Goal: Task Accomplishment & Management: Manage account settings

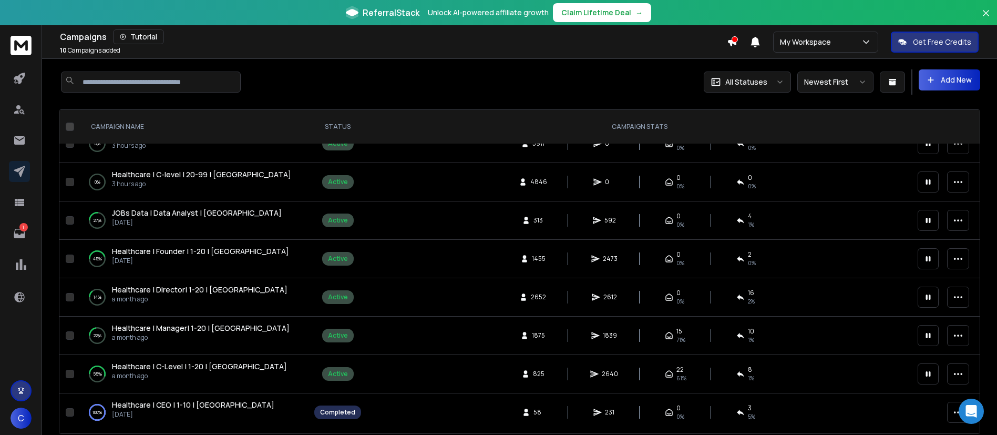
scroll to position [96, 0]
drag, startPoint x: 323, startPoint y: 251, endPoint x: 278, endPoint y: 317, distance: 79.5
click at [308, 317] on td "Active" at bounding box center [337, 336] width 59 height 38
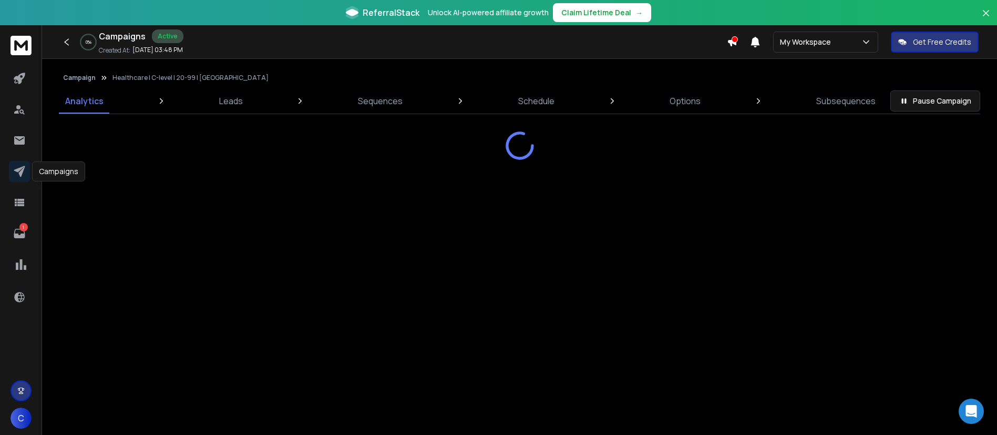
click at [11, 161] on link at bounding box center [19, 171] width 21 height 21
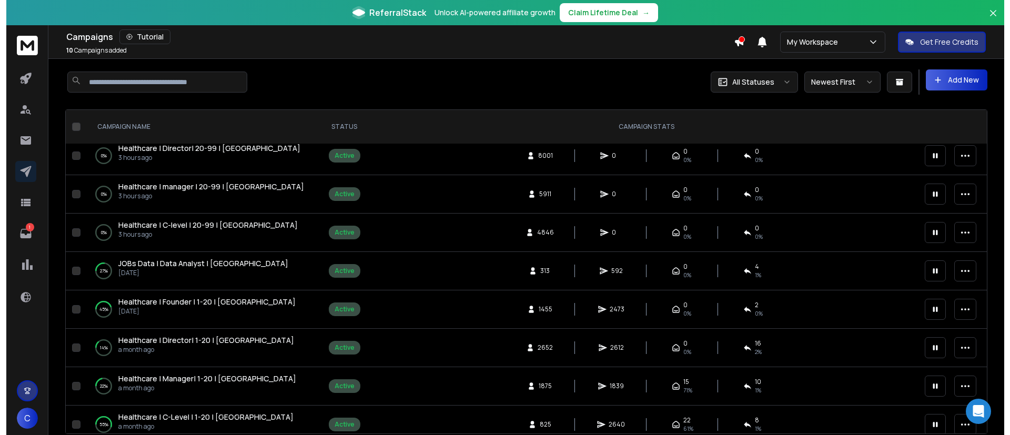
scroll to position [103, 0]
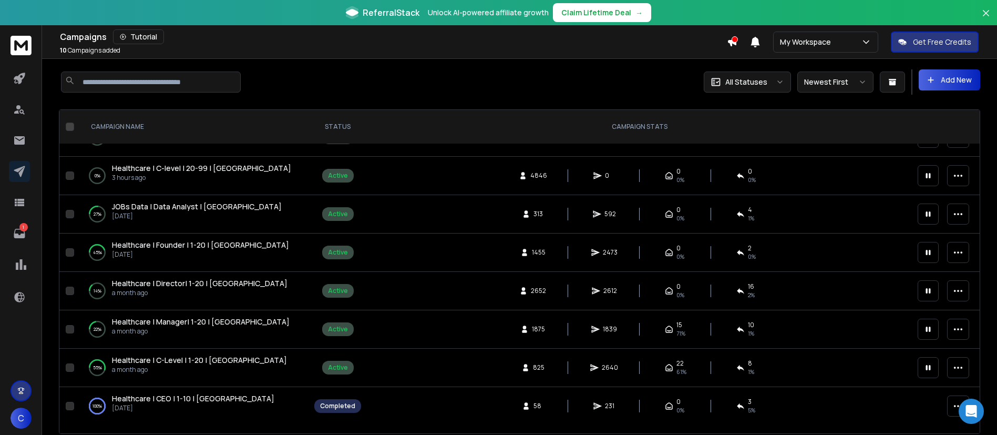
click at [238, 349] on td "55 % Healthcare | C-Level | 1-20 | USA a month ago" at bounding box center [193, 368] width 230 height 38
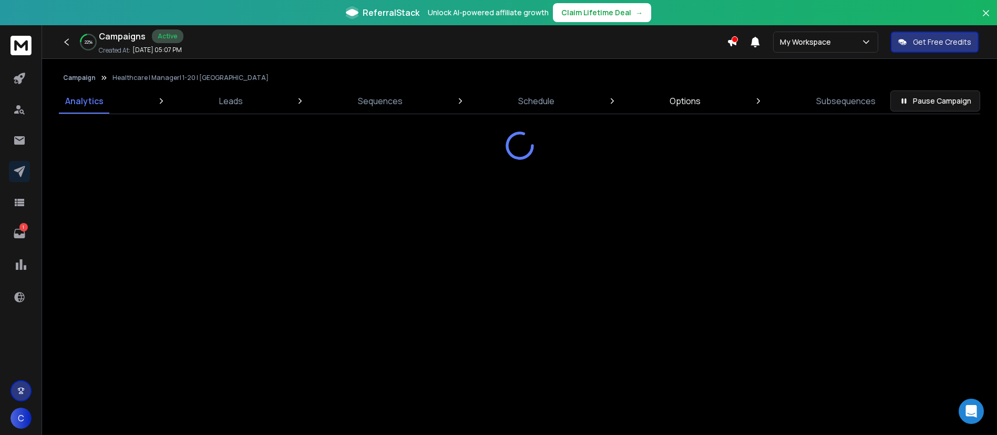
click at [653, 97] on p "Options" at bounding box center [685, 101] width 31 height 13
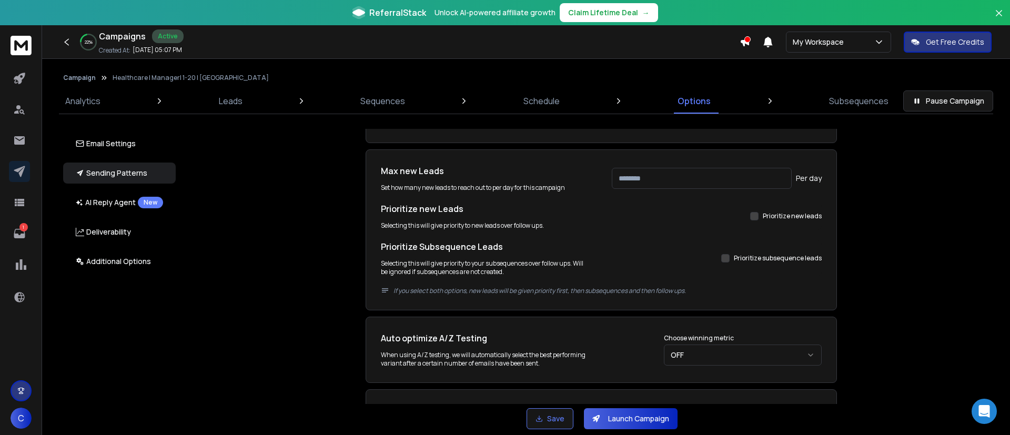
scroll to position [629, 0]
click at [615, 182] on input "***" at bounding box center [702, 179] width 180 height 21
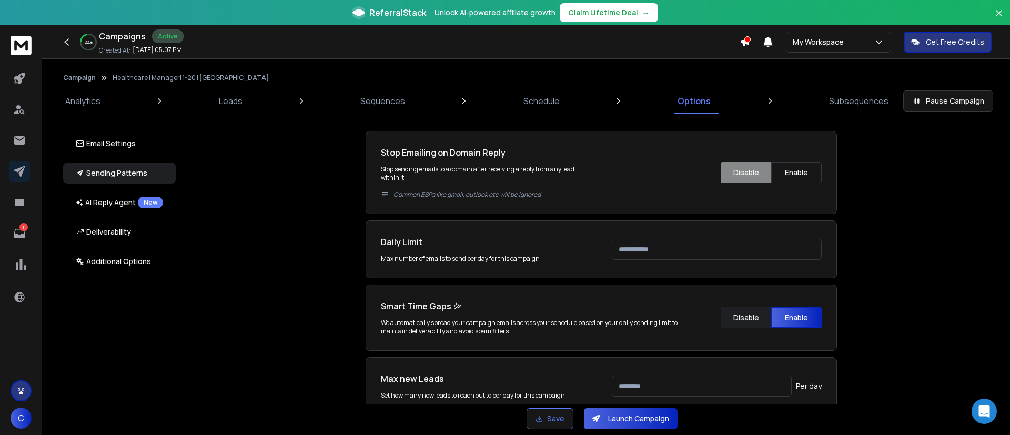
scroll to position [416, 0]
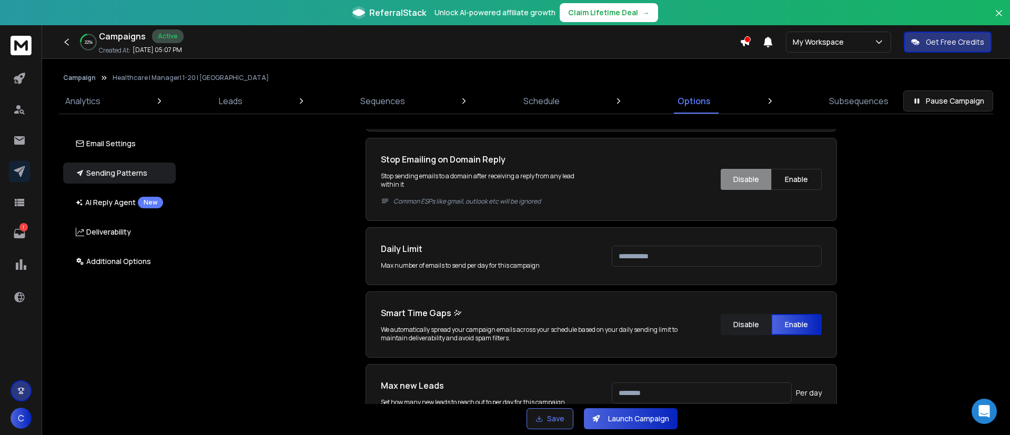
type input "***"
click at [615, 254] on input "***" at bounding box center [717, 256] width 210 height 21
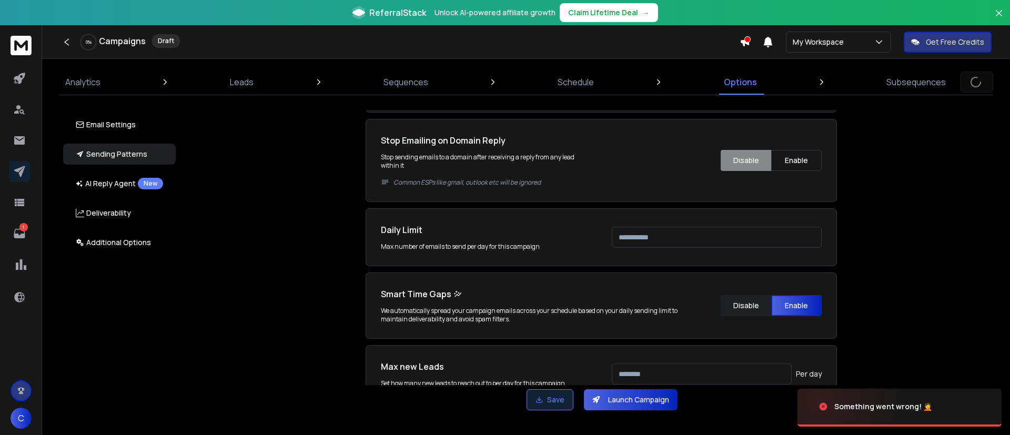
type input "***"
click at [551, 409] on button "Save" at bounding box center [549, 399] width 47 height 21
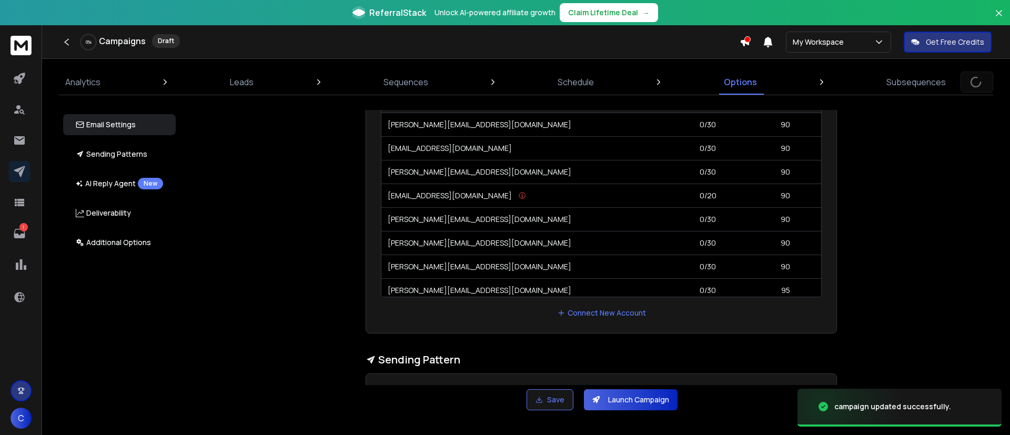
scroll to position [0, 0]
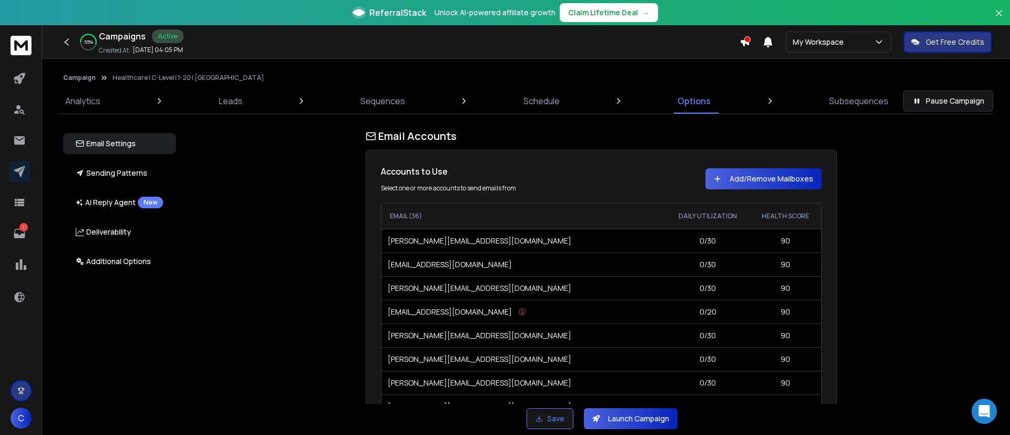
click at [653, 146] on div "Email Accounts Accounts to Use Select one or more accounts to send emails from …" at bounding box center [600, 289] width 471 height 321
click at [653, 172] on button "Add/Remove Mailboxes" at bounding box center [763, 178] width 116 height 21
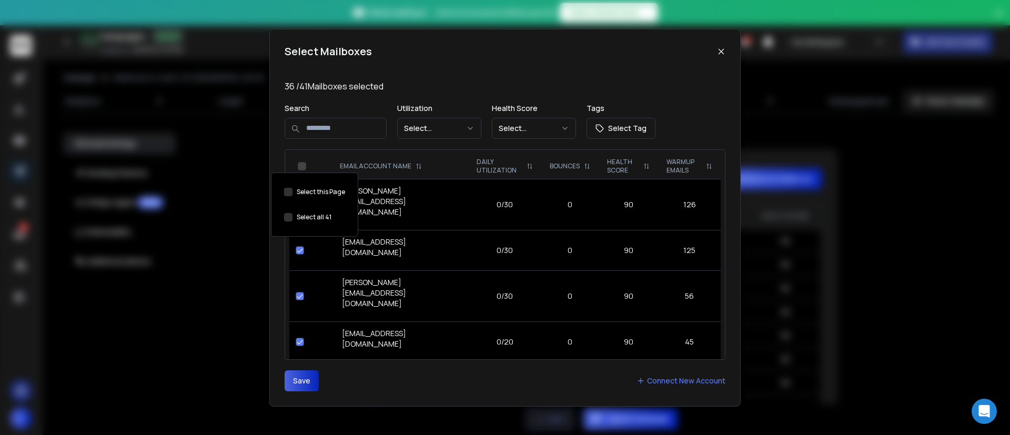
click at [305, 165] on button "Select this Page" at bounding box center [302, 166] width 8 height 8
click at [308, 376] on button "Save" at bounding box center [301, 380] width 34 height 21
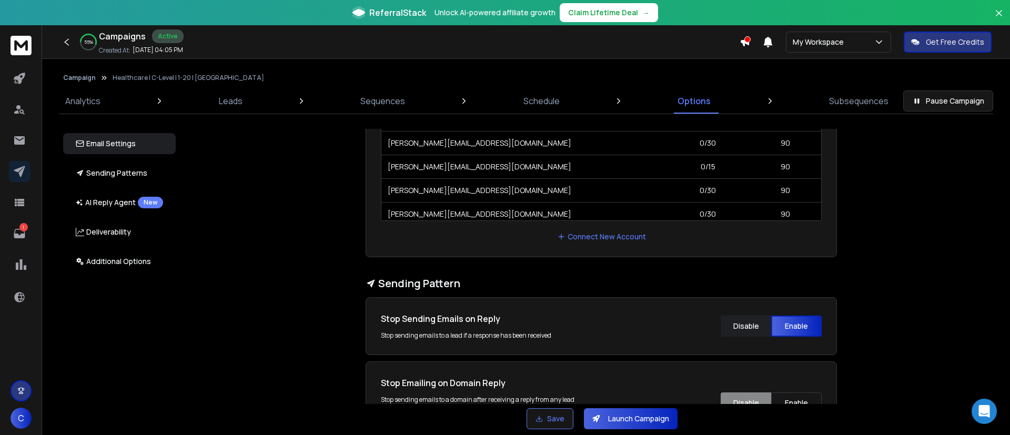
scroll to position [172, 0]
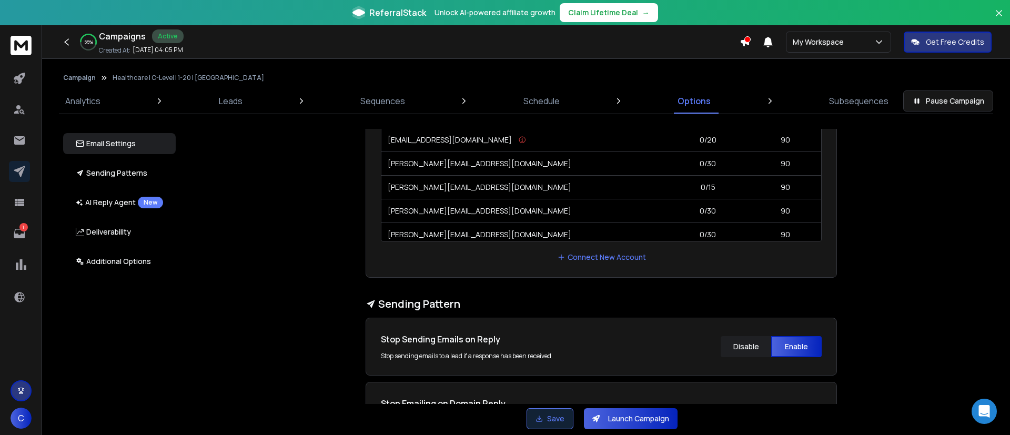
click at [557, 419] on button "Save" at bounding box center [549, 418] width 47 height 21
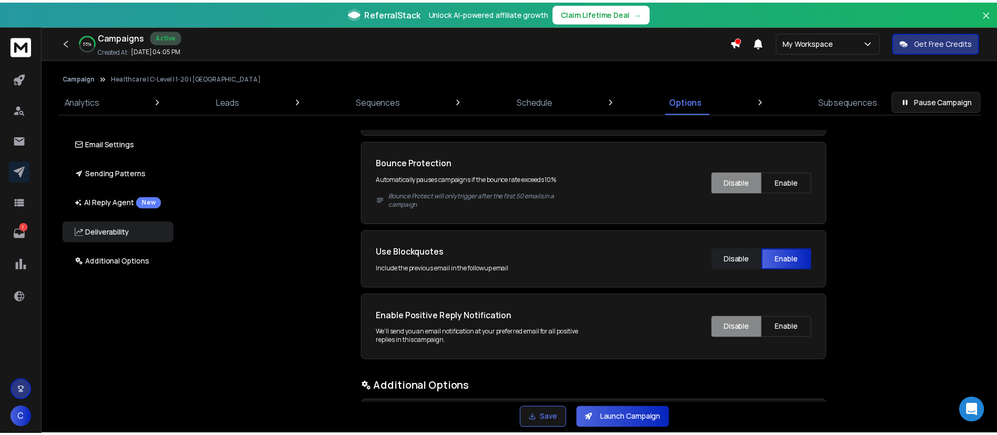
scroll to position [1628, 0]
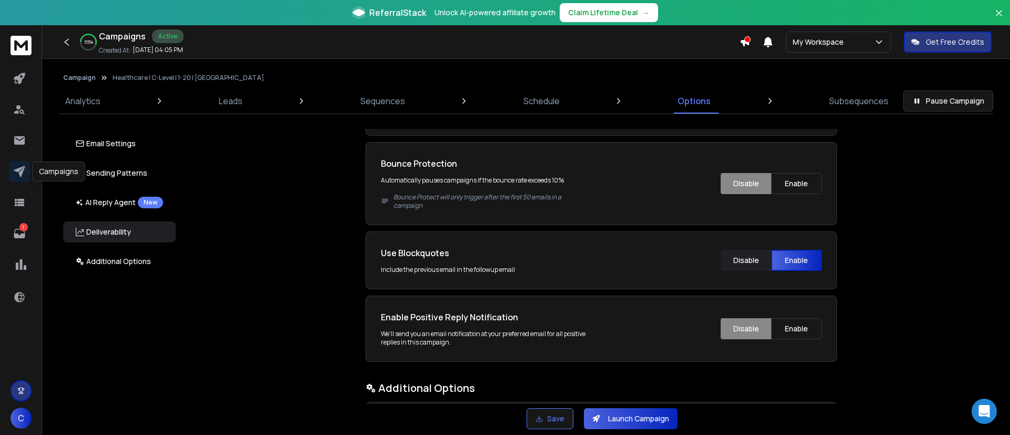
click at [19, 171] on icon at bounding box center [19, 171] width 13 height 13
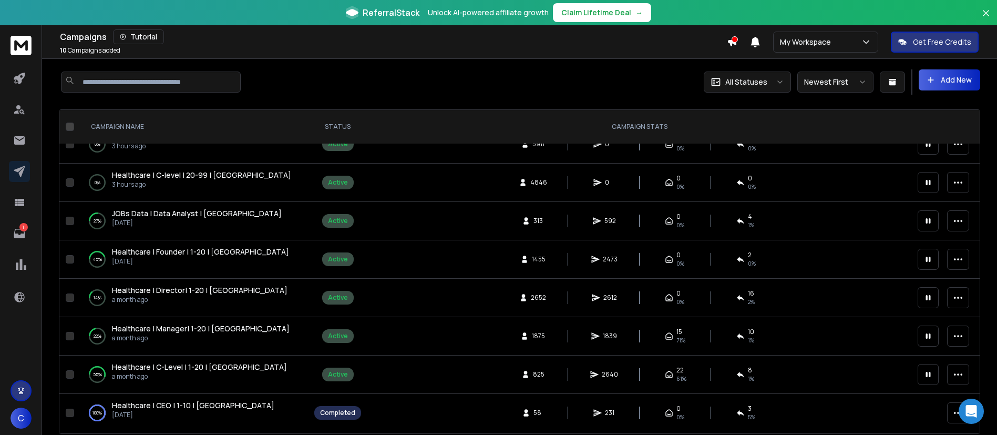
scroll to position [96, 0]
click at [19, 142] on icon at bounding box center [19, 140] width 11 height 8
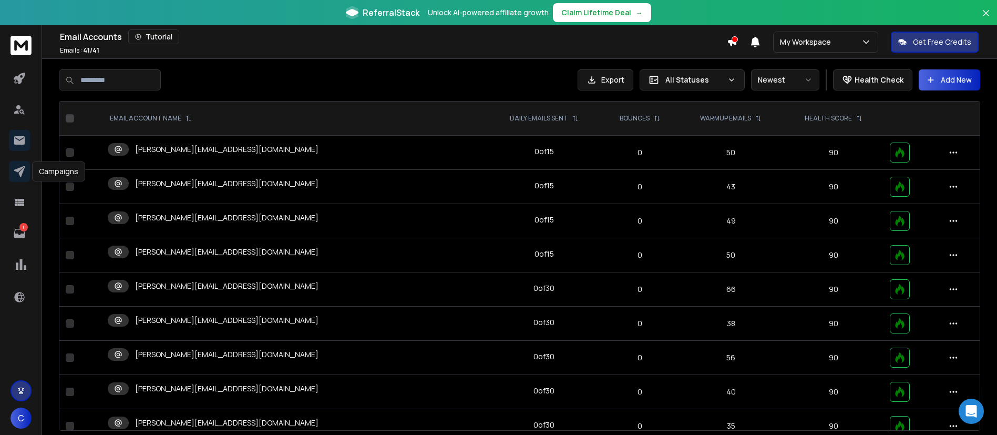
click at [15, 164] on link at bounding box center [19, 171] width 21 height 21
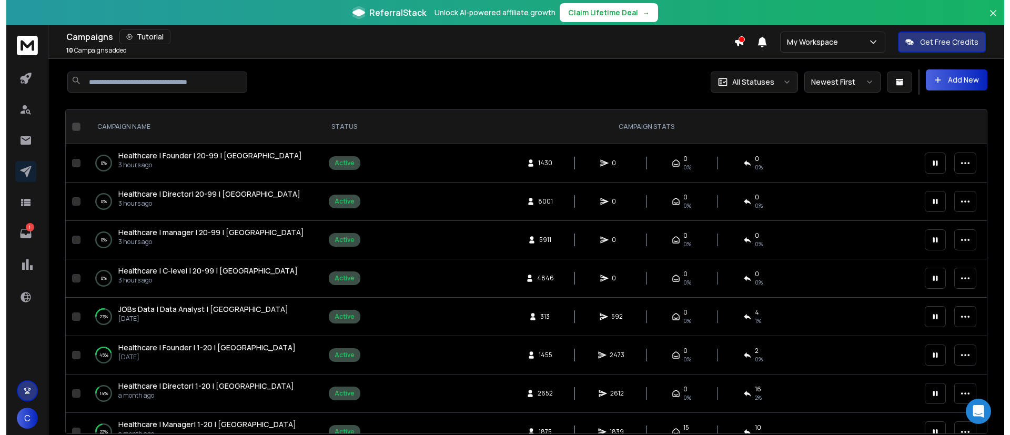
scroll to position [103, 0]
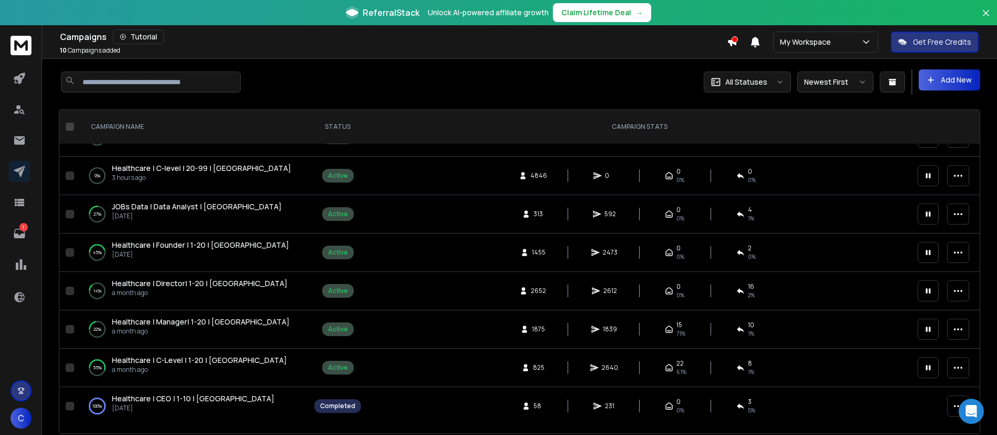
click at [20, 172] on icon at bounding box center [19, 171] width 11 height 11
click at [178, 364] on span "Healthcare | C-Level | 1-20 | [GEOGRAPHIC_DATA]" at bounding box center [199, 360] width 175 height 10
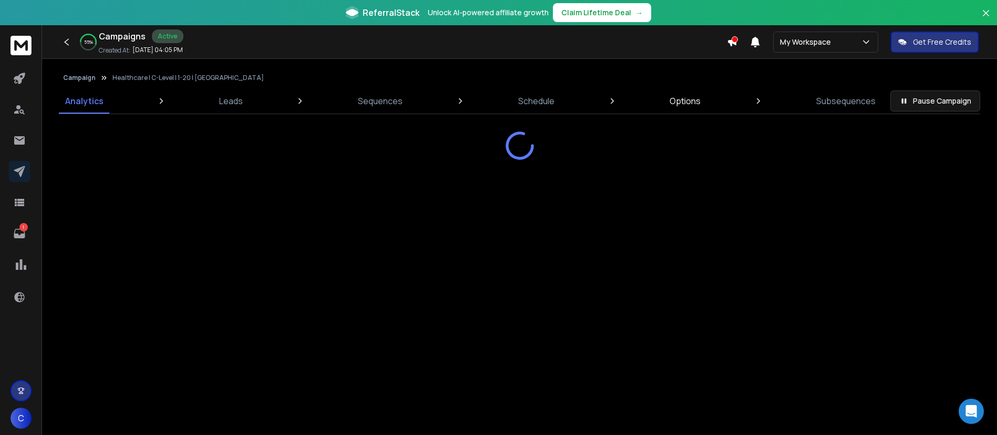
click at [653, 105] on p "Options" at bounding box center [685, 101] width 31 height 13
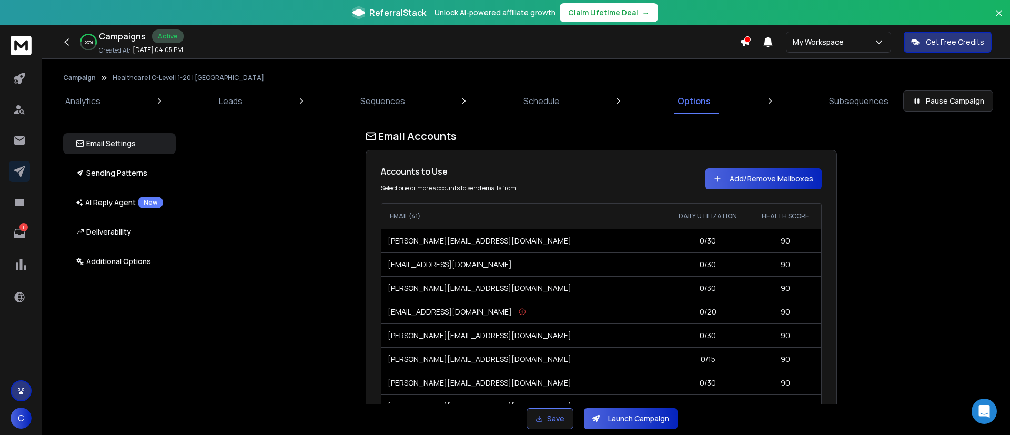
click at [653, 179] on button "Add/Remove Mailboxes" at bounding box center [763, 178] width 116 height 21
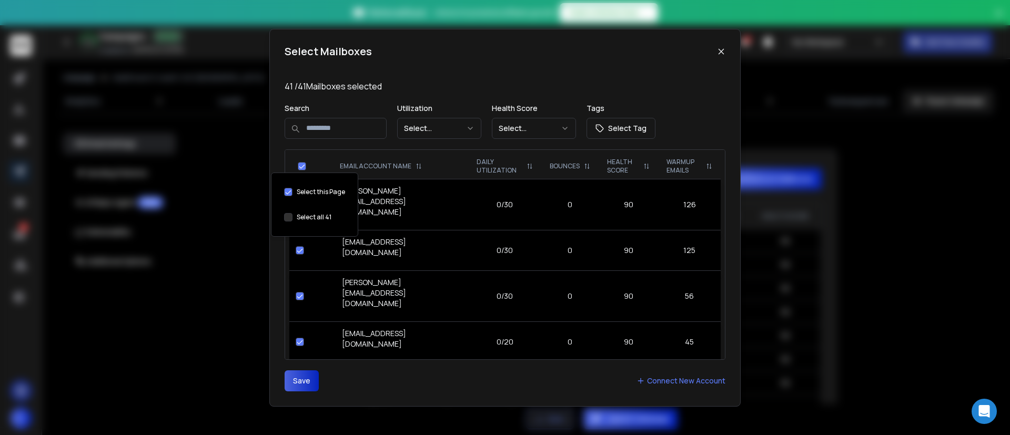
click at [299, 214] on label "Select all 41" at bounding box center [314, 217] width 35 height 8
click at [289, 218] on button "Select this Page" at bounding box center [288, 217] width 8 height 8
click at [307, 384] on button "Save" at bounding box center [301, 380] width 34 height 21
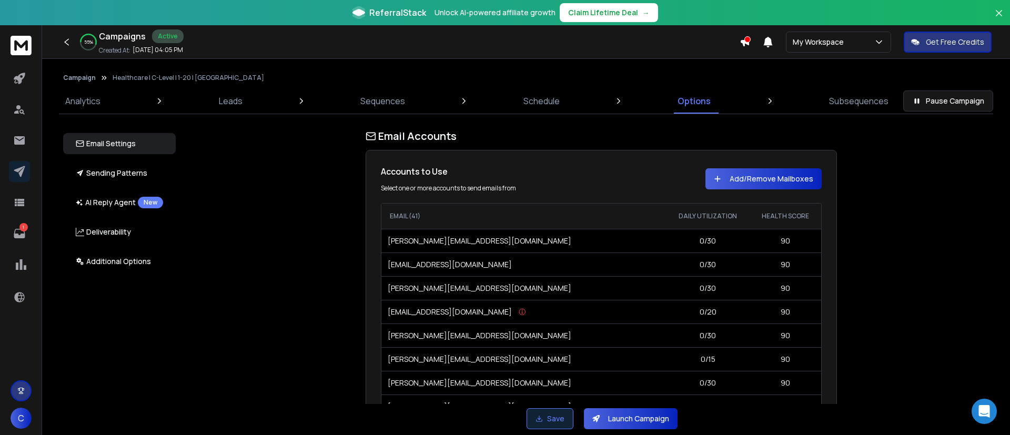
click at [543, 421] on button "Save" at bounding box center [549, 418] width 47 height 21
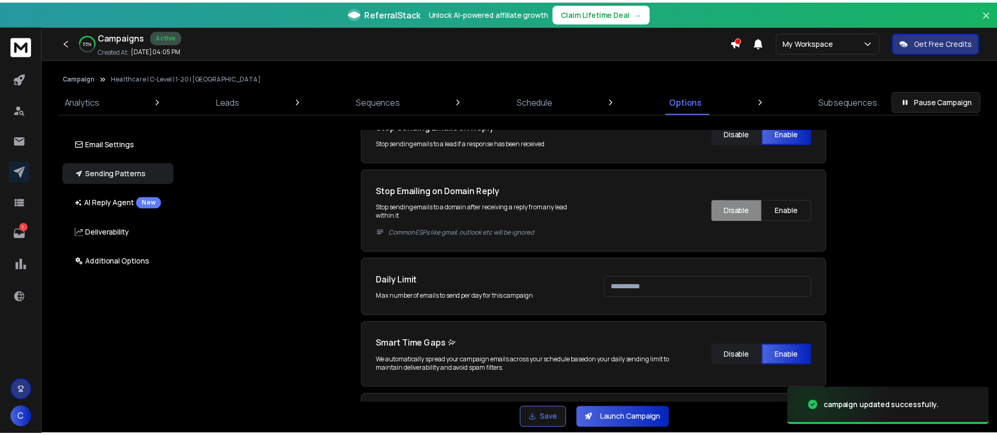
scroll to position [492, 0]
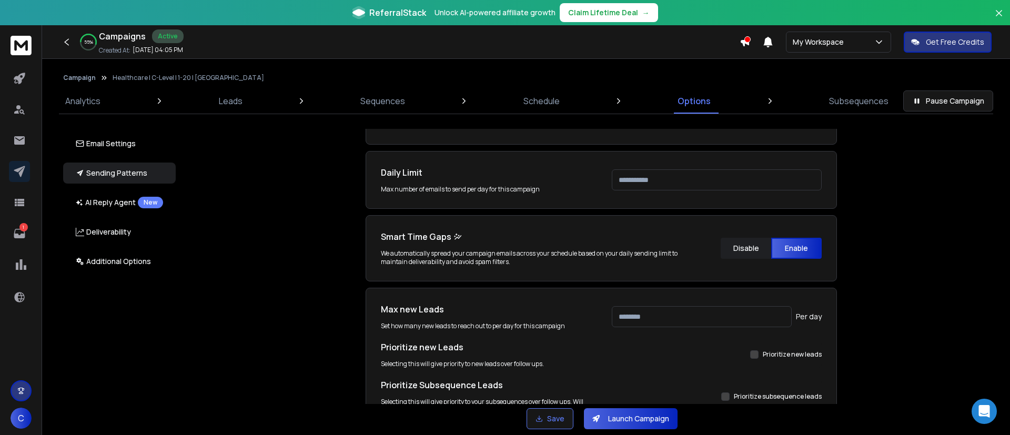
click at [620, 320] on input "***" at bounding box center [702, 316] width 180 height 21
type input "***"
click at [619, 176] on input "***" at bounding box center [717, 179] width 210 height 21
type input "***"
click at [543, 422] on button "Save" at bounding box center [549, 418] width 47 height 21
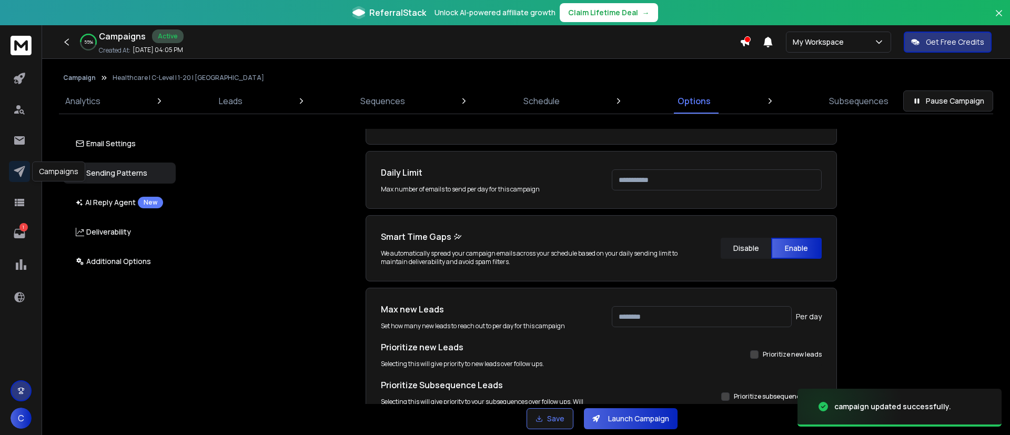
click at [18, 178] on link at bounding box center [19, 171] width 21 height 21
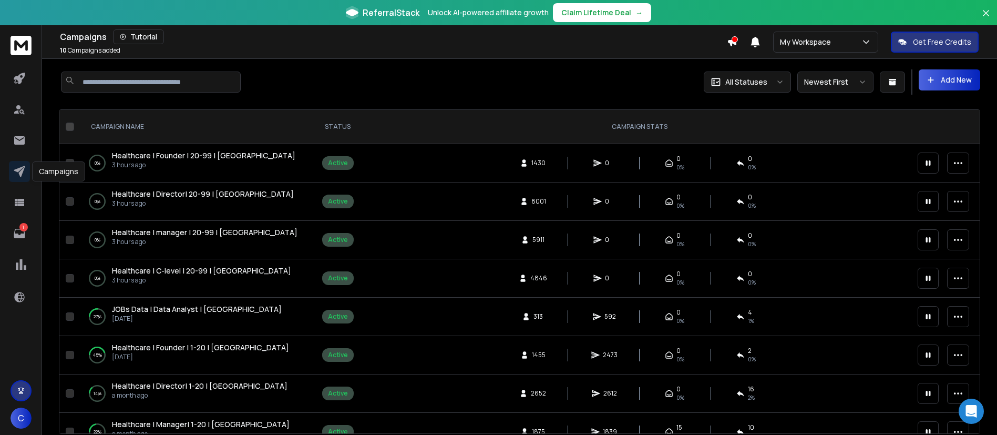
click at [16, 168] on icon at bounding box center [19, 171] width 13 height 13
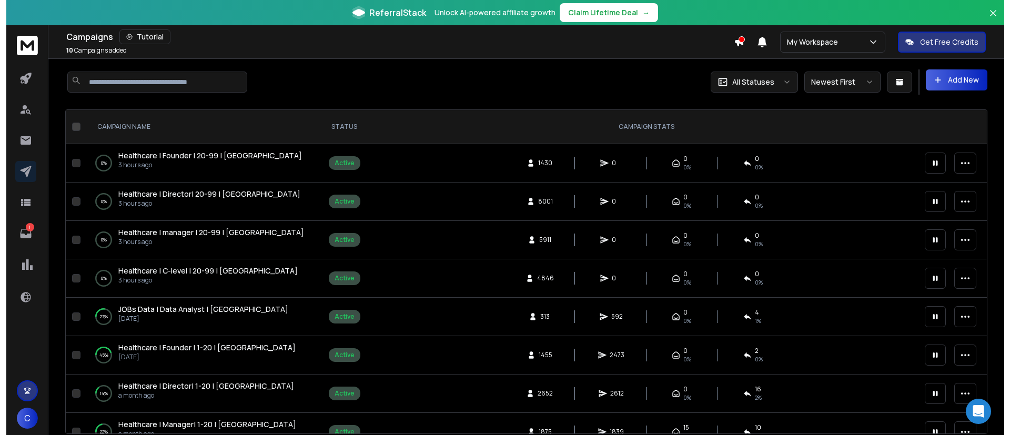
scroll to position [103, 0]
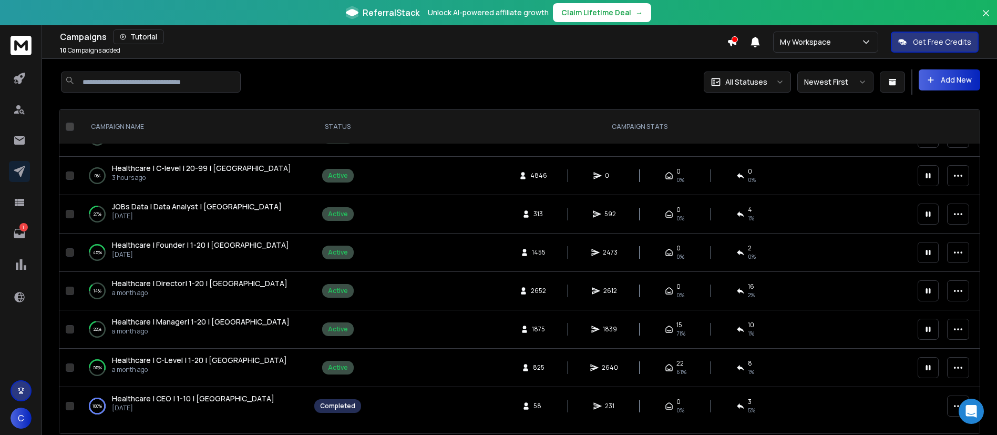
click at [178, 318] on span "Healthcare | Manager| 1-20 | [GEOGRAPHIC_DATA]" at bounding box center [201, 322] width 178 height 10
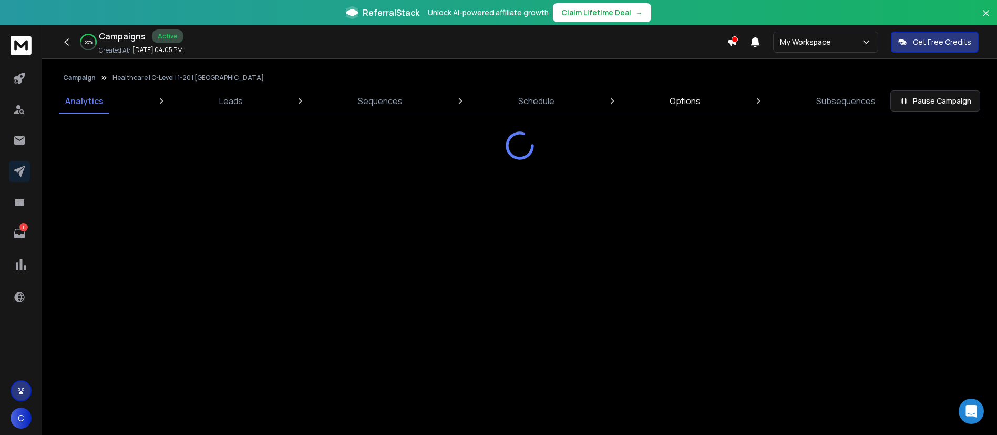
click at [653, 99] on p "Options" at bounding box center [685, 101] width 31 height 13
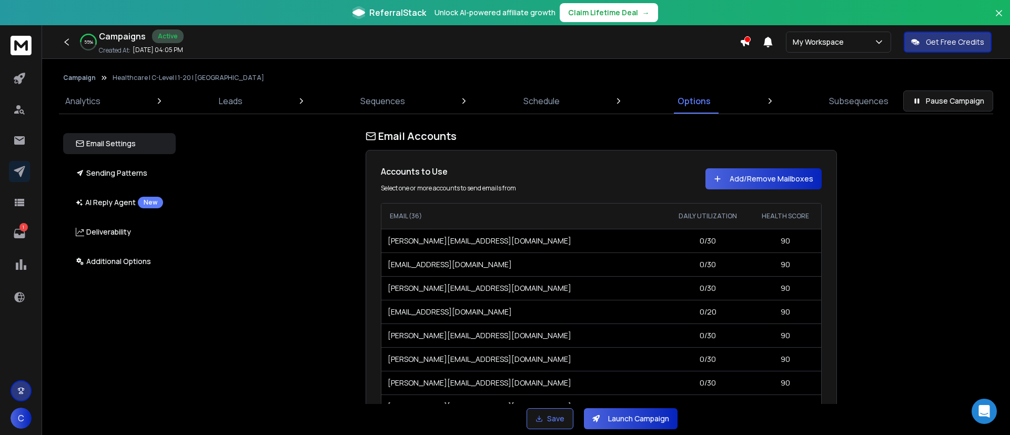
click at [653, 181] on button "Add/Remove Mailboxes" at bounding box center [763, 178] width 116 height 21
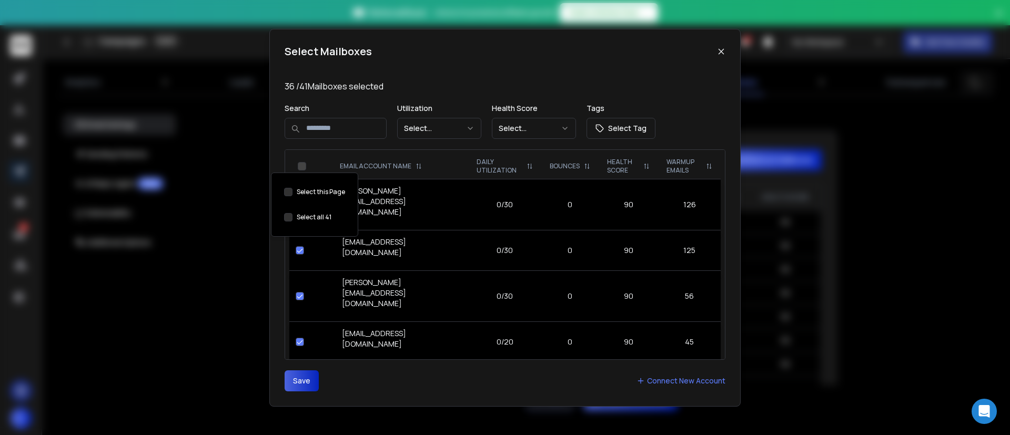
click at [299, 194] on label "Select this Page" at bounding box center [321, 192] width 48 height 8
click at [291, 191] on button "Select this Page" at bounding box center [288, 192] width 8 height 8
click at [302, 375] on button "Save" at bounding box center [301, 380] width 34 height 21
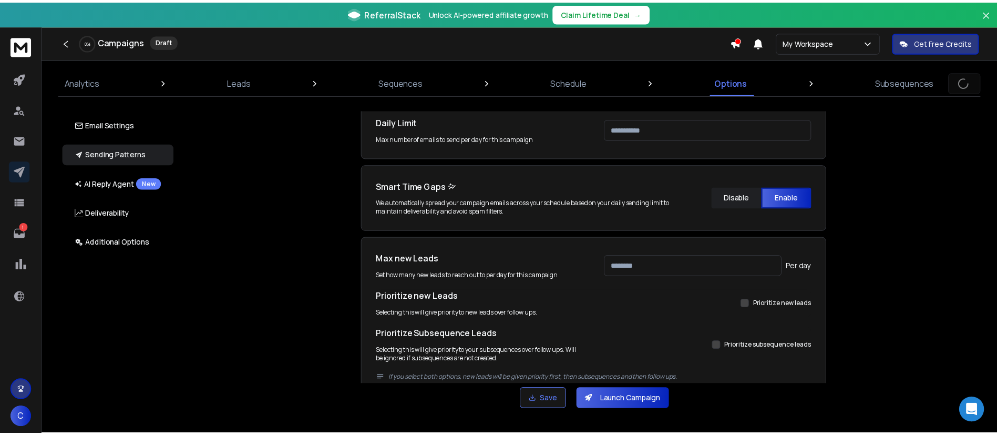
scroll to position [533, 0]
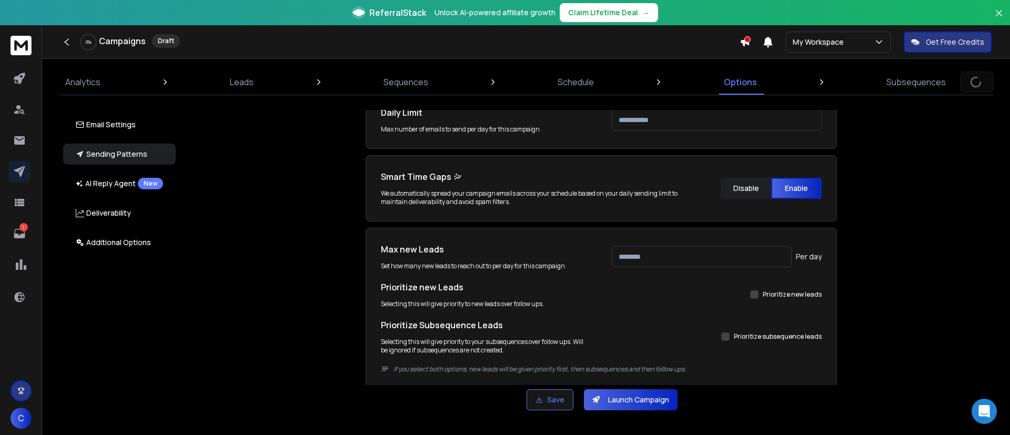
click at [618, 118] on input "***" at bounding box center [717, 119] width 210 height 21
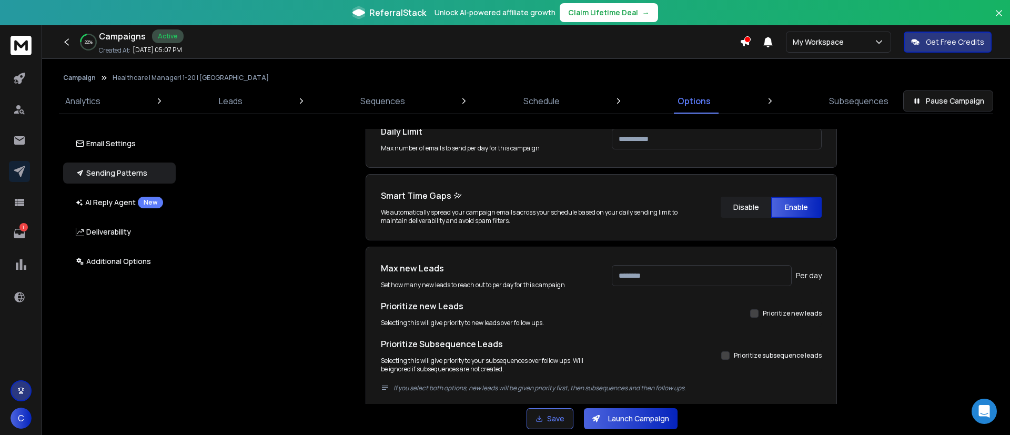
type input "***"
click at [617, 277] on input "***" at bounding box center [702, 275] width 180 height 21
click at [617, 275] on input "****" at bounding box center [702, 275] width 180 height 21
type input "***"
click at [554, 423] on button "Save" at bounding box center [549, 418] width 47 height 21
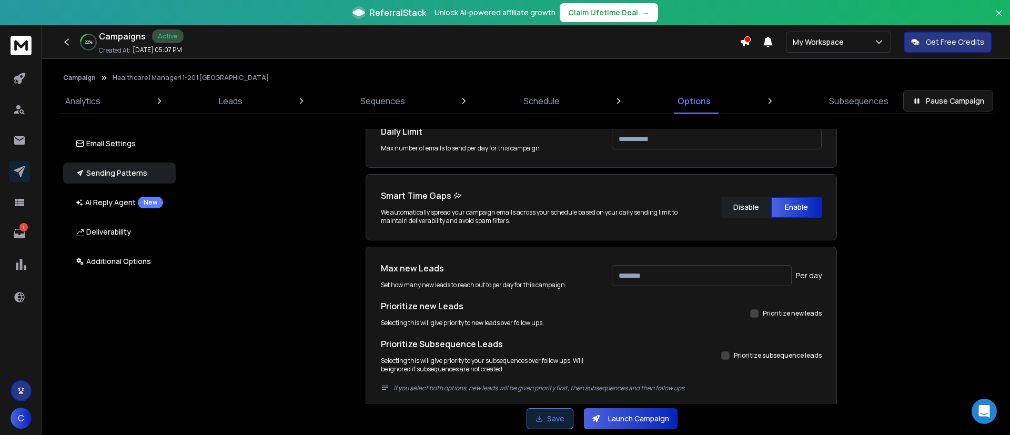
click at [554, 423] on button "Save" at bounding box center [549, 418] width 47 height 21
click at [21, 169] on icon at bounding box center [19, 171] width 13 height 13
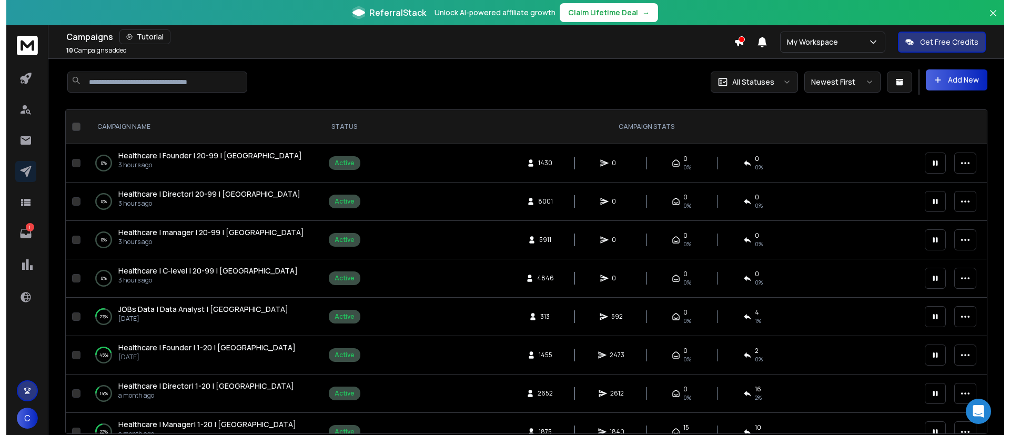
scroll to position [103, 0]
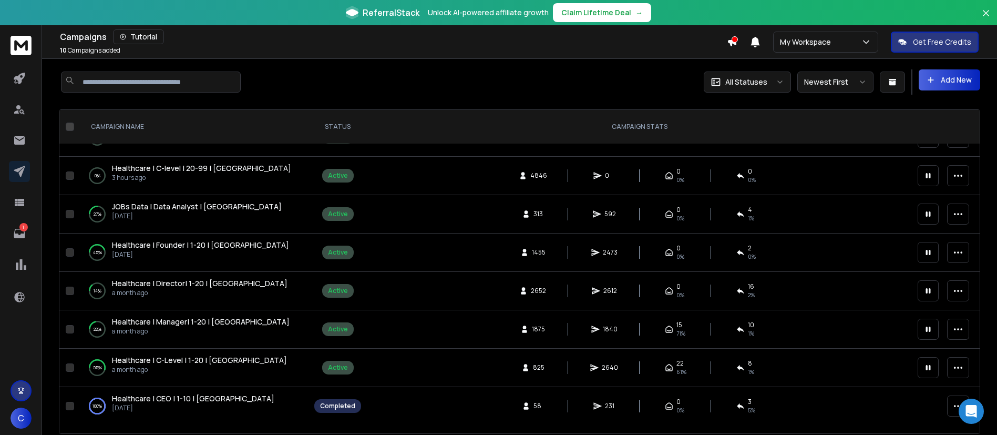
click at [175, 281] on span "Healthcare | Director| 1-20 | [GEOGRAPHIC_DATA]" at bounding box center [200, 283] width 176 height 10
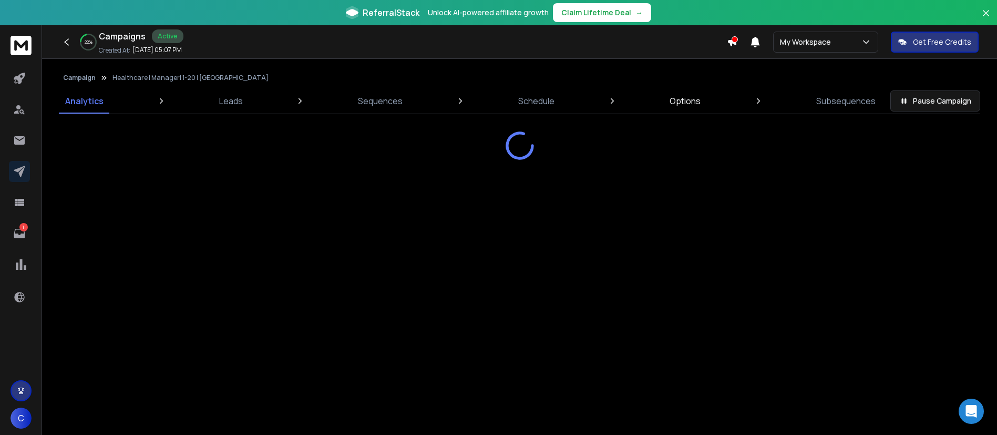
click at [653, 107] on p "Options" at bounding box center [685, 101] width 31 height 13
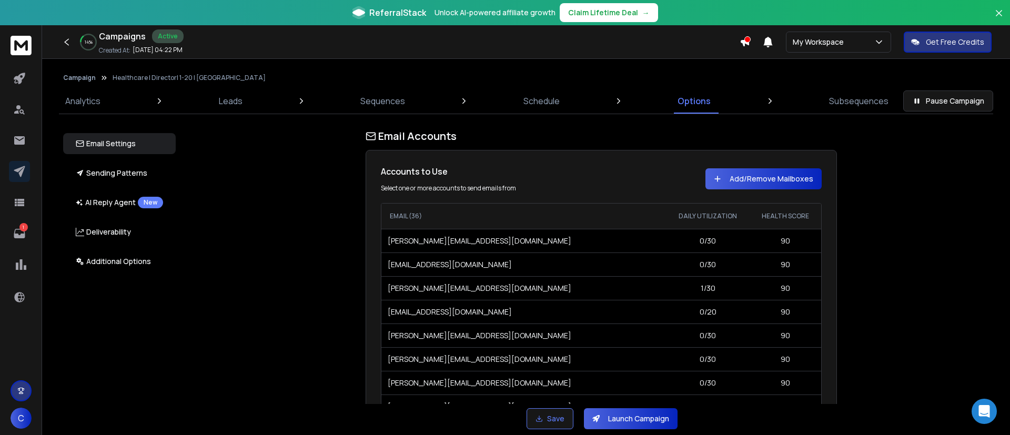
click at [653, 176] on button "Add/Remove Mailboxes" at bounding box center [763, 178] width 116 height 21
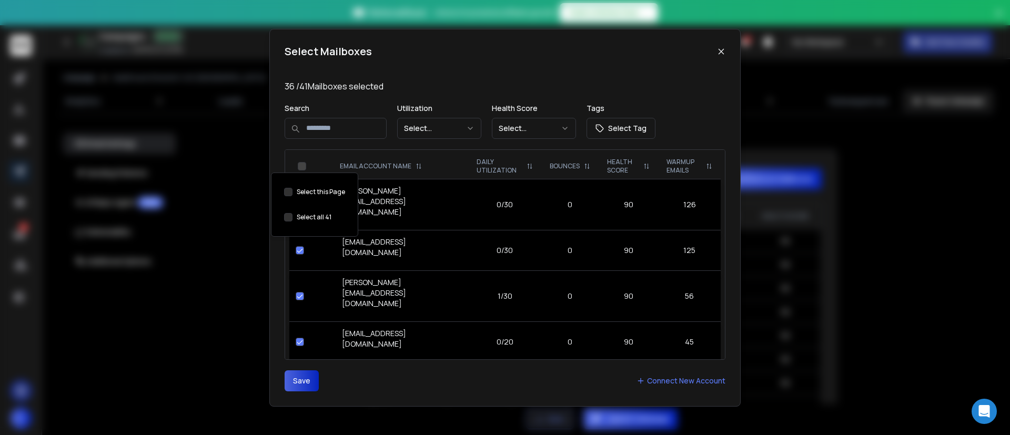
click at [304, 164] on button "Select this Page" at bounding box center [302, 166] width 8 height 8
click at [304, 379] on button "Save" at bounding box center [301, 380] width 34 height 21
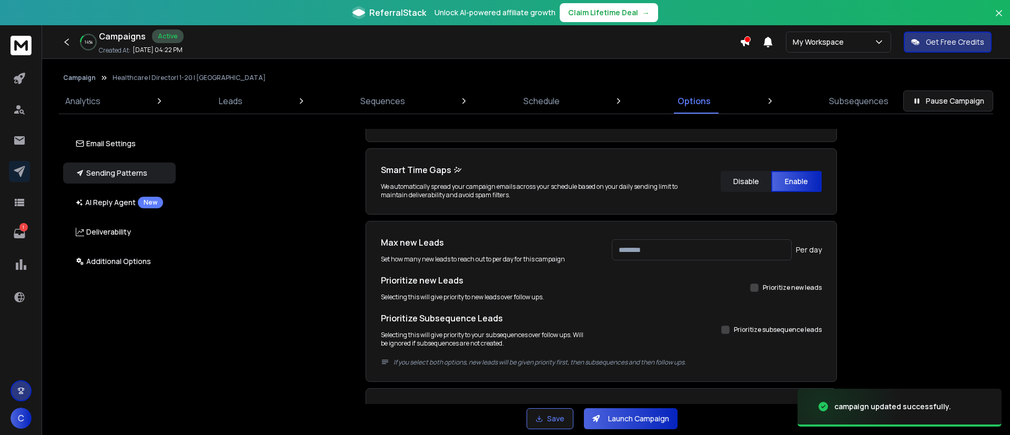
scroll to position [559, 0]
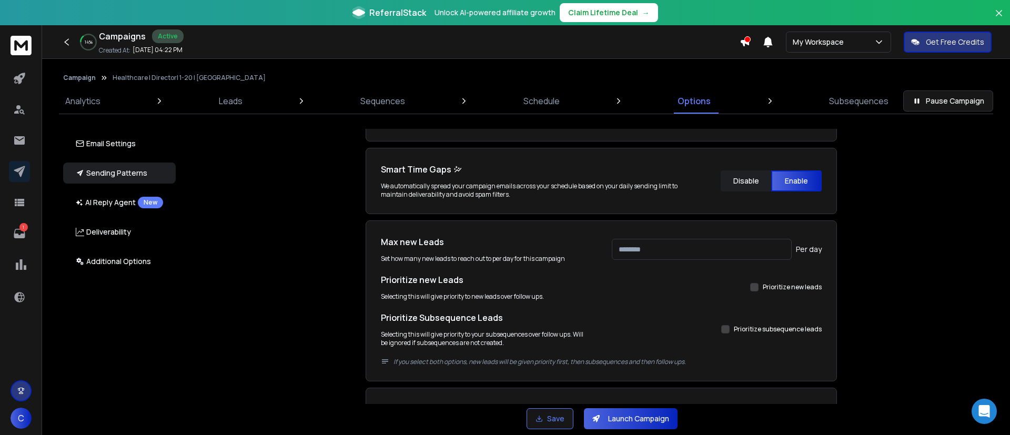
click at [625, 246] on input "***" at bounding box center [702, 249] width 180 height 21
type input "*"
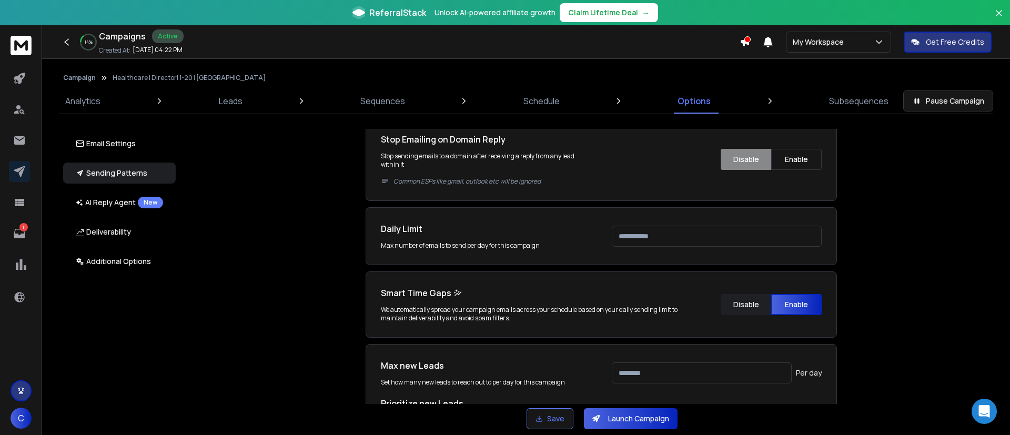
scroll to position [435, 0]
type input "***"
drag, startPoint x: 627, startPoint y: 237, endPoint x: 584, endPoint y: 237, distance: 43.6
click at [584, 237] on div "Daily Limit Max number of emails to send per day for this campaign ***" at bounding box center [601, 236] width 441 height 27
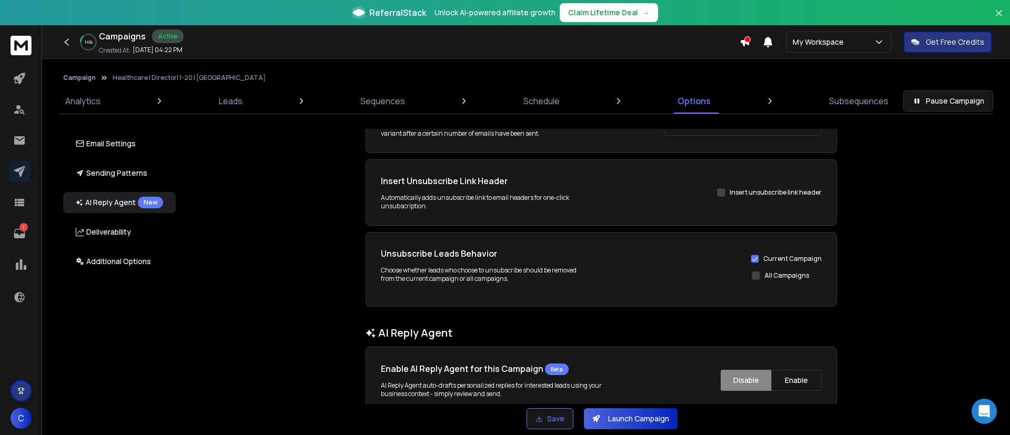
scroll to position [864, 0]
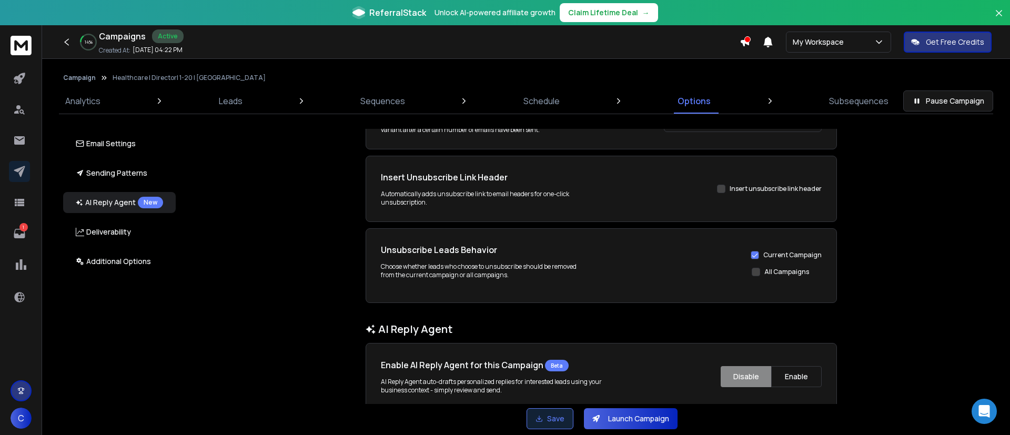
type input "***"
click at [544, 421] on button "Save" at bounding box center [549, 418] width 47 height 21
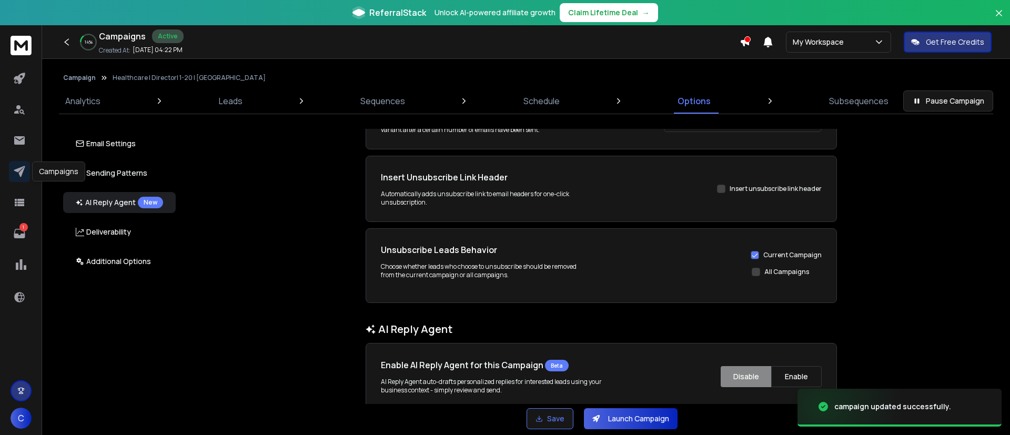
click at [19, 167] on icon at bounding box center [19, 171] width 13 height 13
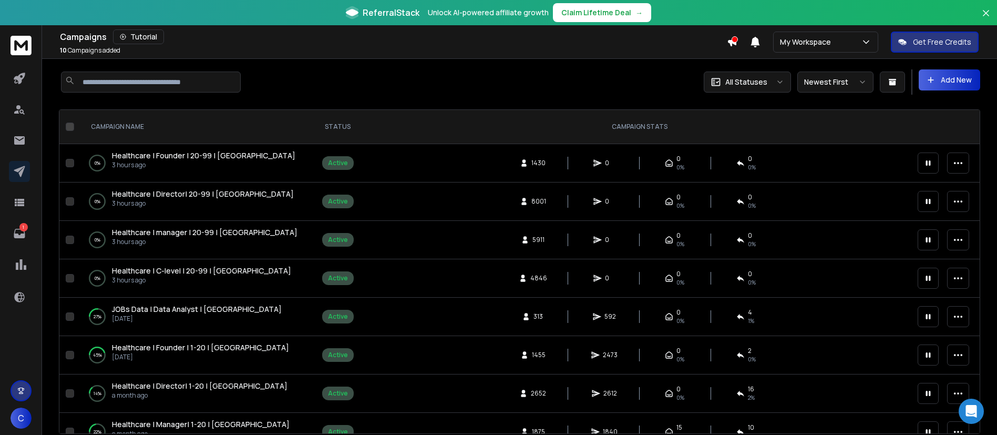
click at [150, 308] on span "JOBs Data | Data Analyst | [GEOGRAPHIC_DATA]" at bounding box center [197, 309] width 170 height 10
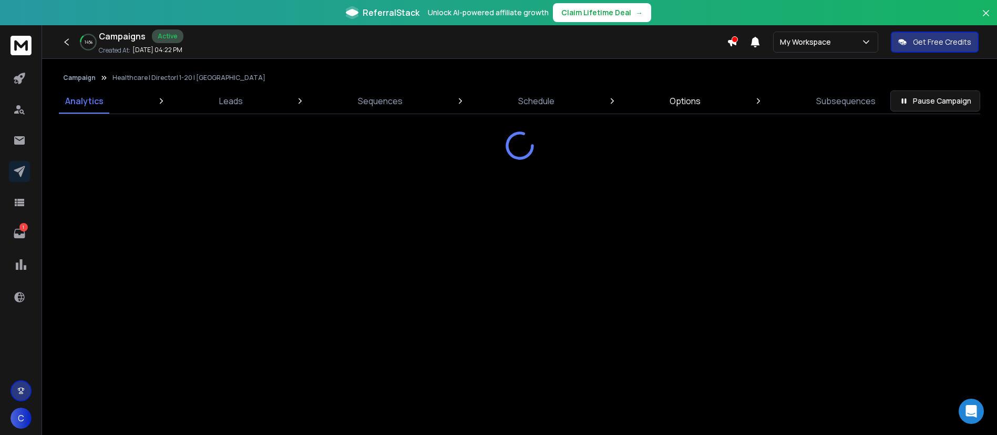
click at [653, 105] on p "Options" at bounding box center [685, 101] width 31 height 13
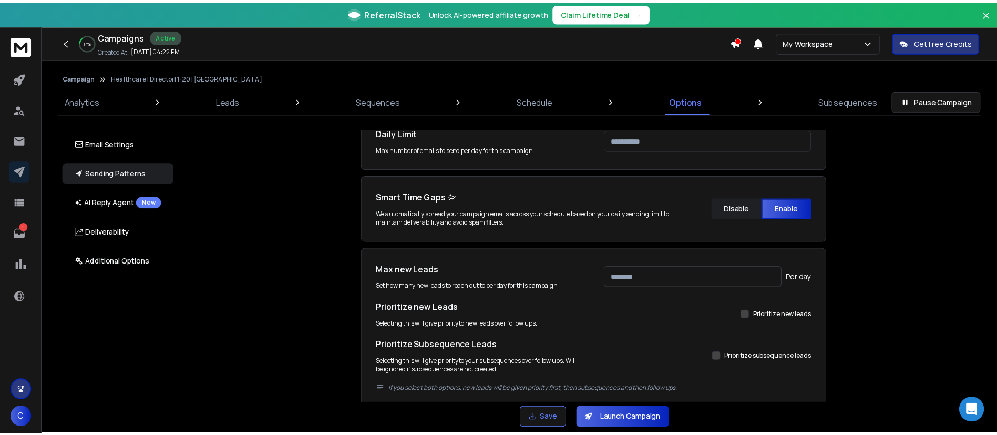
scroll to position [532, 0]
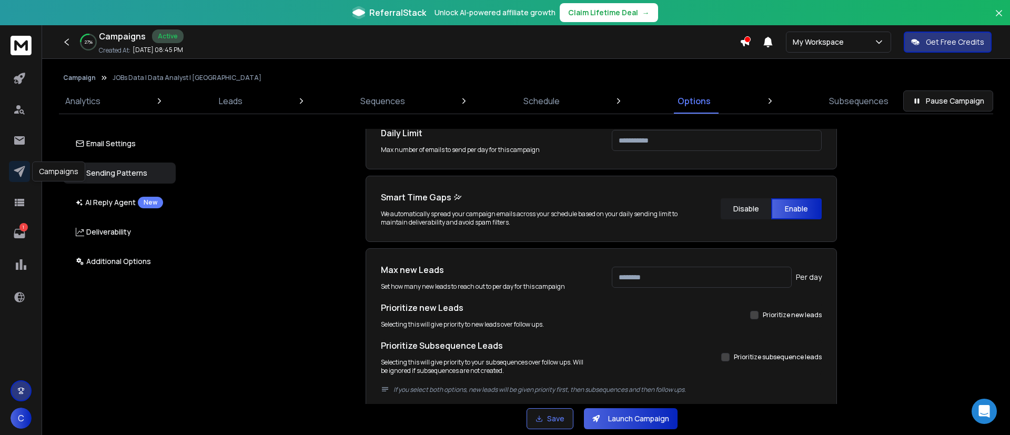
click at [22, 164] on link at bounding box center [19, 171] width 21 height 21
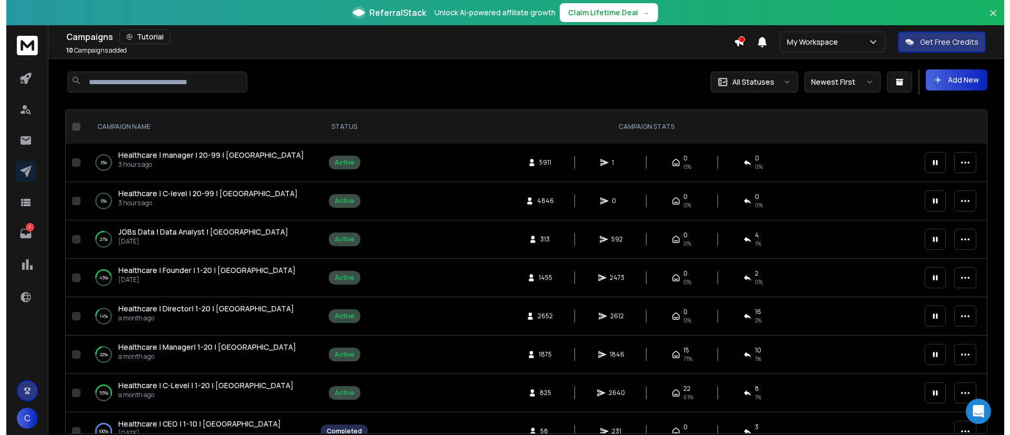
scroll to position [103, 0]
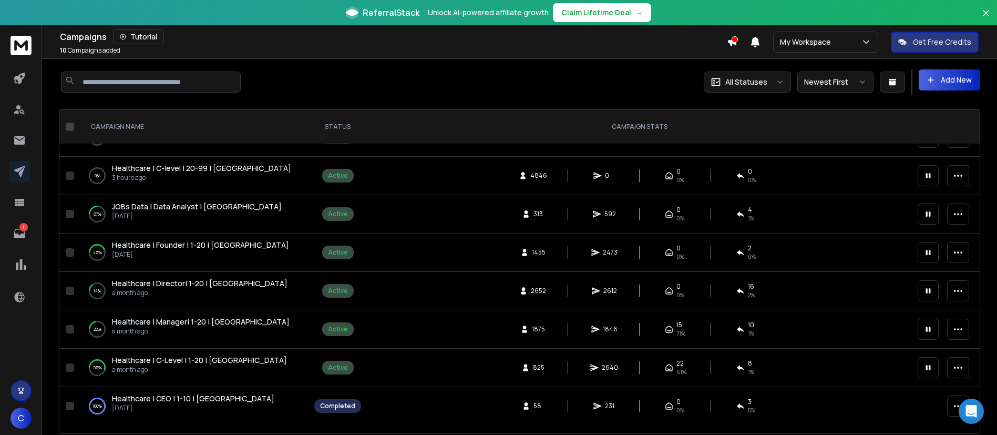
click at [155, 240] on span "Healthcare | Founder | 1-20 | [GEOGRAPHIC_DATA]" at bounding box center [200, 245] width 177 height 10
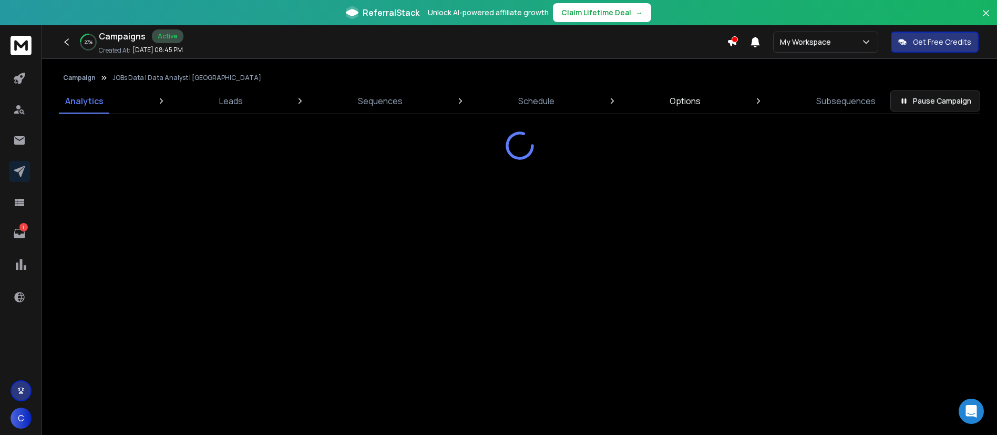
click at [653, 103] on p "Options" at bounding box center [685, 101] width 31 height 13
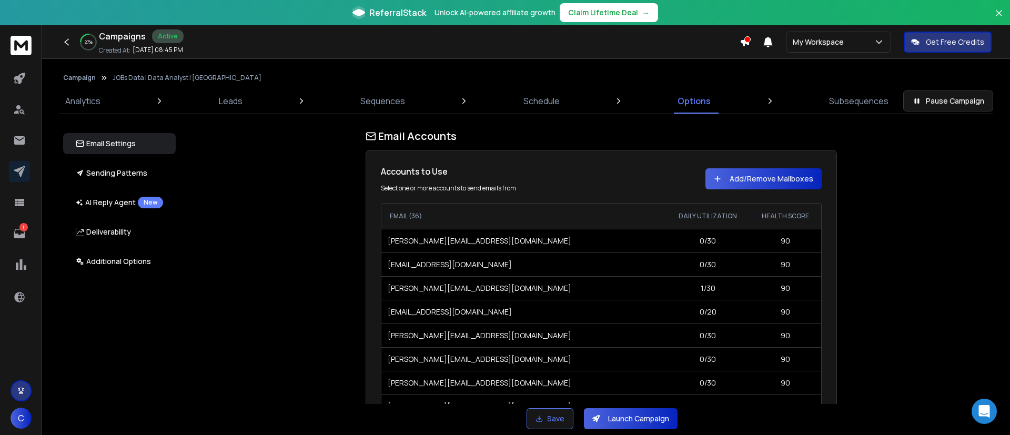
click at [653, 180] on icon "button" at bounding box center [717, 178] width 7 height 7
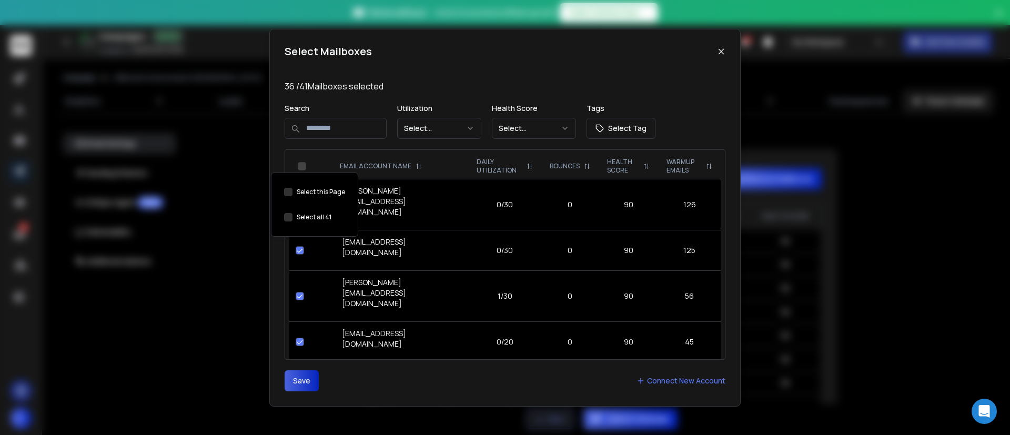
click at [302, 166] on button "Select this Page" at bounding box center [302, 166] width 8 height 8
click at [292, 381] on button "Save" at bounding box center [301, 380] width 34 height 21
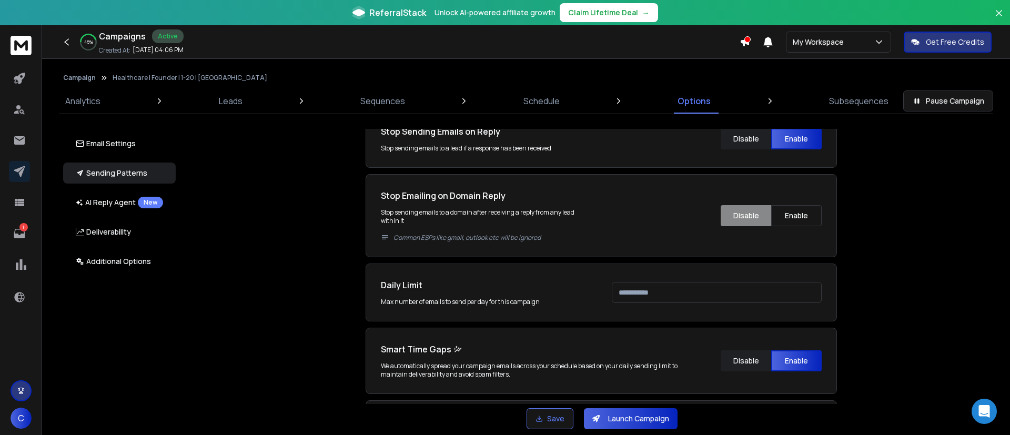
scroll to position [381, 0]
drag, startPoint x: 625, startPoint y: 290, endPoint x: 545, endPoint y: 302, distance: 80.8
click at [545, 302] on div "Daily Limit Max number of emails to send per day for this campaign ***" at bounding box center [601, 290] width 441 height 27
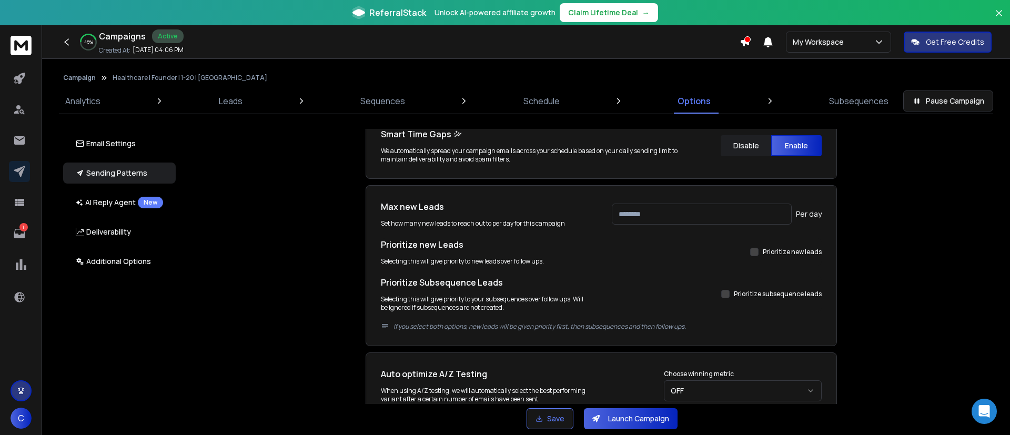
scroll to position [596, 0]
type input "***"
drag, startPoint x: 634, startPoint y: 216, endPoint x: 514, endPoint y: 187, distance: 123.3
click at [514, 187] on div "Max new Leads Set how many new leads to reach out to per day for this campaign …" at bounding box center [600, 264] width 471 height 161
type input "***"
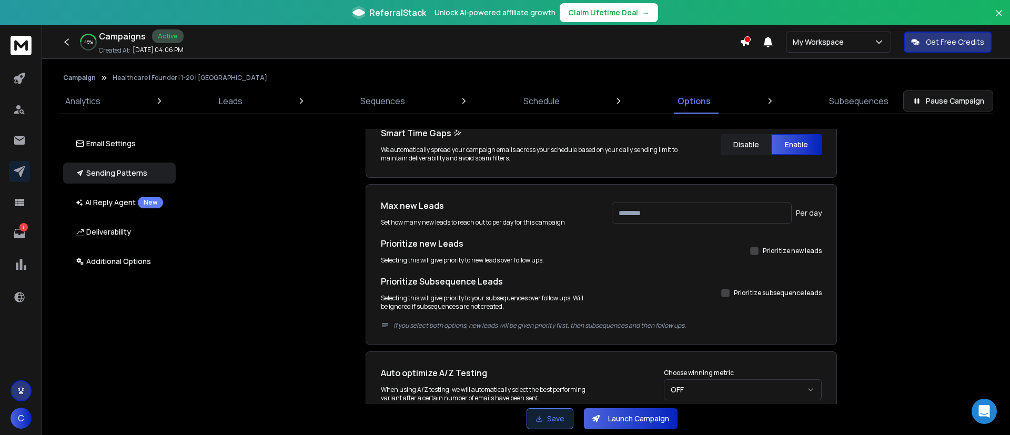
click at [540, 409] on button "Save" at bounding box center [549, 418] width 47 height 21
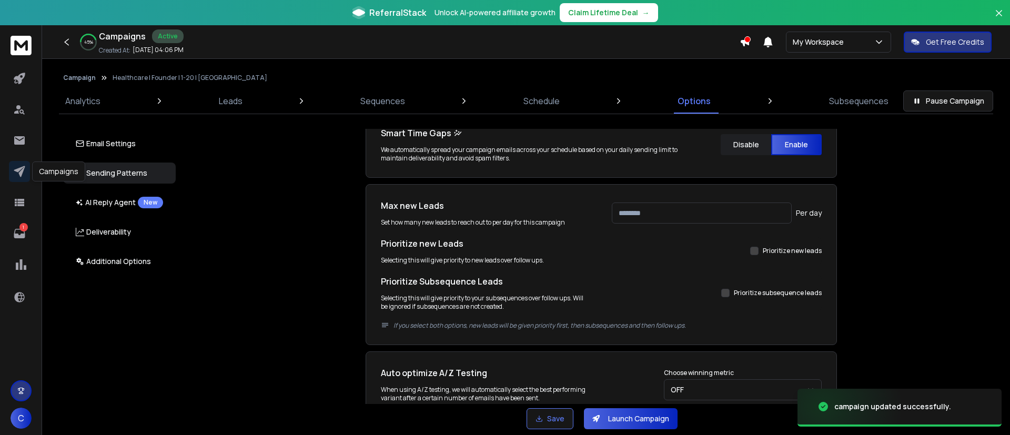
click at [16, 166] on icon at bounding box center [19, 171] width 13 height 13
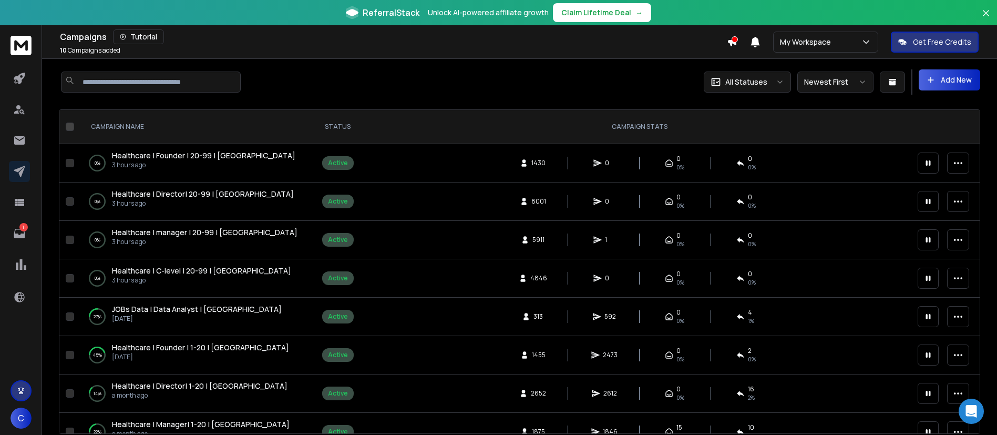
click at [188, 386] on span "Healthcare | Director| 1-20 | [GEOGRAPHIC_DATA]" at bounding box center [200, 386] width 176 height 10
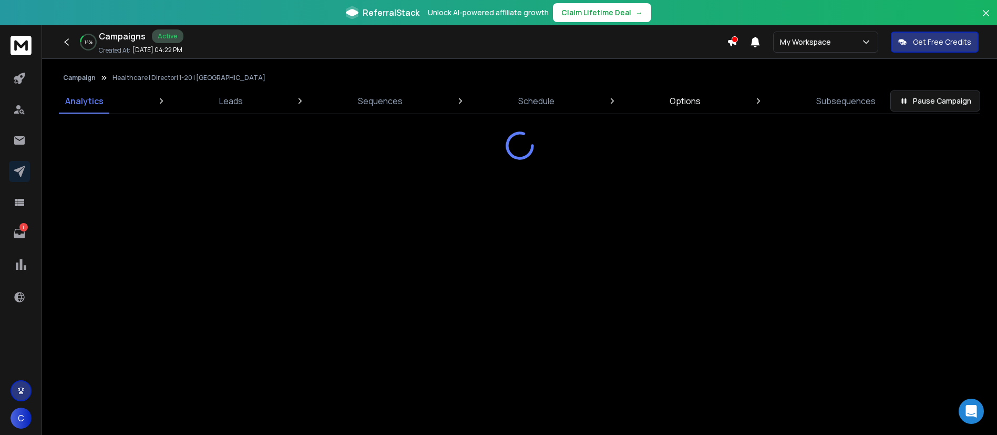
click at [653, 107] on link "Options" at bounding box center [686, 100] width 44 height 25
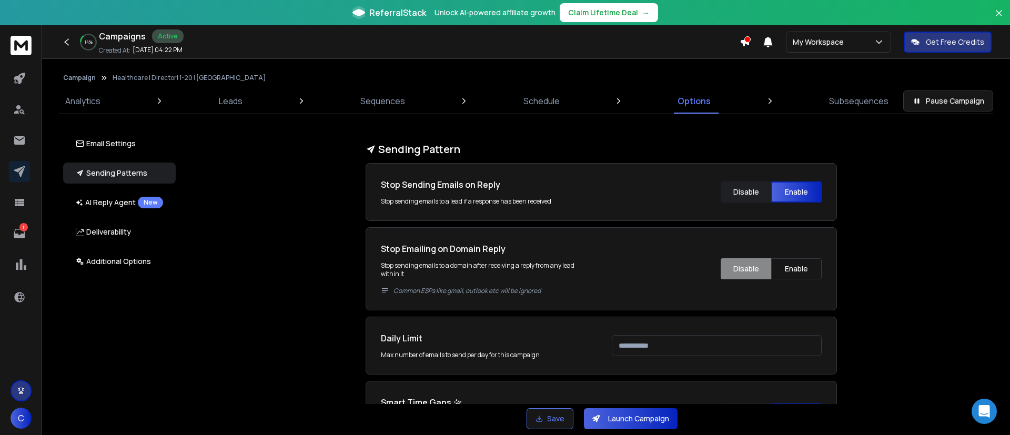
scroll to position [328, 0]
click at [534, 422] on button "Save" at bounding box center [549, 418] width 47 height 21
click at [16, 166] on icon at bounding box center [19, 171] width 13 height 13
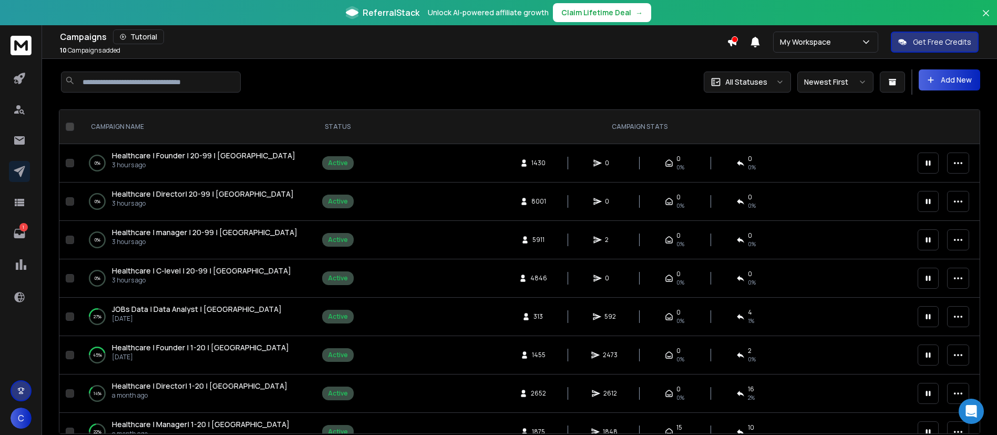
click at [150, 270] on span "Healthcare | C-level | 20-99 | [GEOGRAPHIC_DATA]" at bounding box center [201, 271] width 179 height 10
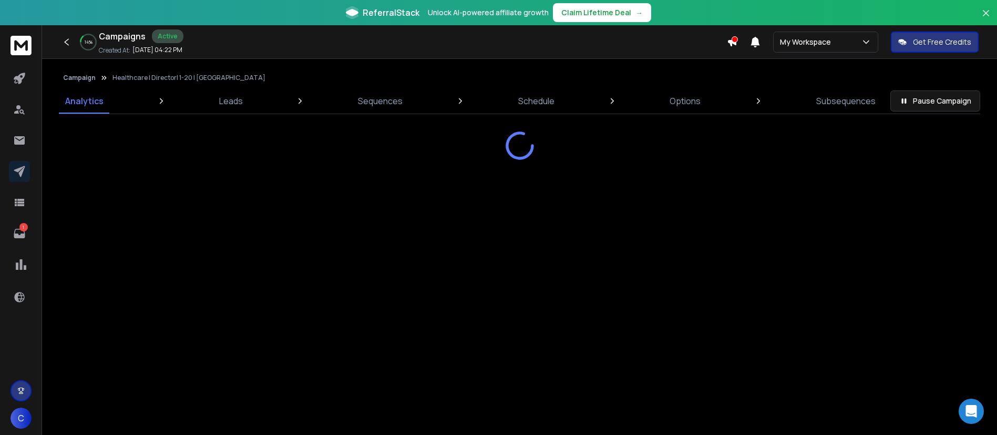
click at [653, 114] on div "Analytics Leads Sequences Schedule Options Subsequences Pause Campaign" at bounding box center [520, 101] width 922 height 26
click at [653, 108] on link "Options" at bounding box center [686, 100] width 44 height 25
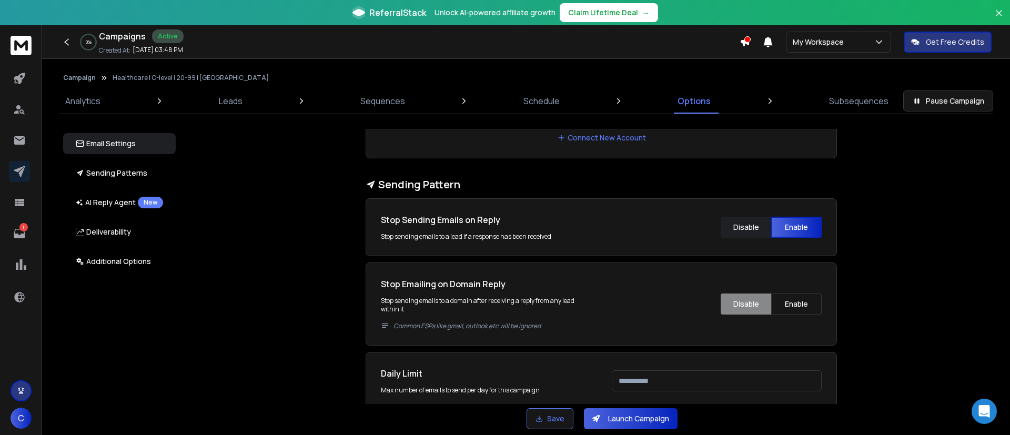
scroll to position [405, 0]
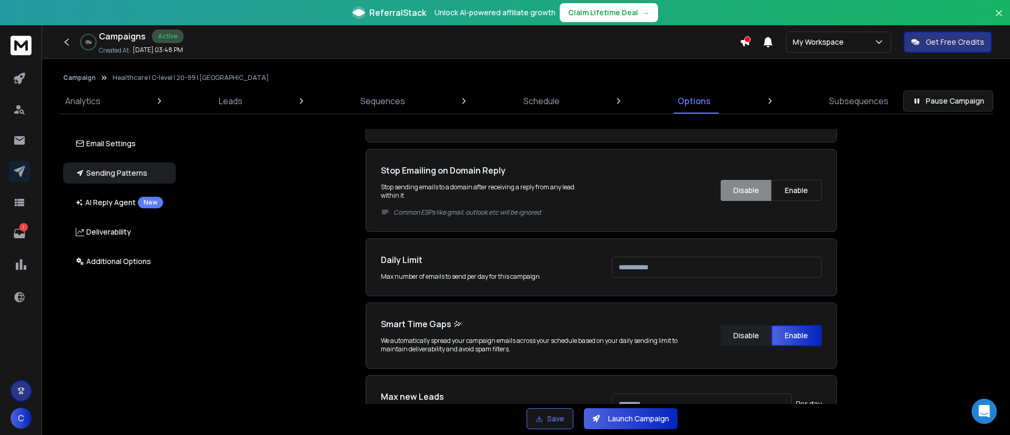
drag, startPoint x: 649, startPoint y: 271, endPoint x: 528, endPoint y: 266, distance: 121.0
click at [528, 266] on div "Daily Limit Max number of emails to send per day for this campaign ***" at bounding box center [601, 266] width 441 height 27
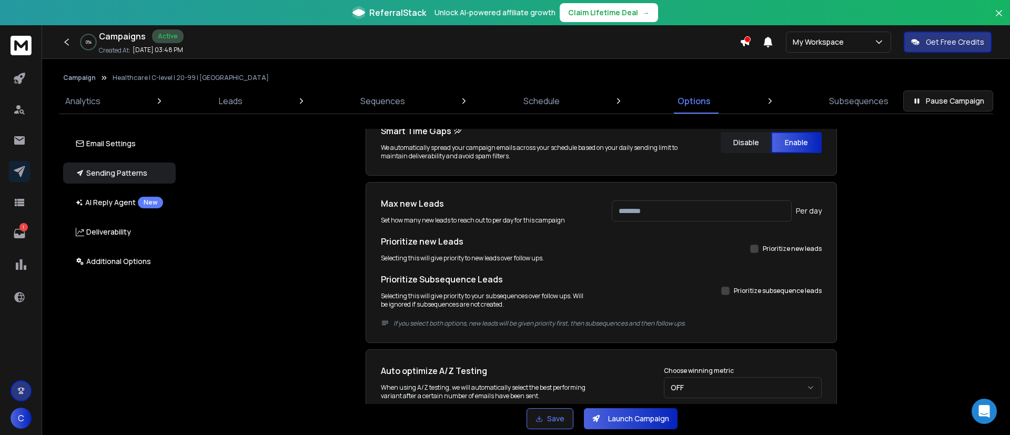
scroll to position [599, 0]
type input "***"
drag, startPoint x: 649, startPoint y: 205, endPoint x: 524, endPoint y: 212, distance: 125.9
click at [524, 212] on div "Max new Leads Set how many new leads to reach out to per day for this campaign …" at bounding box center [601, 209] width 441 height 27
type input "***"
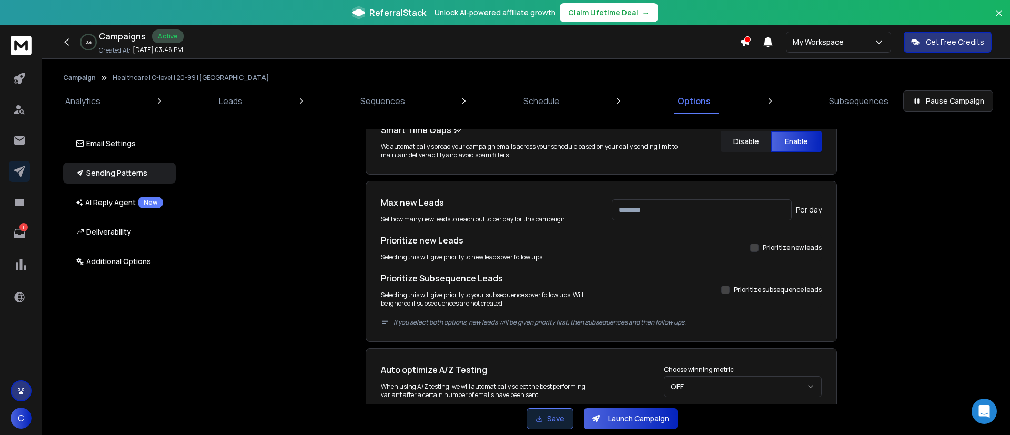
click at [553, 417] on button "Save" at bounding box center [549, 418] width 47 height 21
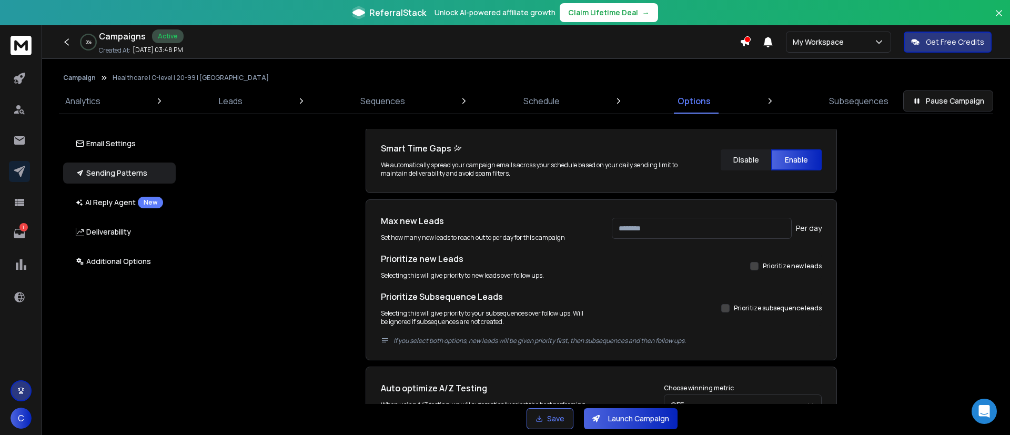
click at [534, 406] on div "ReferralStack Unlock AI-powered affiliate growth Lifetime Deals available! Clai…" at bounding box center [505, 217] width 1010 height 435
click at [537, 410] on button "Save" at bounding box center [549, 418] width 47 height 21
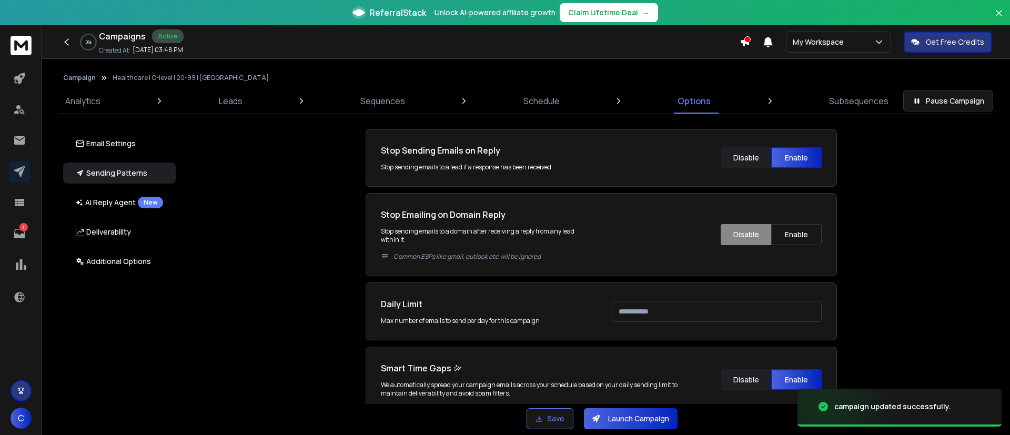
scroll to position [359, 0]
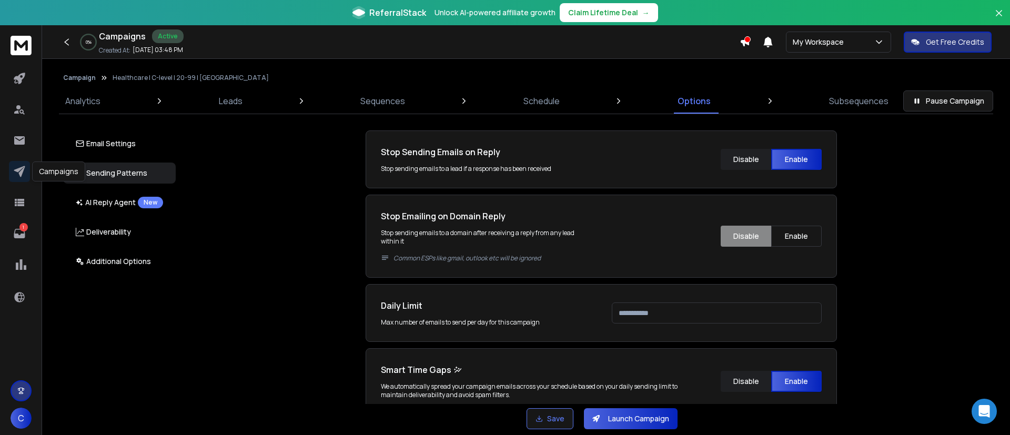
click at [19, 175] on icon at bounding box center [19, 171] width 13 height 13
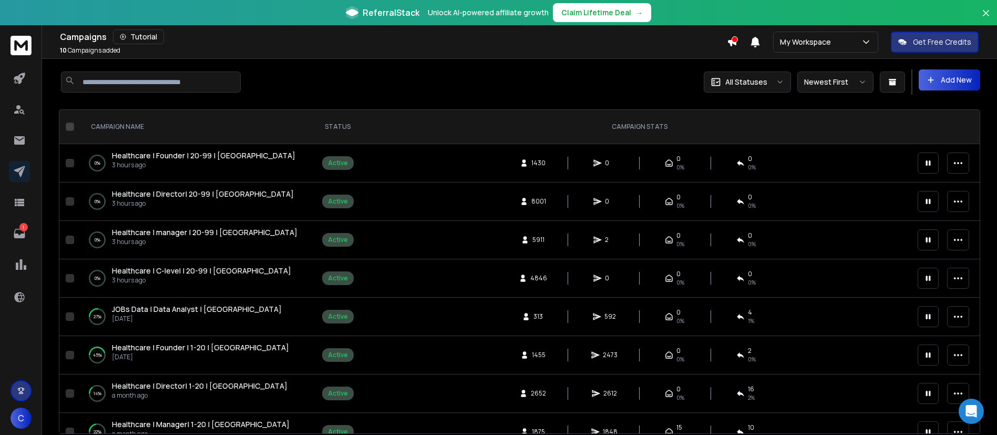
click at [193, 237] on link "Healthcare | manager | 20-99 | [GEOGRAPHIC_DATA]" at bounding box center [205, 232] width 186 height 11
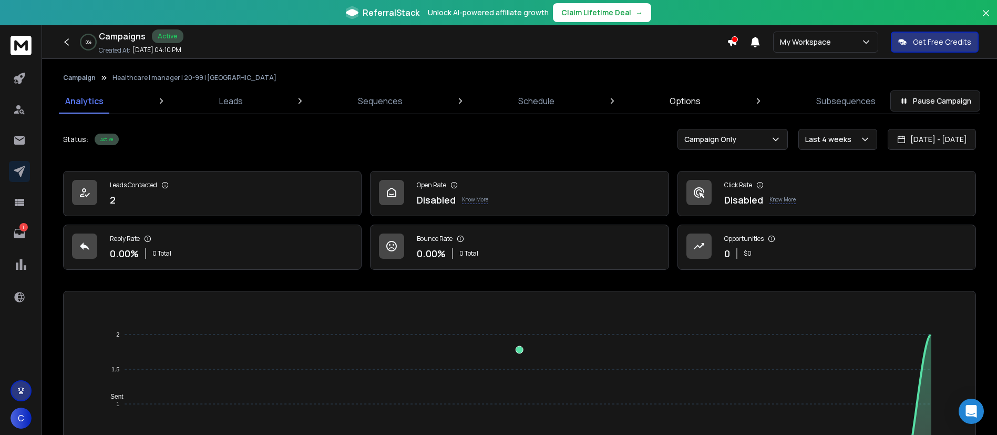
click at [653, 107] on link "Options" at bounding box center [686, 100] width 44 height 25
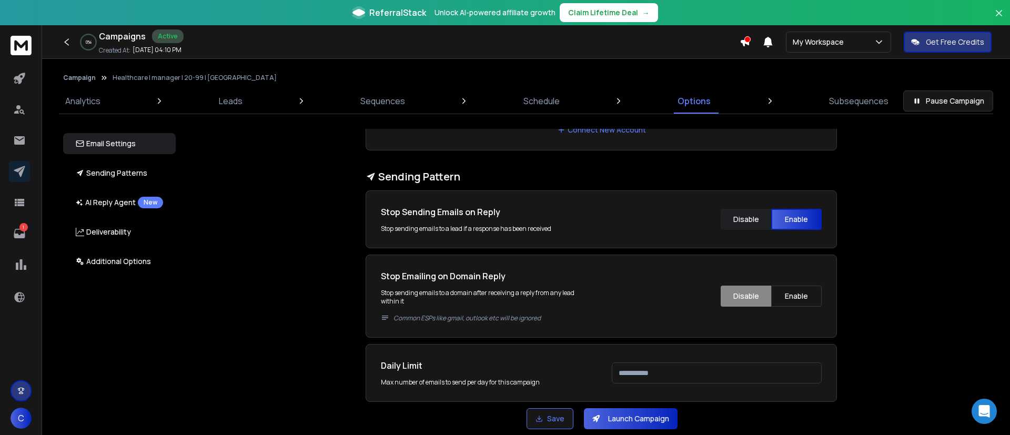
scroll to position [312, 0]
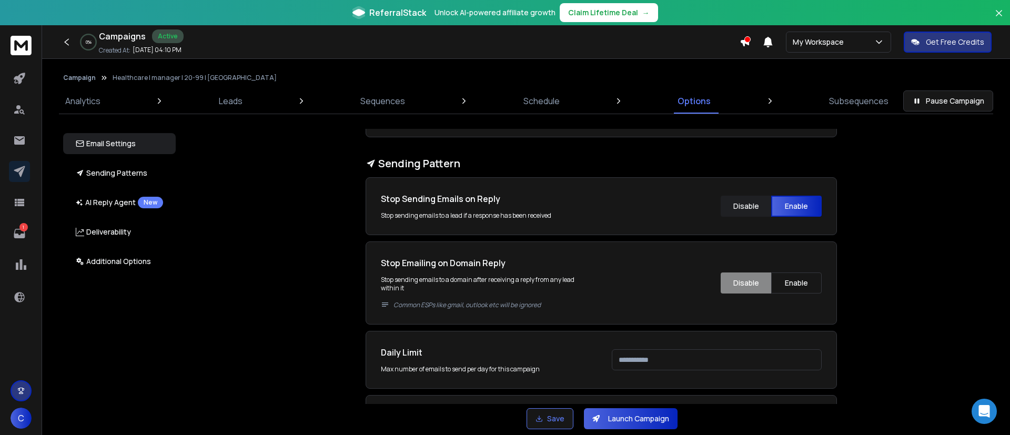
drag, startPoint x: 628, startPoint y: 361, endPoint x: 530, endPoint y: 353, distance: 98.1
click at [530, 353] on div "Daily Limit Max number of emails to send per day for this campaign ***" at bounding box center [601, 359] width 441 height 27
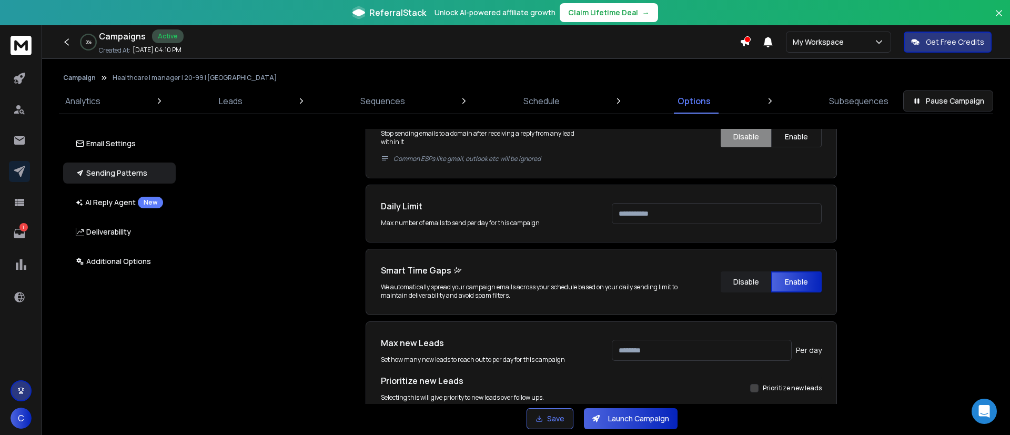
scroll to position [459, 0]
type input "***"
drag, startPoint x: 643, startPoint y: 348, endPoint x: 534, endPoint y: 357, distance: 108.7
click at [534, 357] on div "Max new Leads Set how many new leads to reach out to per day for this campaign …" at bounding box center [601, 349] width 441 height 27
type input "***"
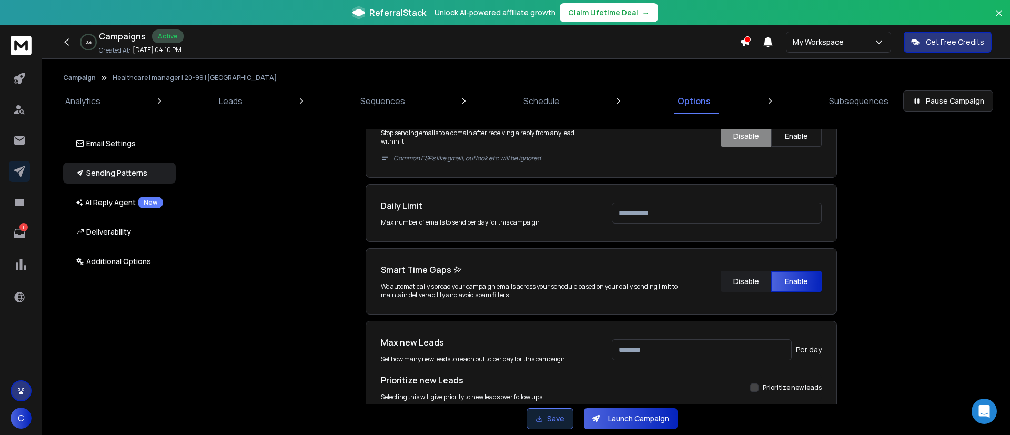
click at [552, 425] on button "Save" at bounding box center [549, 418] width 47 height 21
click at [16, 171] on icon at bounding box center [19, 171] width 11 height 11
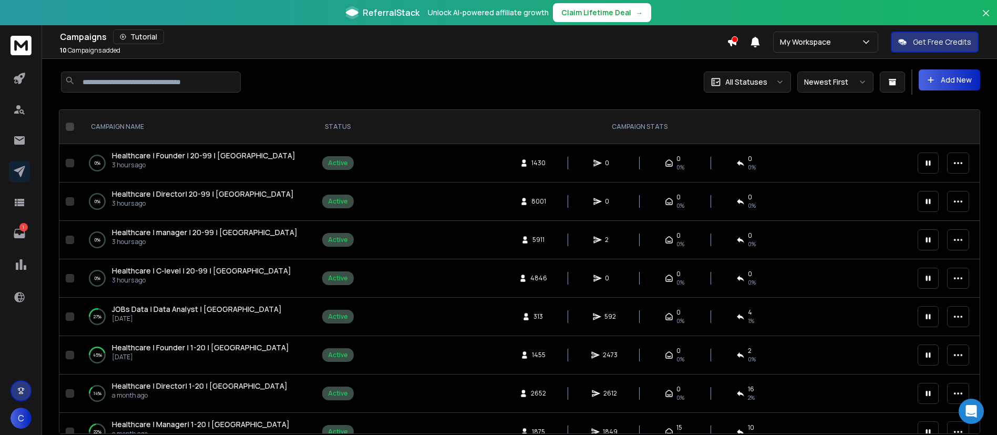
click at [190, 198] on span "Healthcare | Director| 20-99 | [GEOGRAPHIC_DATA]" at bounding box center [203, 194] width 182 height 10
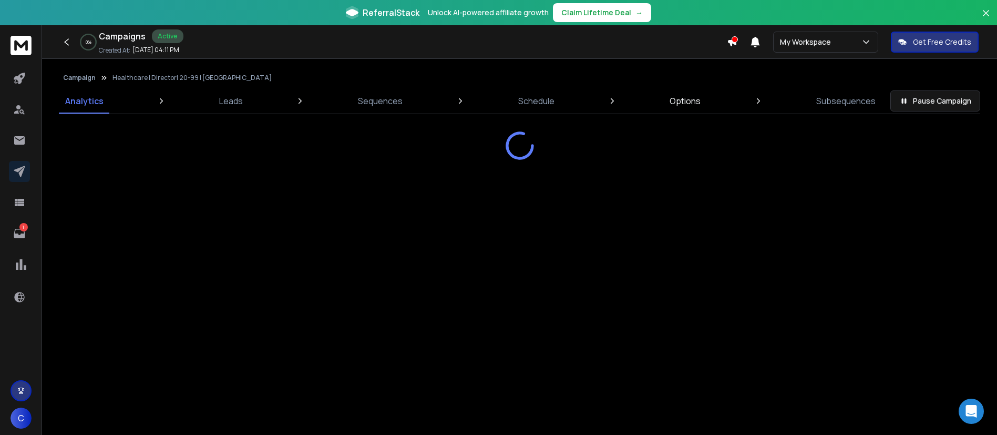
click at [653, 100] on p "Options" at bounding box center [685, 101] width 31 height 13
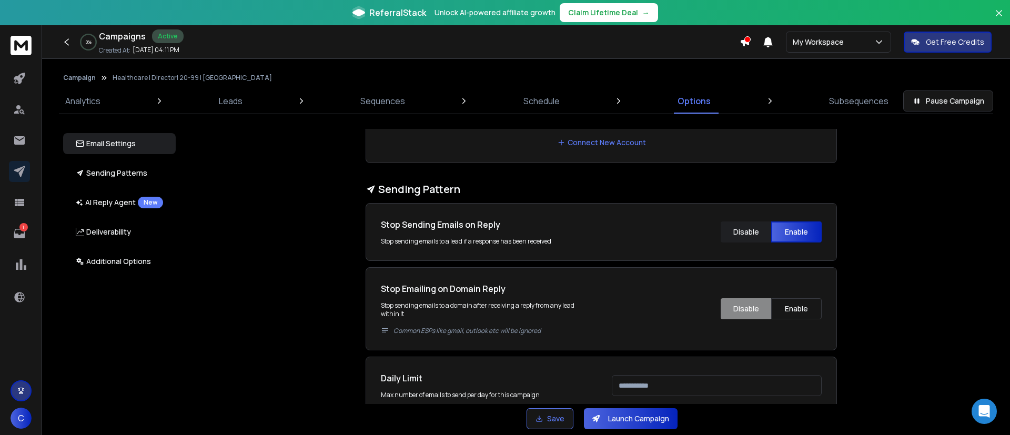
scroll to position [299, 0]
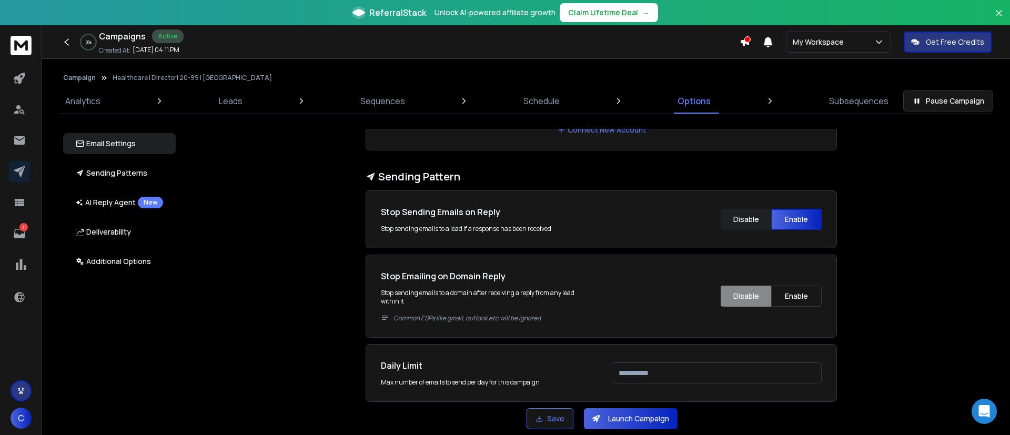
drag, startPoint x: 629, startPoint y: 375, endPoint x: 571, endPoint y: 373, distance: 58.9
click at [571, 373] on div "Daily Limit Max number of emails to send per day for this campaign ***" at bounding box center [601, 372] width 441 height 27
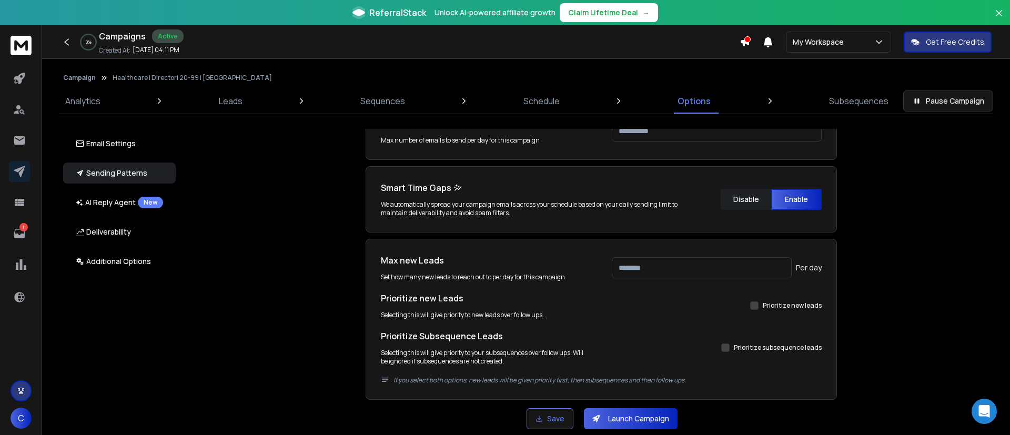
scroll to position [542, 0]
type input "***"
drag, startPoint x: 632, startPoint y: 272, endPoint x: 544, endPoint y: 275, distance: 88.4
click at [544, 275] on div "Max new Leads Set how many new leads to reach out to per day for this campaign …" at bounding box center [601, 266] width 441 height 27
type input "***"
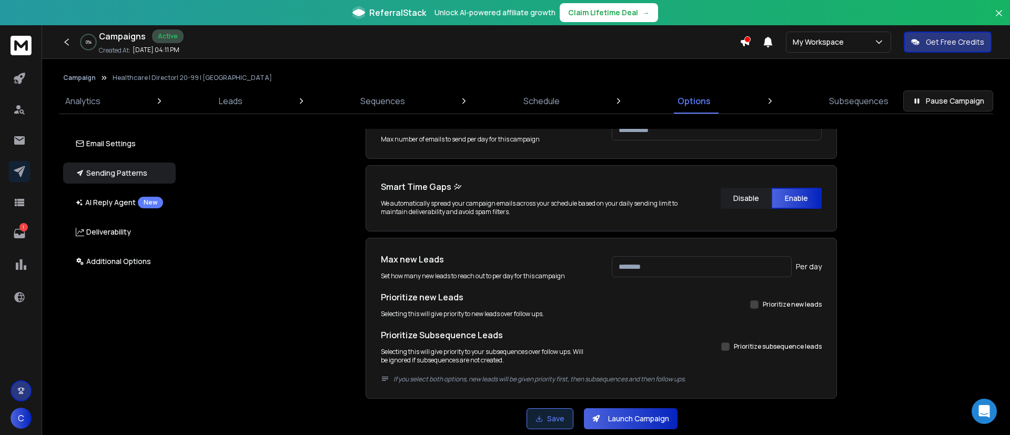
click at [545, 410] on button "Save" at bounding box center [549, 418] width 47 height 21
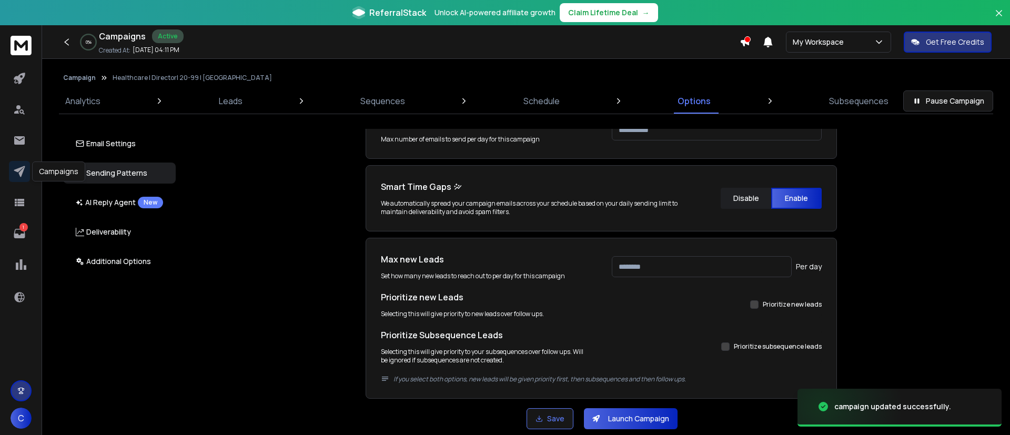
click at [12, 168] on link at bounding box center [19, 171] width 21 height 21
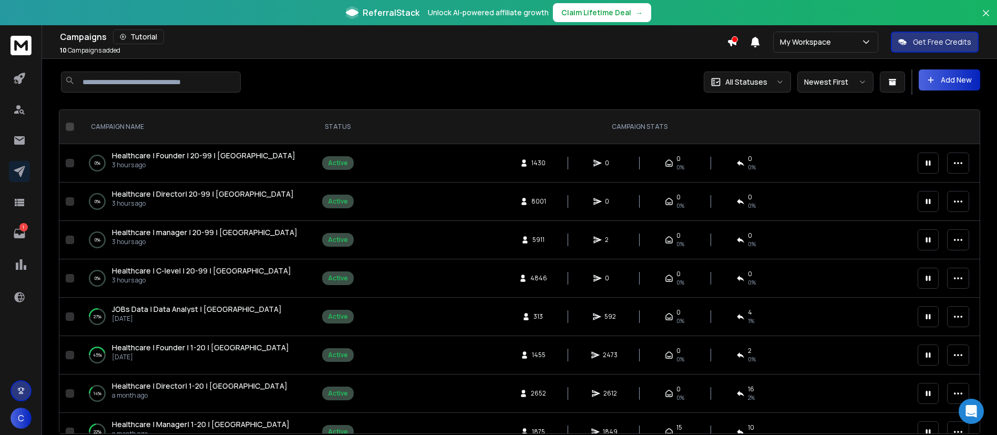
click at [181, 166] on p "3 hours ago" at bounding box center [204, 165] width 184 height 8
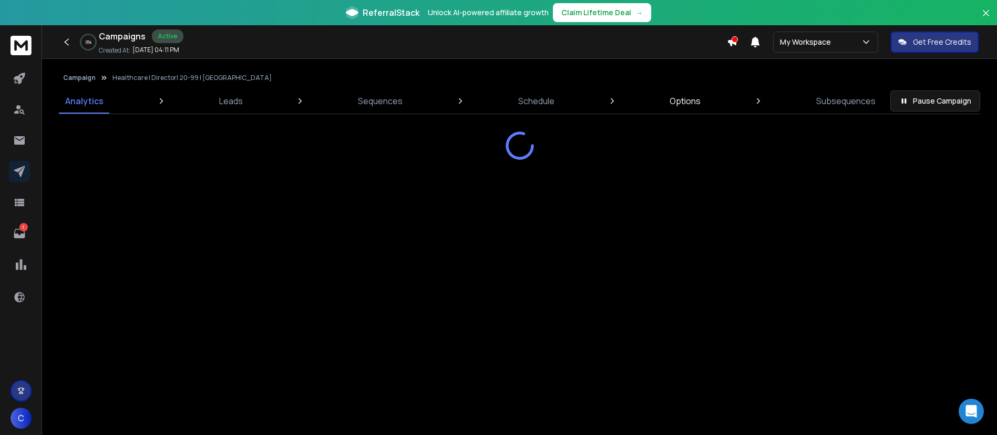
click at [653, 109] on link "Options" at bounding box center [686, 100] width 44 height 25
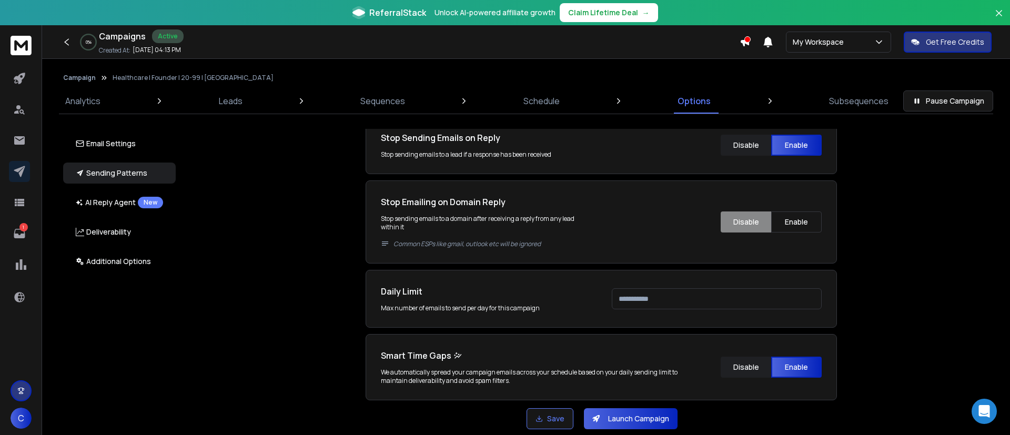
scroll to position [376, 0]
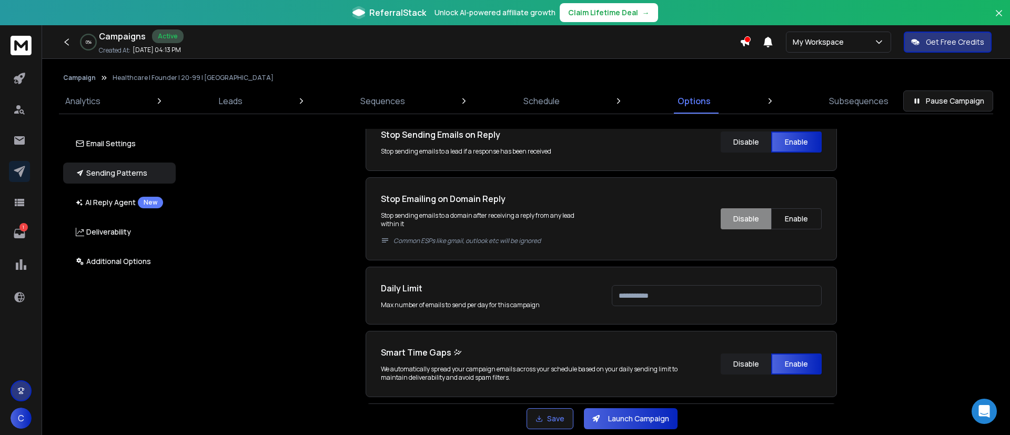
drag, startPoint x: 634, startPoint y: 294, endPoint x: 514, endPoint y: 311, distance: 120.5
click at [514, 311] on div "Daily Limit Max number of emails to send per day for this campaign ***" at bounding box center [600, 296] width 471 height 58
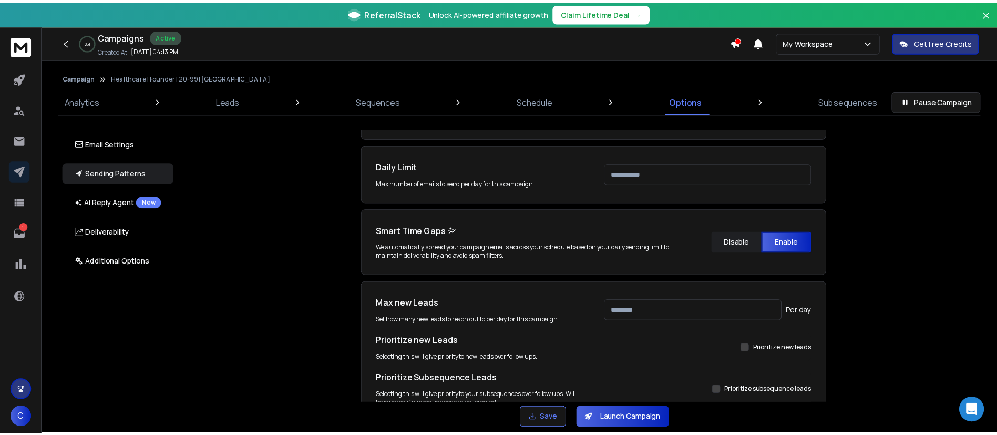
scroll to position [500, 0]
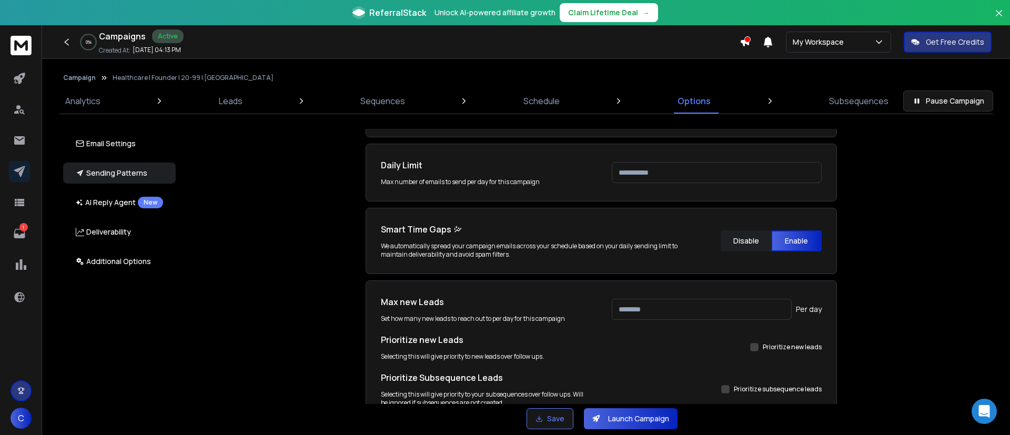
type input "***"
drag, startPoint x: 635, startPoint y: 302, endPoint x: 594, endPoint y: 313, distance: 41.8
click at [594, 313] on div "Max new Leads Set how many new leads to reach out to per day for this campaign …" at bounding box center [601, 309] width 441 height 27
type input "***"
click at [536, 428] on button "Save" at bounding box center [549, 418] width 47 height 21
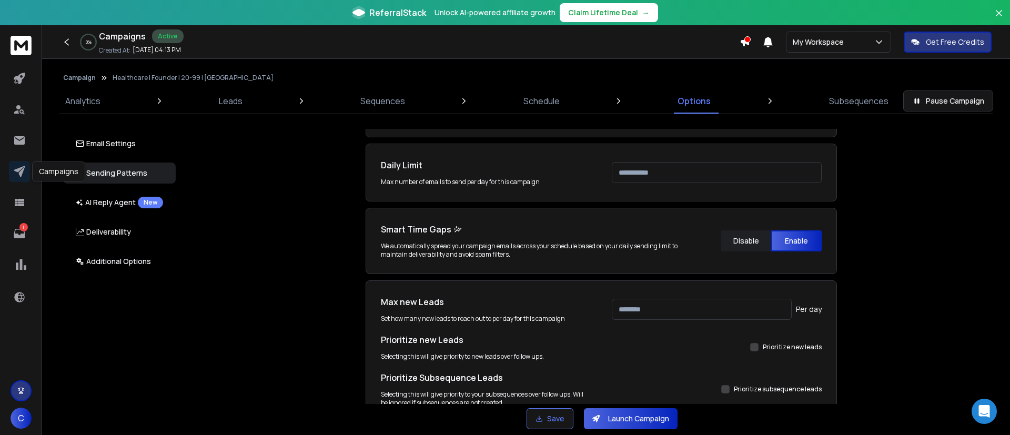
click at [18, 172] on icon at bounding box center [19, 171] width 13 height 13
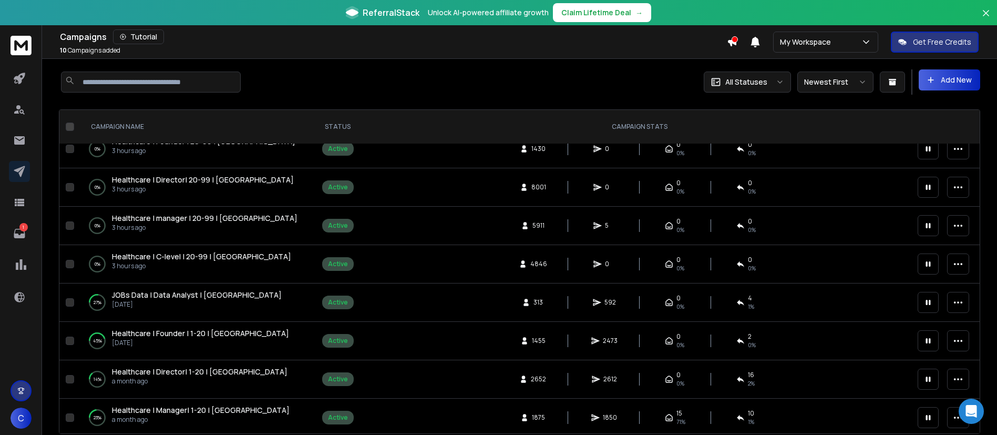
scroll to position [16, 0]
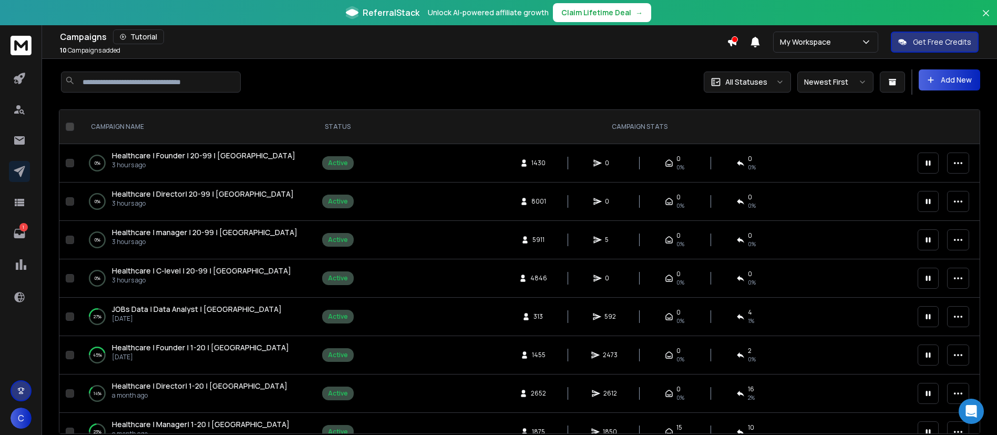
click at [122, 422] on span "Healthcare | Manager| 1-20 | [GEOGRAPHIC_DATA]" at bounding box center [201, 424] width 178 height 10
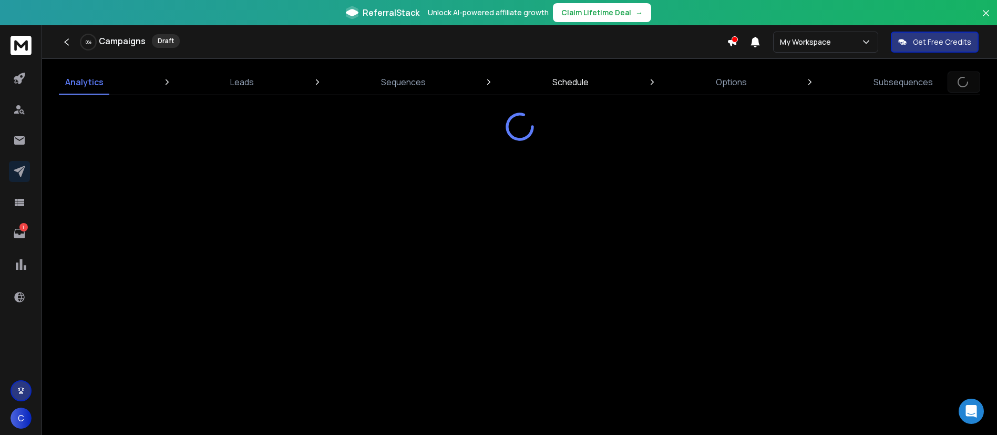
click at [584, 82] on p "Schedule" at bounding box center [571, 82] width 36 height 13
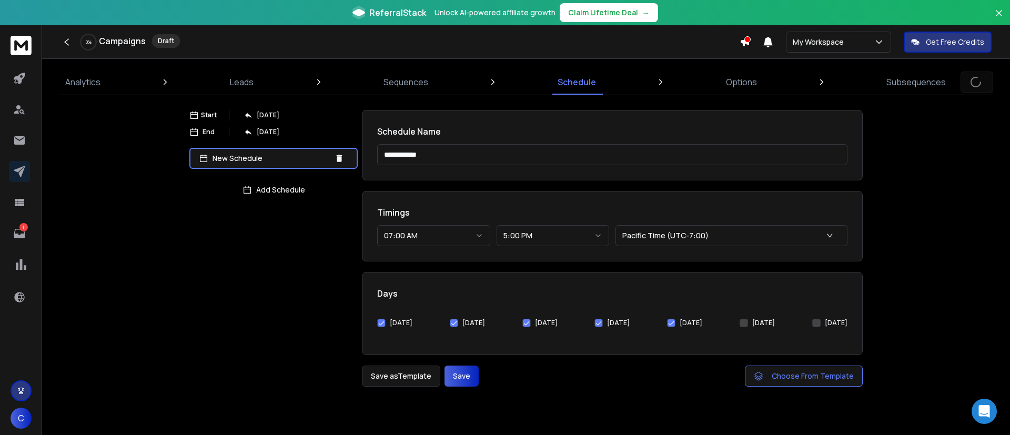
click at [457, 370] on button "Save" at bounding box center [461, 375] width 34 height 21
click at [13, 168] on icon at bounding box center [19, 171] width 13 height 13
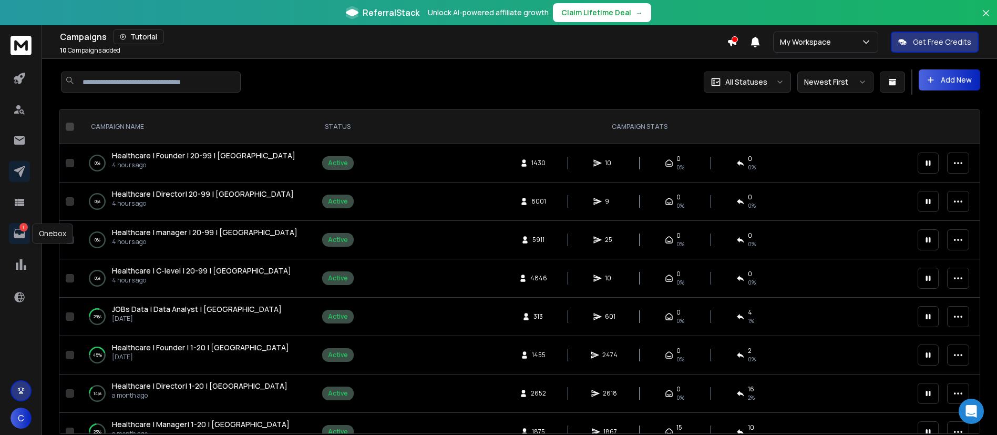
click at [19, 234] on icon at bounding box center [19, 233] width 13 height 13
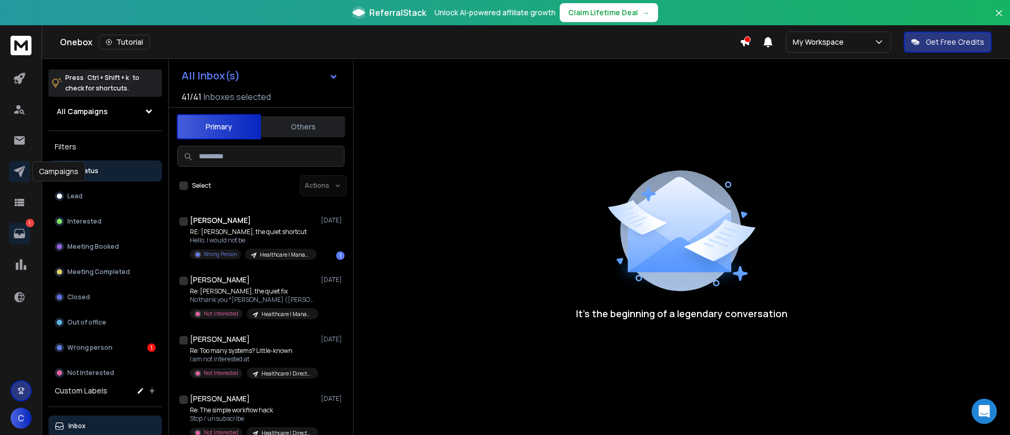
click at [16, 174] on icon at bounding box center [19, 171] width 13 height 13
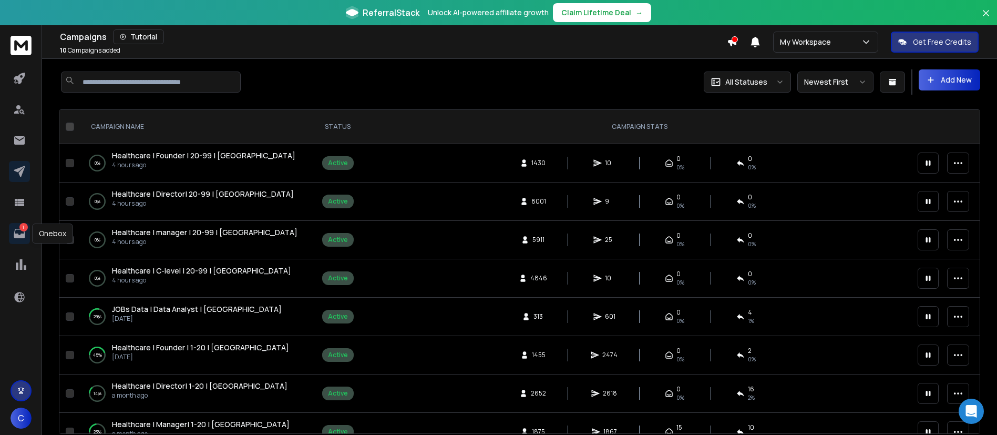
click at [15, 226] on link "1" at bounding box center [19, 233] width 21 height 21
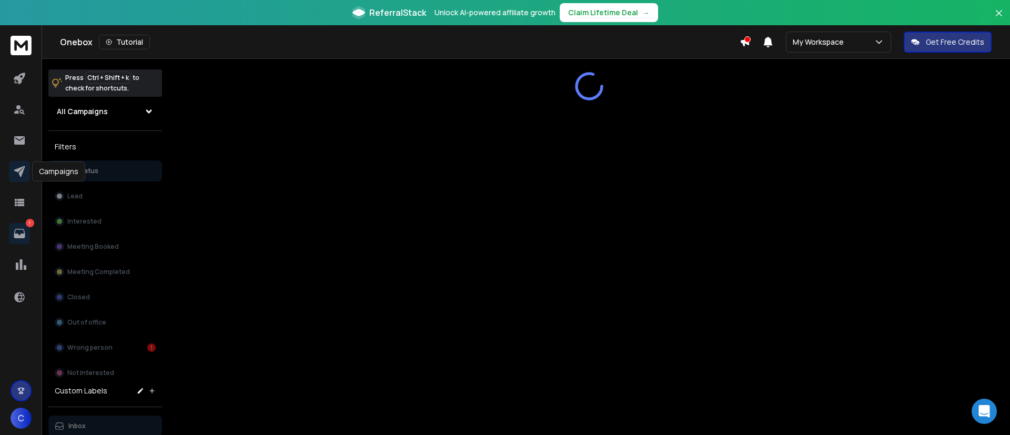
click at [19, 177] on icon at bounding box center [19, 171] width 13 height 13
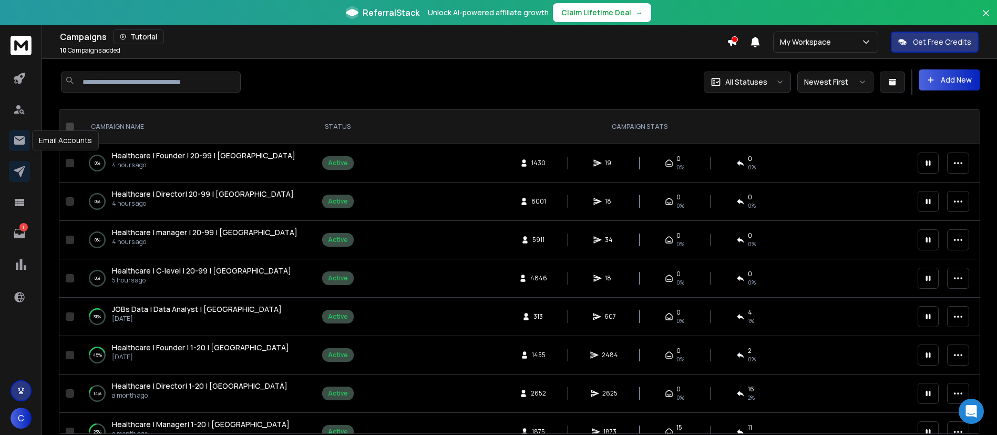
click at [15, 140] on icon at bounding box center [19, 140] width 11 height 8
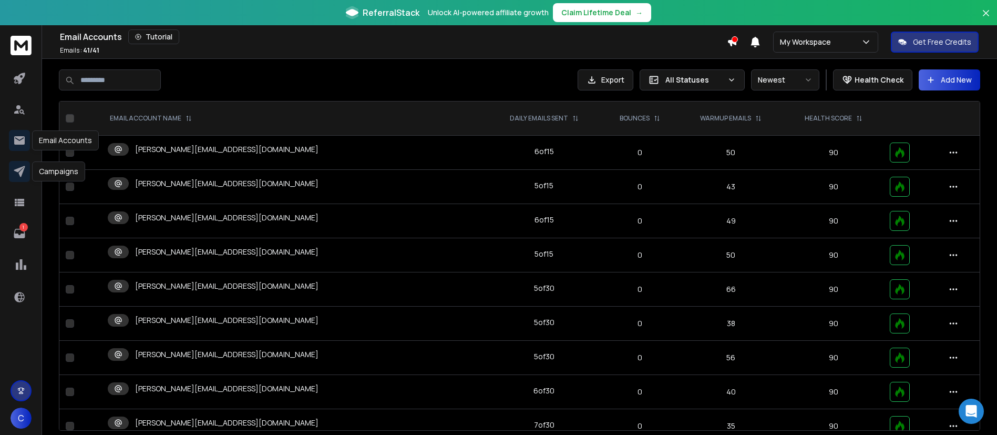
click at [17, 162] on link at bounding box center [19, 171] width 21 height 21
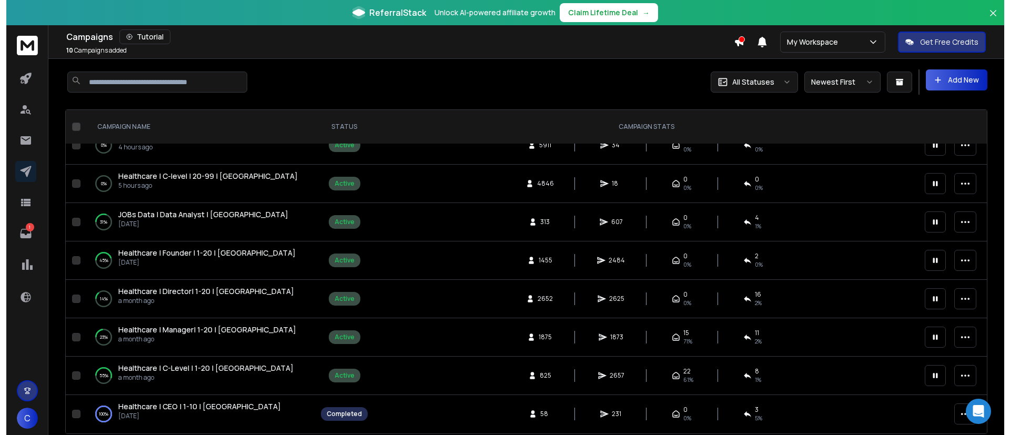
scroll to position [103, 0]
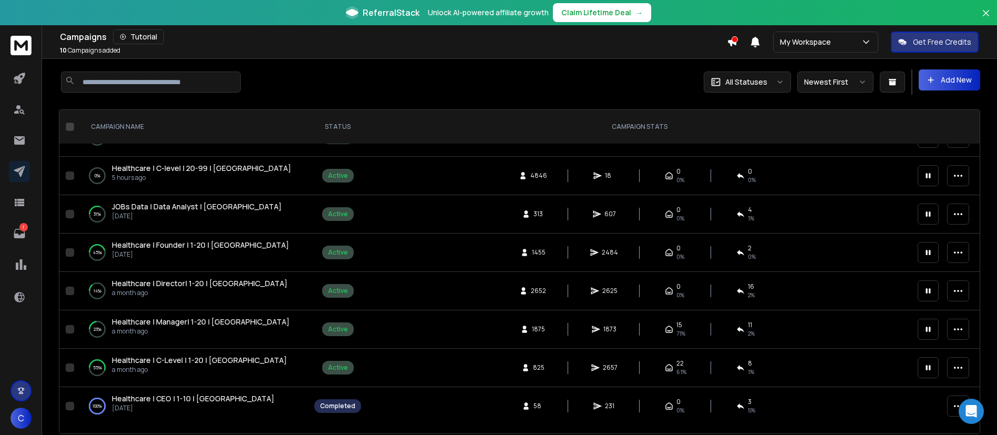
click at [131, 249] on span "Healthcare | Founder | 1-20 | [GEOGRAPHIC_DATA]" at bounding box center [200, 245] width 177 height 10
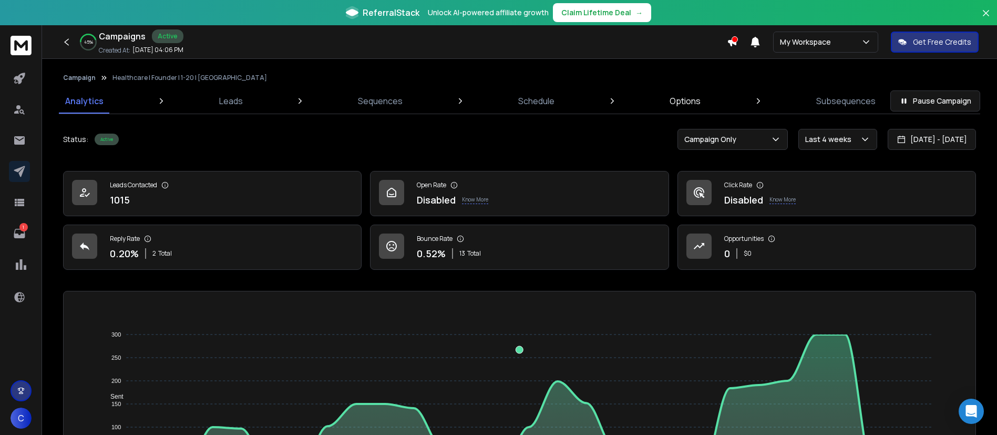
click at [678, 98] on p "Options" at bounding box center [685, 101] width 31 height 13
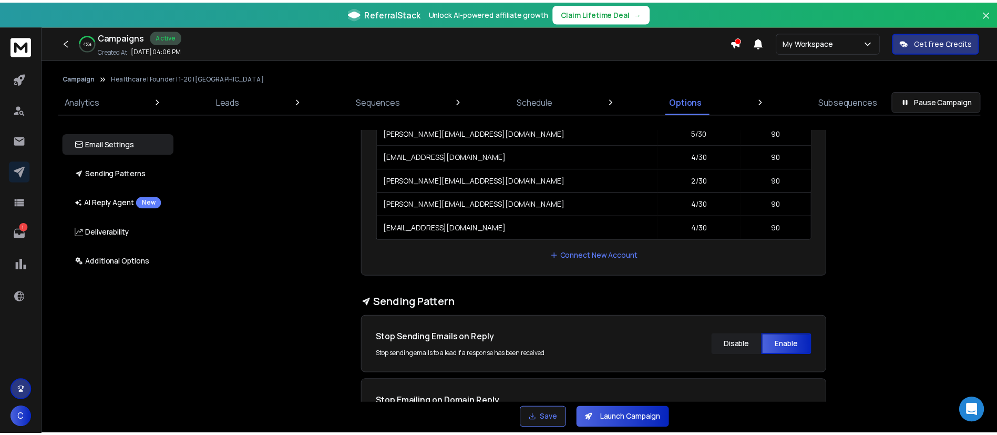
scroll to position [170, 0]
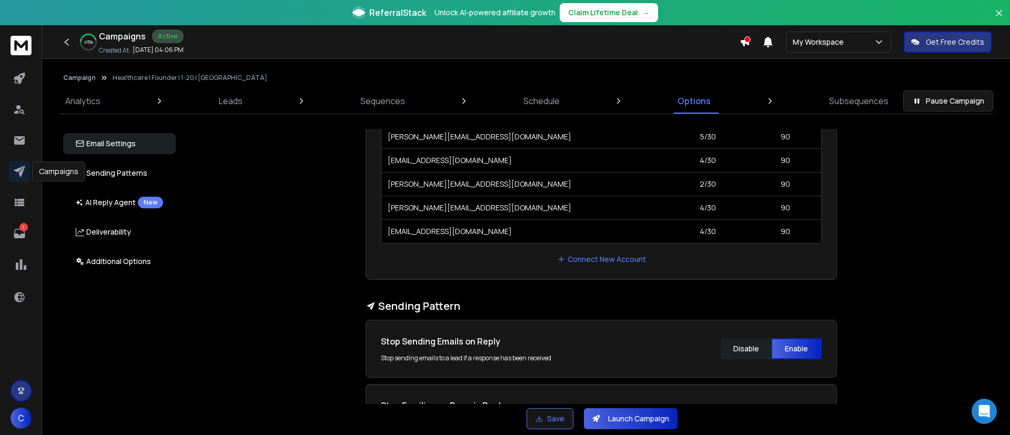
click at [11, 172] on link at bounding box center [19, 171] width 21 height 21
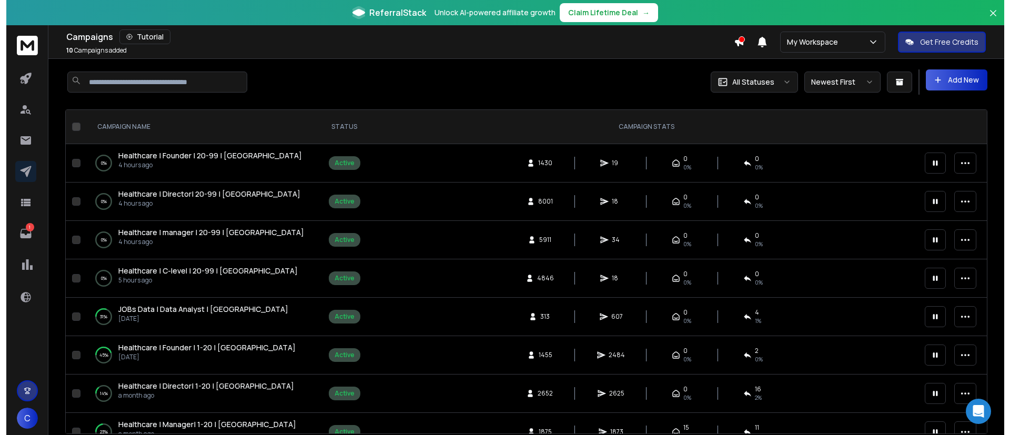
scroll to position [103, 0]
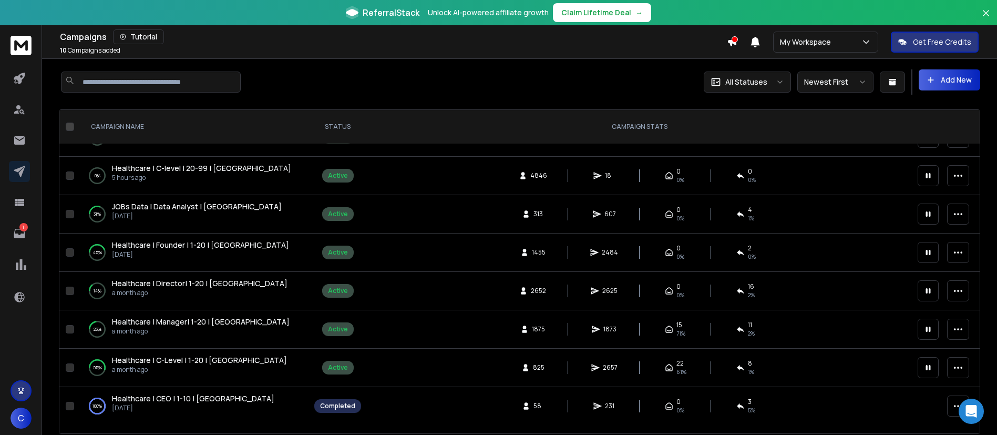
click at [164, 355] on span "Healthcare | C-Level | 1-20 | [GEOGRAPHIC_DATA]" at bounding box center [199, 360] width 175 height 10
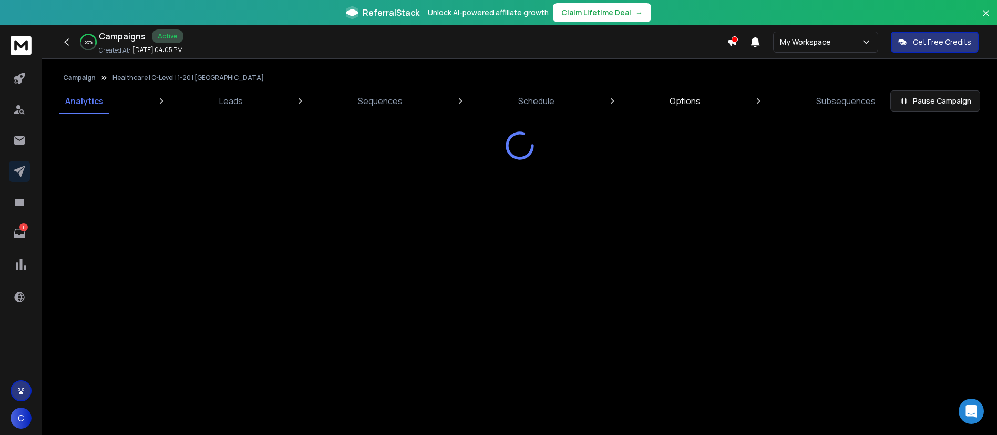
click at [685, 103] on p "Options" at bounding box center [685, 101] width 31 height 13
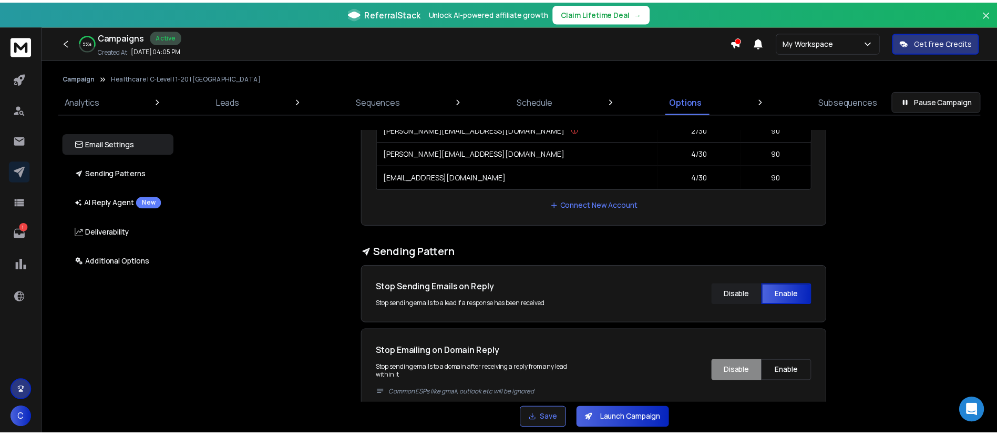
scroll to position [255, 0]
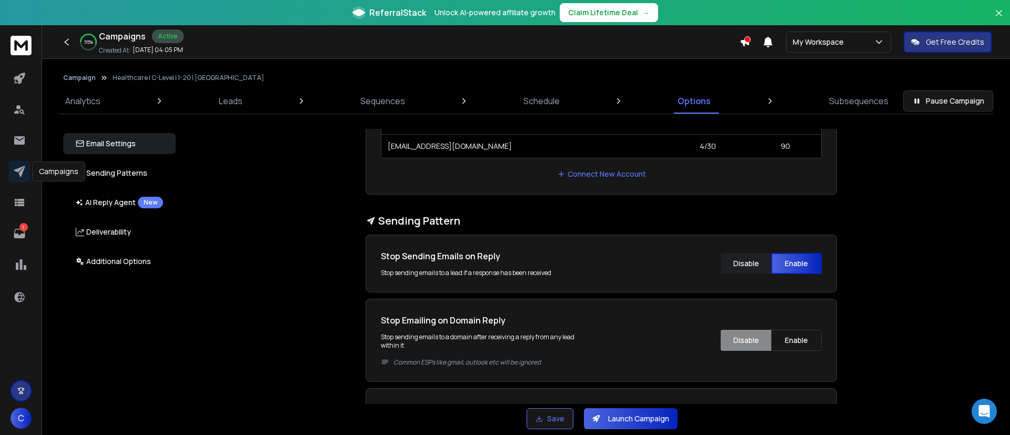
click at [22, 162] on link at bounding box center [19, 171] width 21 height 21
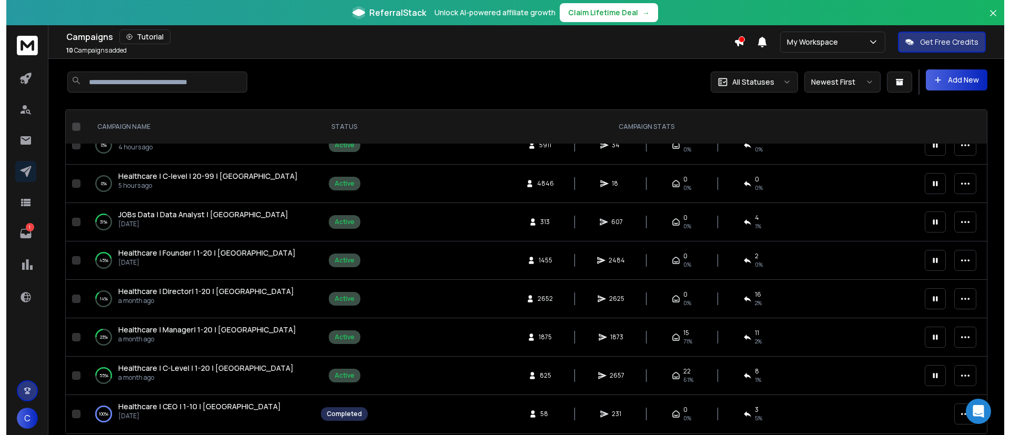
scroll to position [103, 0]
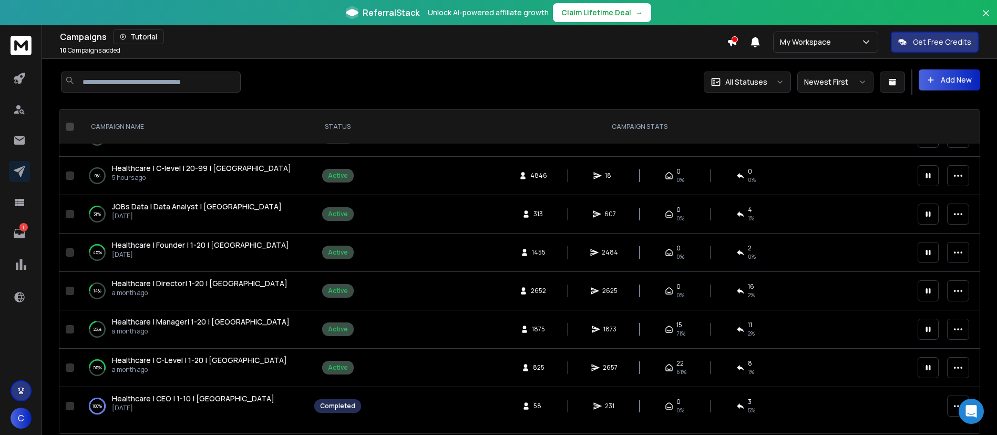
click at [148, 250] on link "Healthcare | Founder | 1-20 | [GEOGRAPHIC_DATA]" at bounding box center [200, 245] width 177 height 11
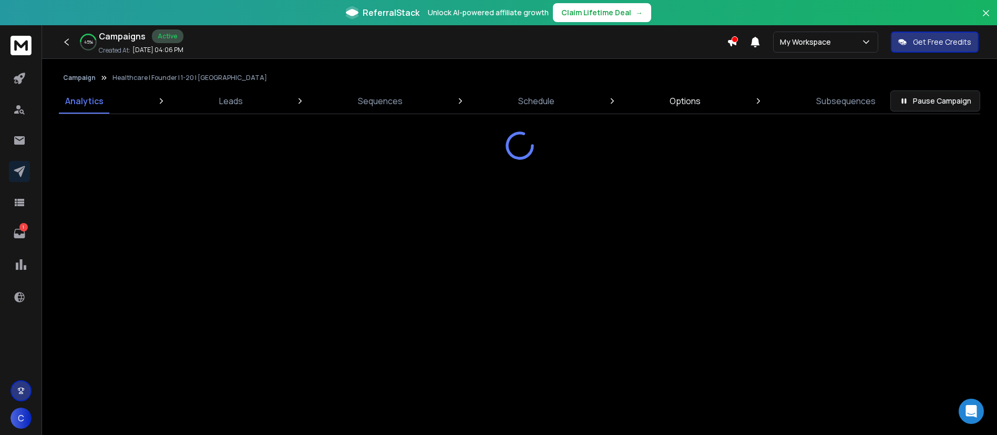
click at [699, 103] on p "Options" at bounding box center [685, 101] width 31 height 13
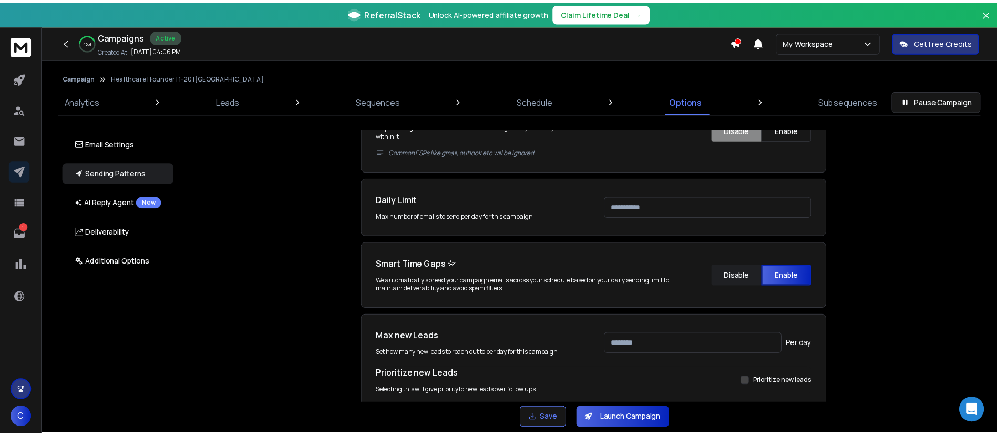
scroll to position [463, 0]
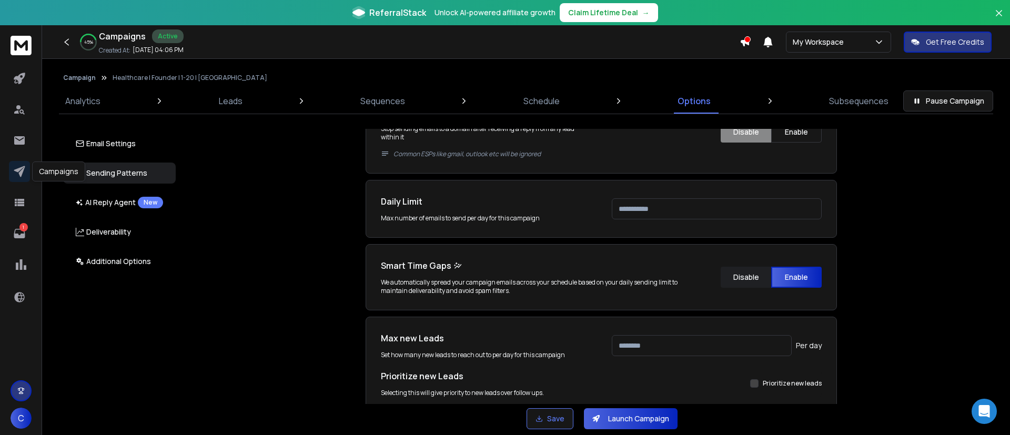
click at [12, 170] on link at bounding box center [19, 171] width 21 height 21
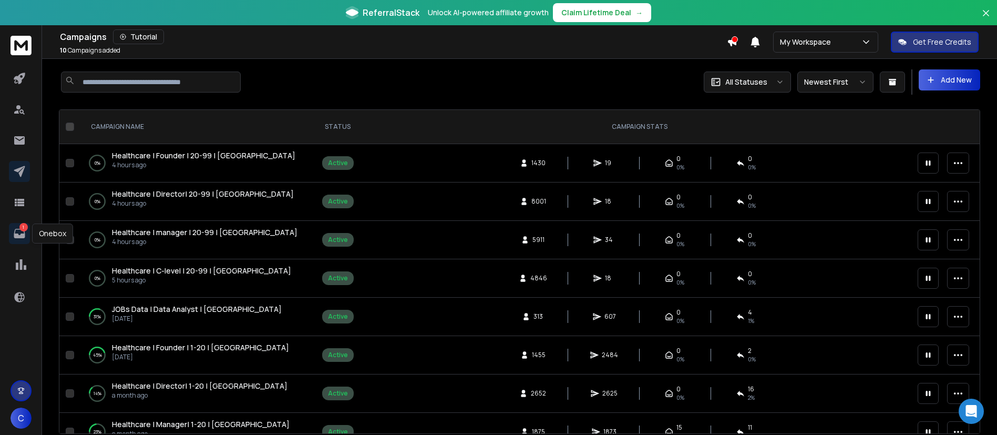
click at [18, 229] on icon at bounding box center [19, 233] width 11 height 9
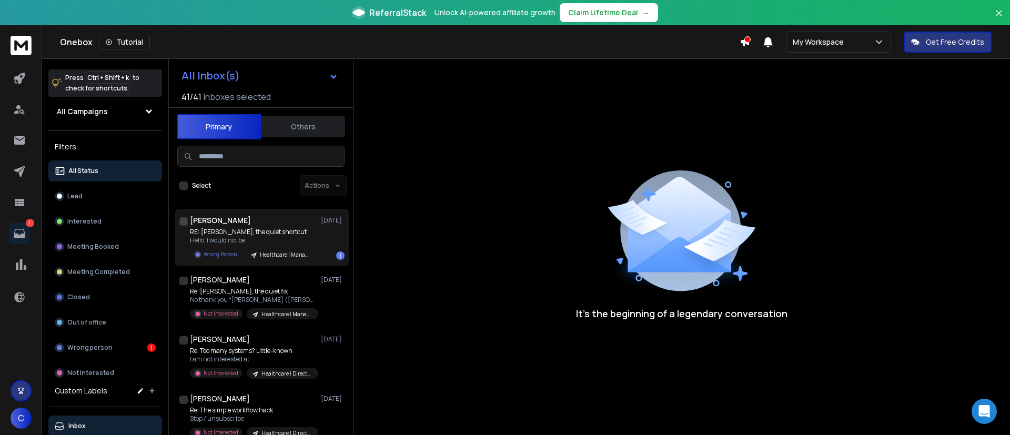
click at [274, 218] on div "Jennifer Wozniak 10 Oct" at bounding box center [267, 220] width 155 height 11
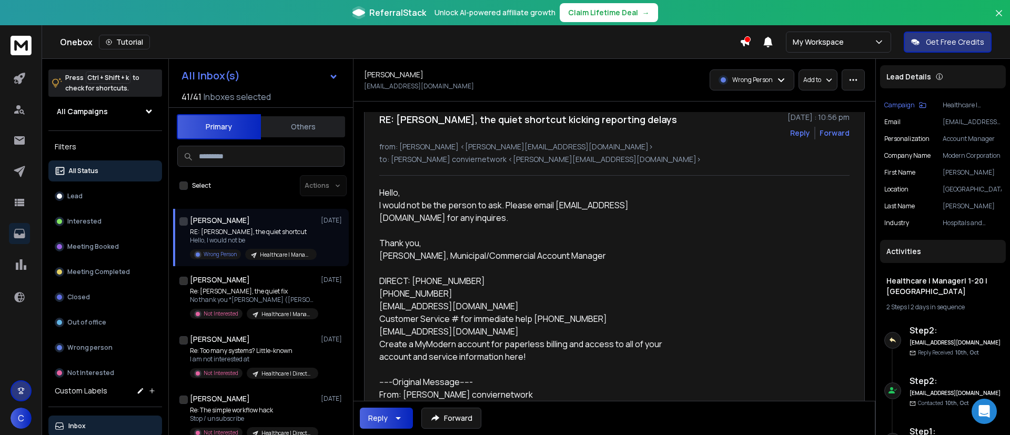
scroll to position [41, 0]
drag, startPoint x: 558, startPoint y: 205, endPoint x: 645, endPoint y: 202, distance: 86.8
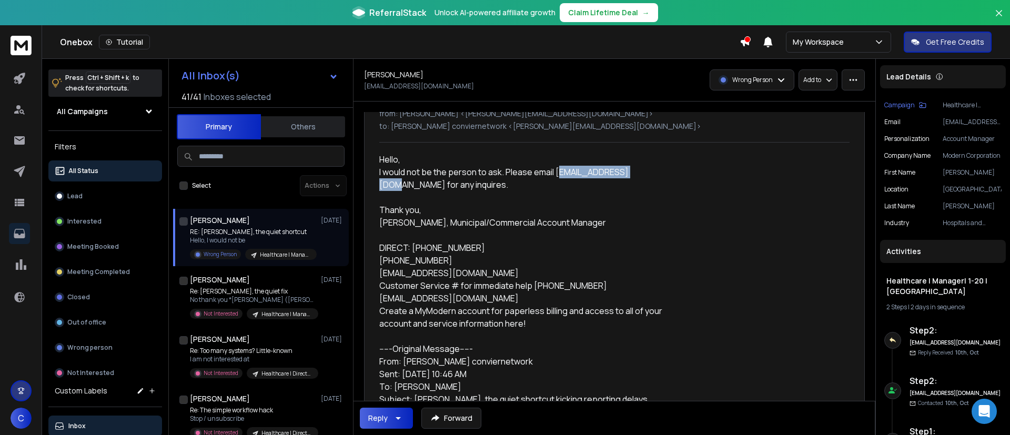
scroll to position [74, 0]
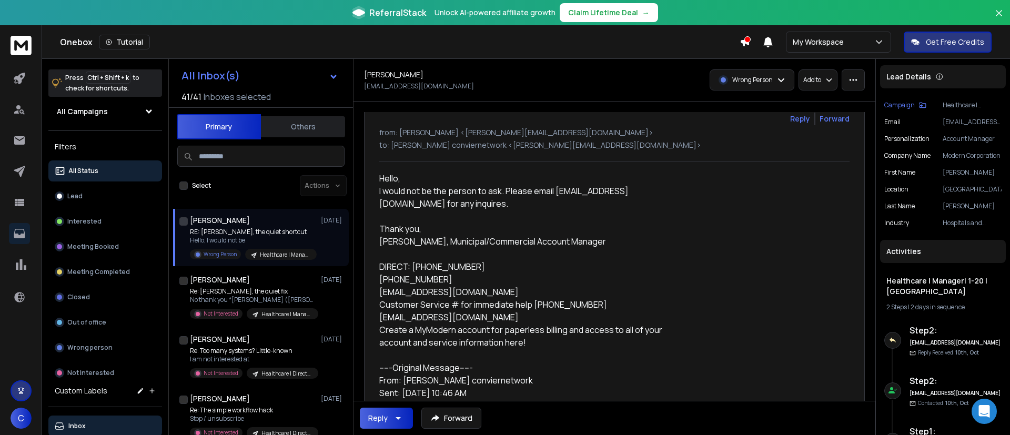
scroll to position [54, 0]
drag, startPoint x: 557, startPoint y: 191, endPoint x: 645, endPoint y: 195, distance: 87.9
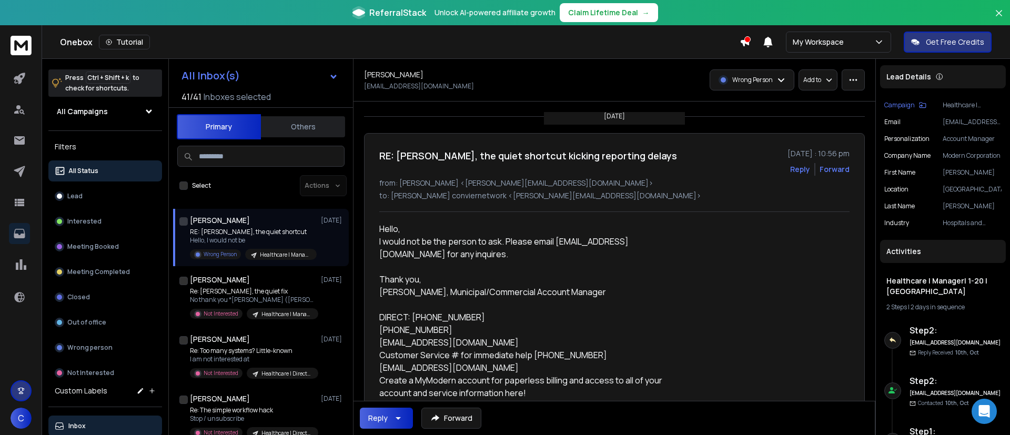
scroll to position [6, 0]
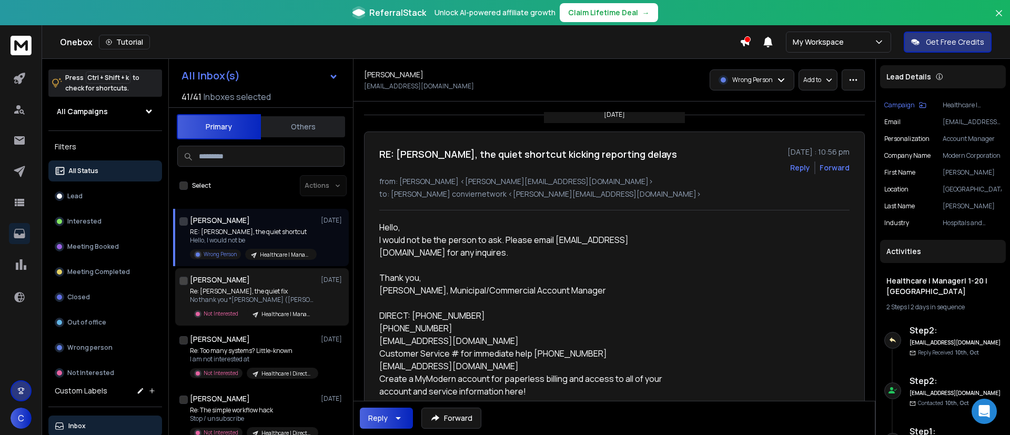
click at [237, 286] on div "Rob Sanders 07 Oct Re: Rob, the quiet fix No thank you *Robert (Rob) Not Intere…" at bounding box center [267, 296] width 155 height 45
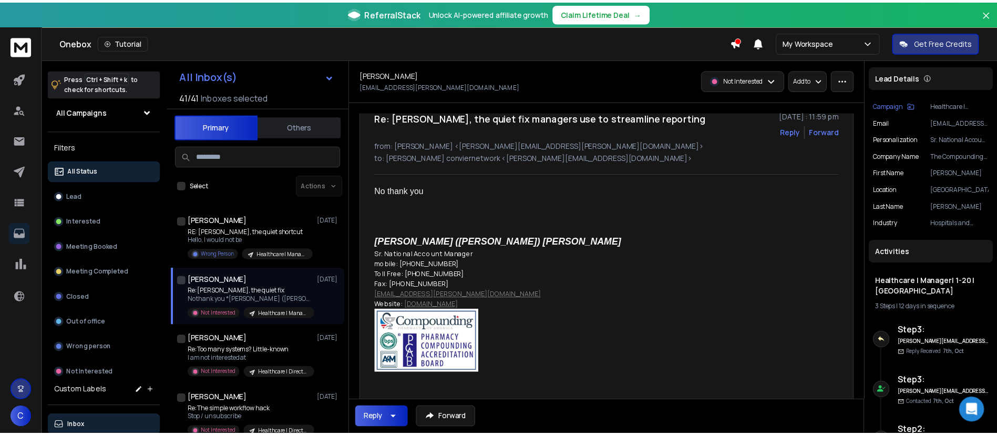
scroll to position [43, 0]
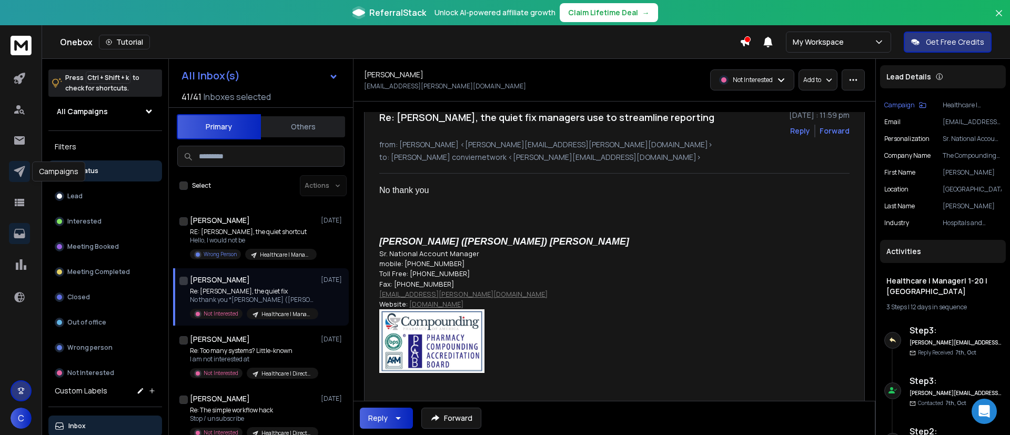
click at [19, 174] on icon at bounding box center [19, 171] width 11 height 11
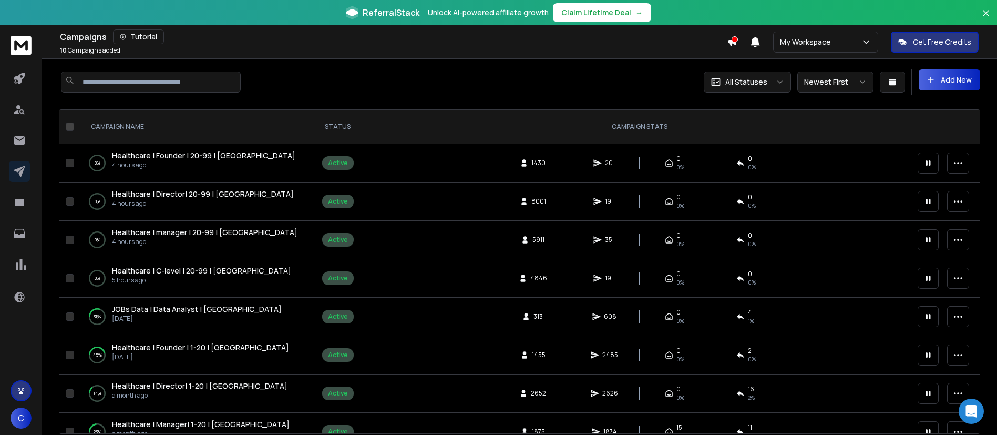
click at [216, 190] on span "Healthcare | Director| 20-99 | [GEOGRAPHIC_DATA]" at bounding box center [203, 194] width 182 height 10
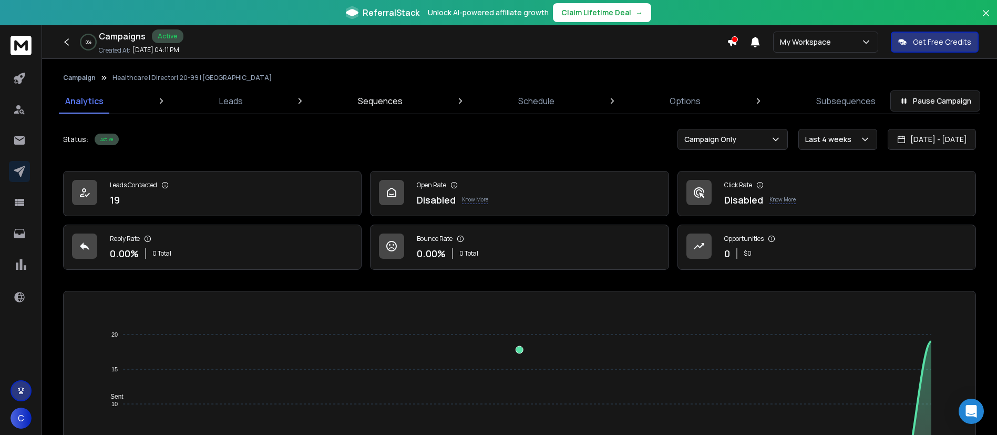
click at [383, 106] on p "Sequences" at bounding box center [380, 101] width 45 height 13
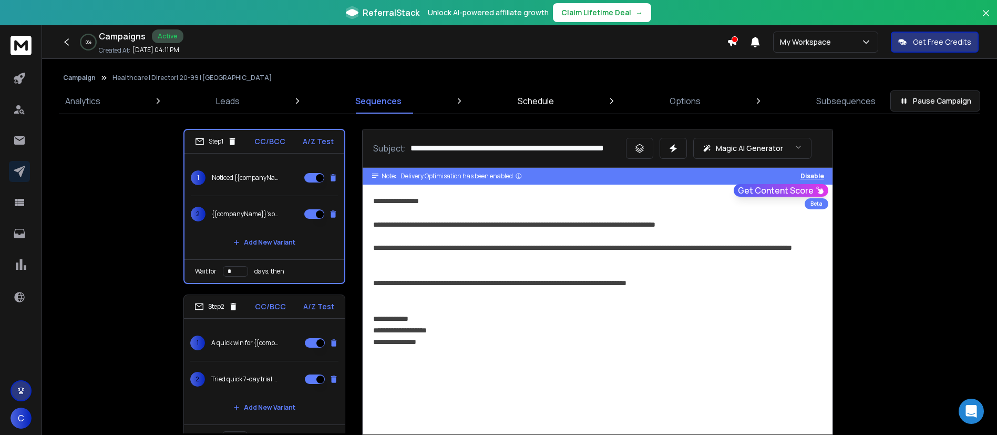
click at [531, 107] on p "Schedule" at bounding box center [536, 101] width 36 height 13
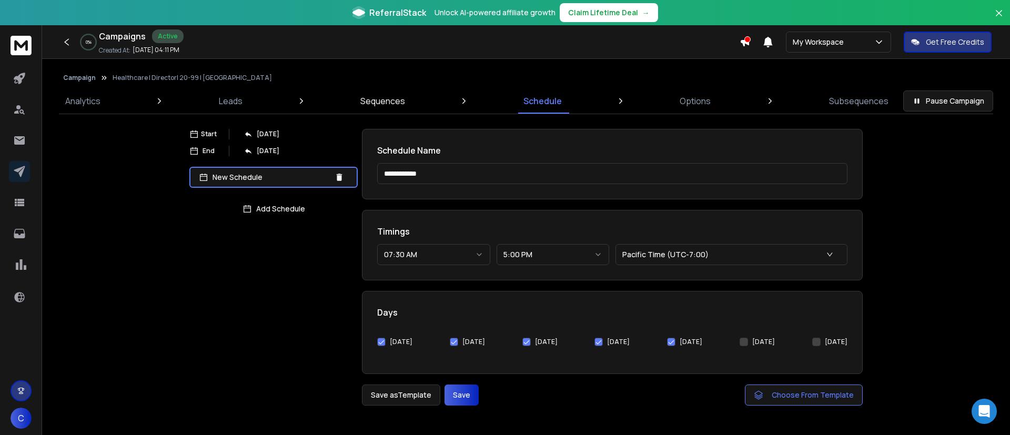
click at [383, 96] on p "Sequences" at bounding box center [382, 101] width 45 height 13
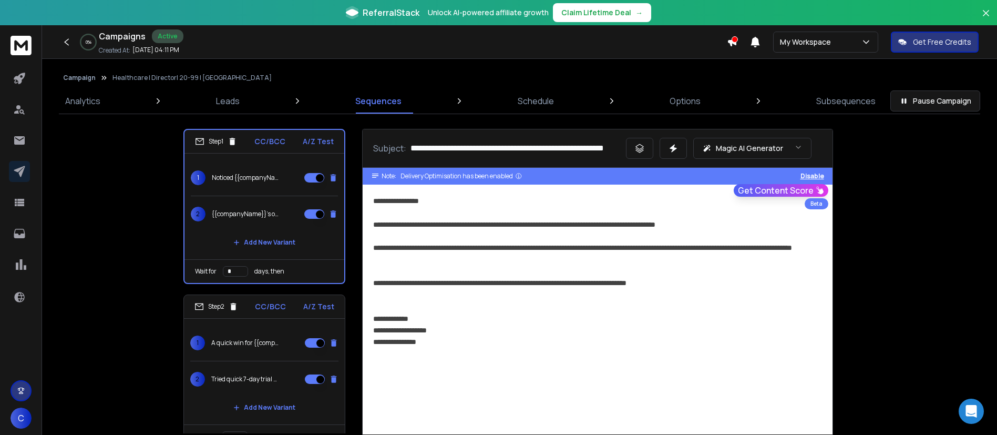
click at [219, 345] on p "A quick win for {{companyName}}’s leadership visibility" at bounding box center [244, 343] width 67 height 8
type input "**********"
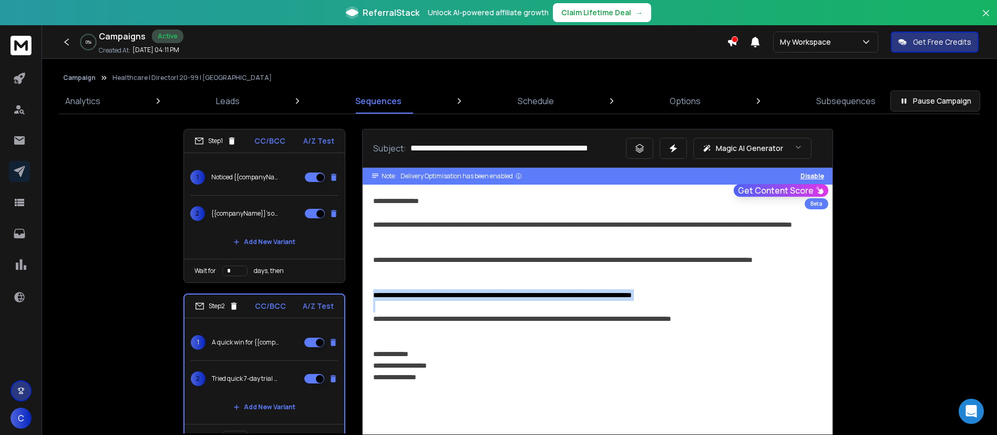
drag, startPoint x: 367, startPoint y: 298, endPoint x: 699, endPoint y: 301, distance: 332.3
click at [699, 301] on div "**********" at bounding box center [598, 310] width 470 height 250
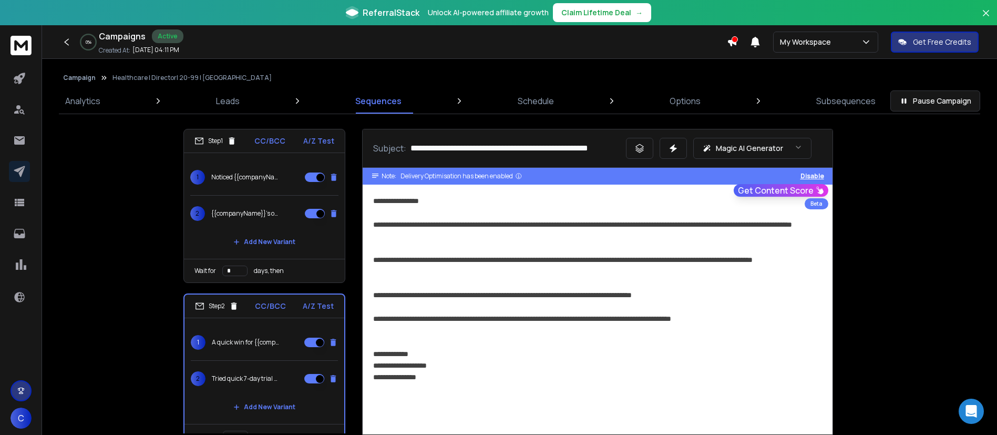
click at [566, 247] on div at bounding box center [597, 248] width 449 height 12
click at [16, 146] on icon at bounding box center [19, 140] width 13 height 13
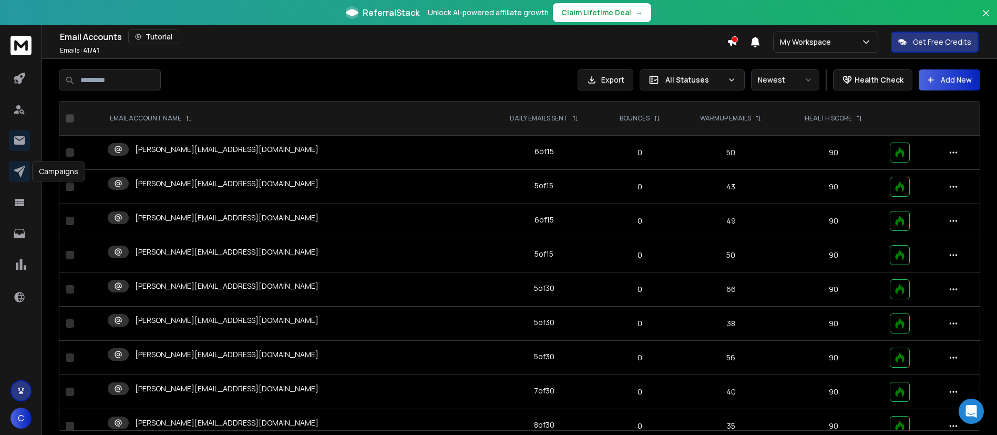
click at [17, 171] on icon at bounding box center [19, 171] width 11 height 11
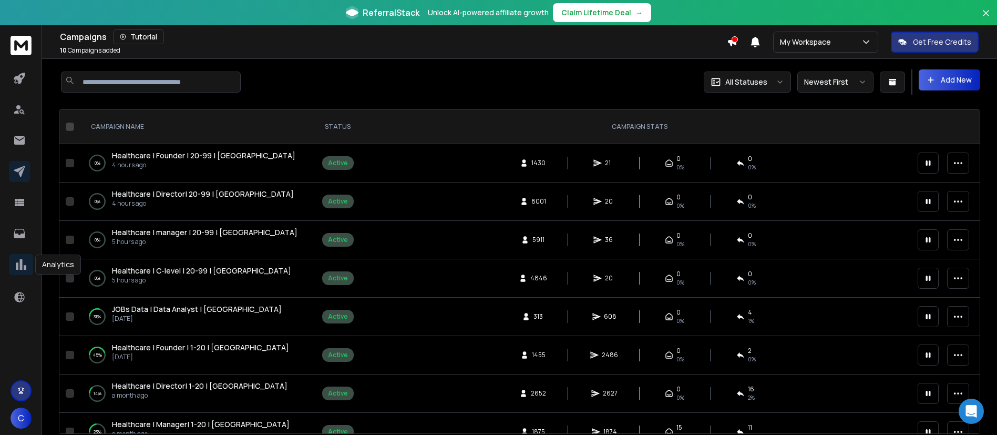
click at [19, 256] on link at bounding box center [21, 264] width 24 height 24
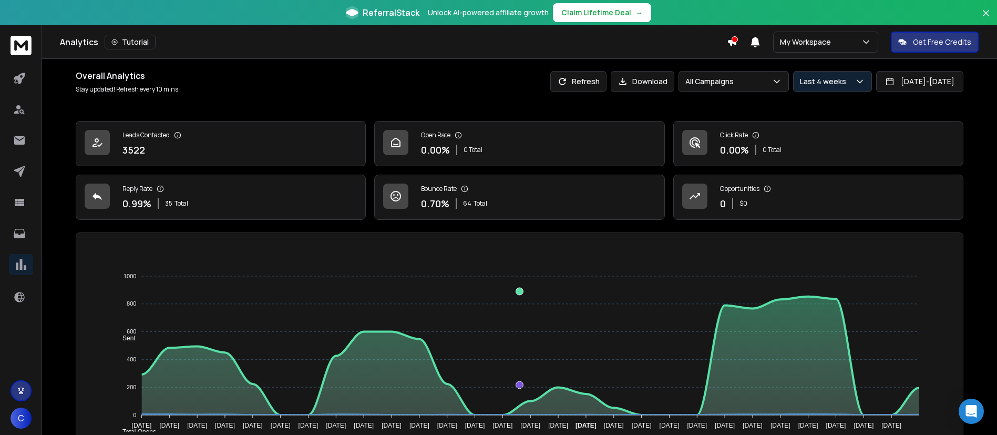
click at [810, 85] on p "Last 4 weeks" at bounding box center [825, 81] width 50 height 11
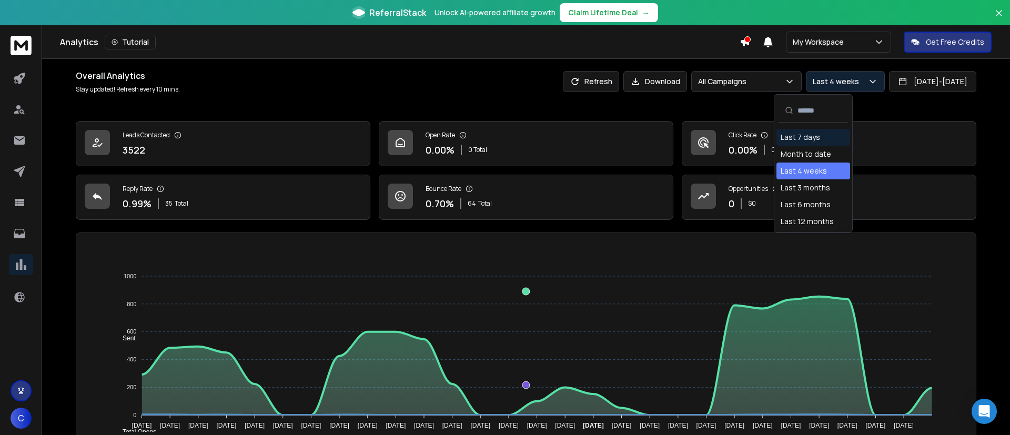
click at [812, 85] on p "Last 4 weeks" at bounding box center [837, 81] width 50 height 11
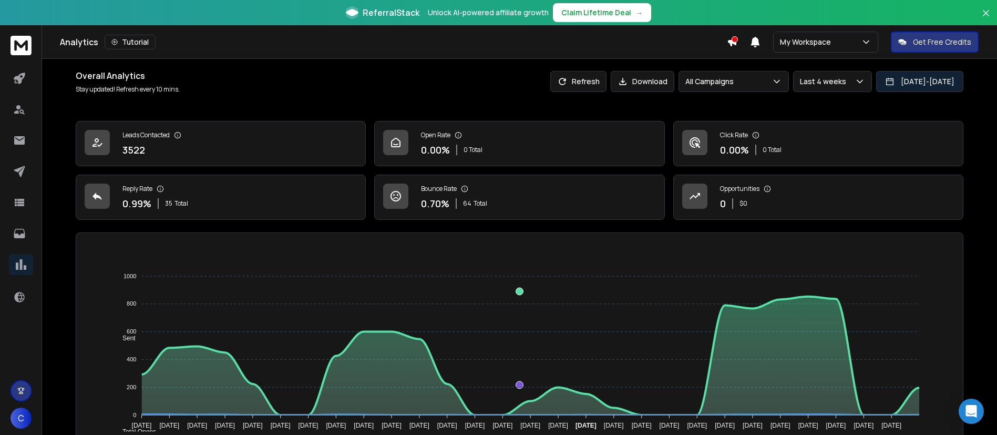
click at [877, 83] on button "15 Sep 2025 - 13 Oct 2025" at bounding box center [920, 81] width 87 height 21
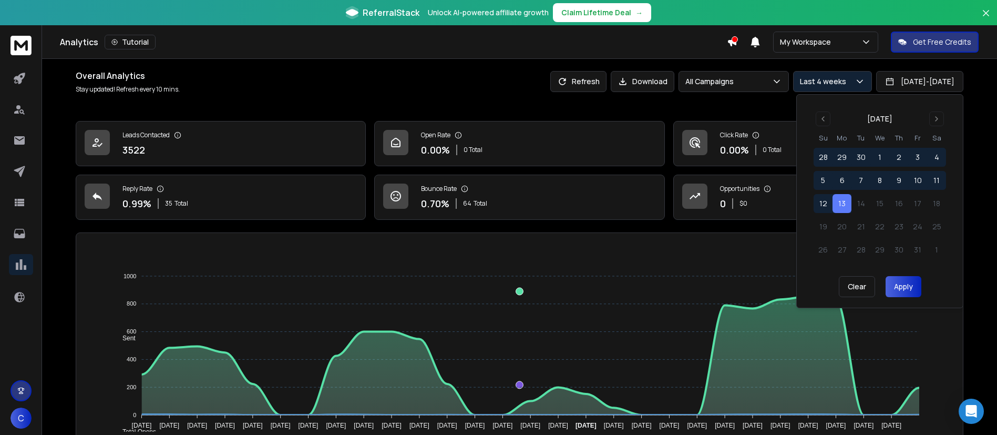
click at [855, 83] on icon "button" at bounding box center [860, 81] width 11 height 11
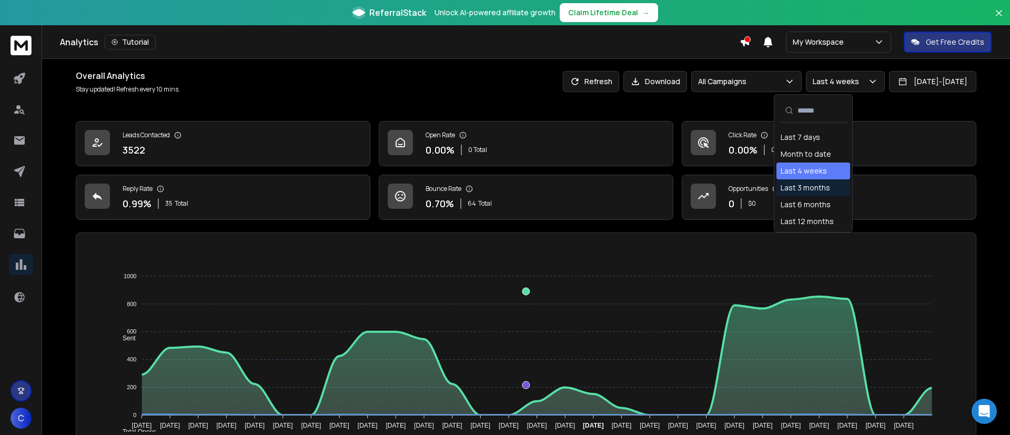
click at [813, 184] on div "Last 3 months" at bounding box center [804, 187] width 49 height 11
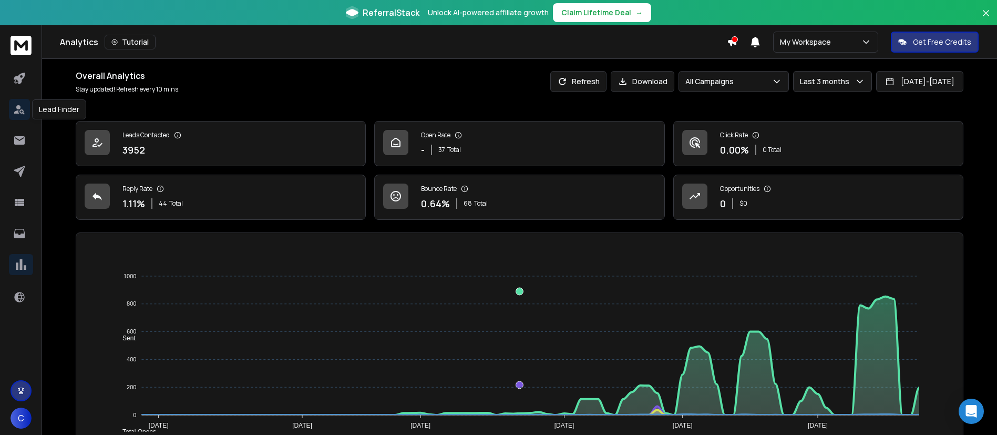
click at [23, 113] on icon at bounding box center [19, 111] width 11 height 5
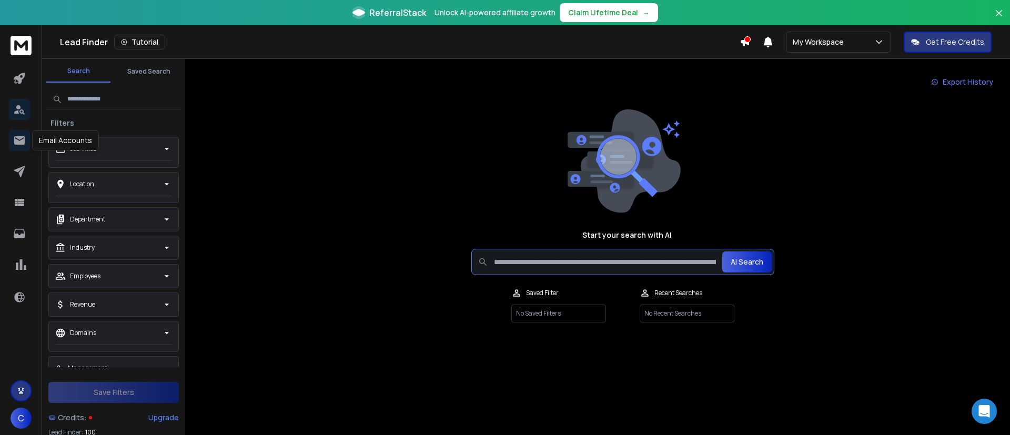
click at [22, 139] on icon at bounding box center [19, 140] width 11 height 8
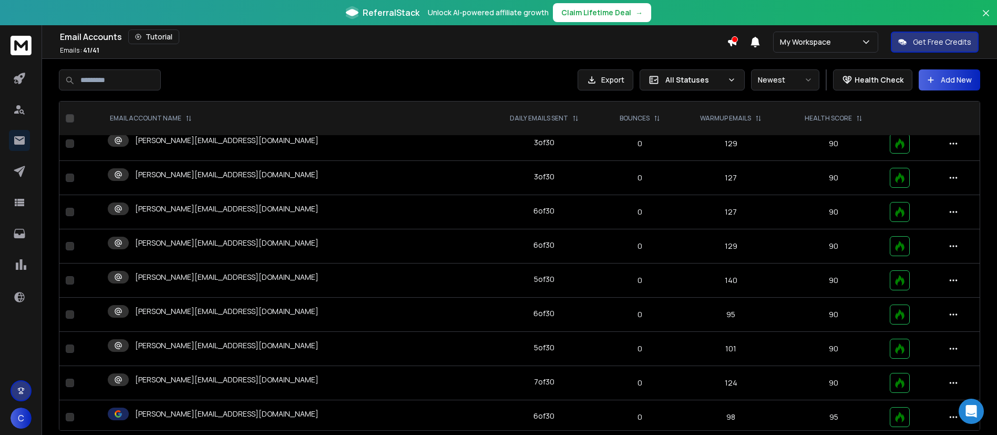
scroll to position [1115, 0]
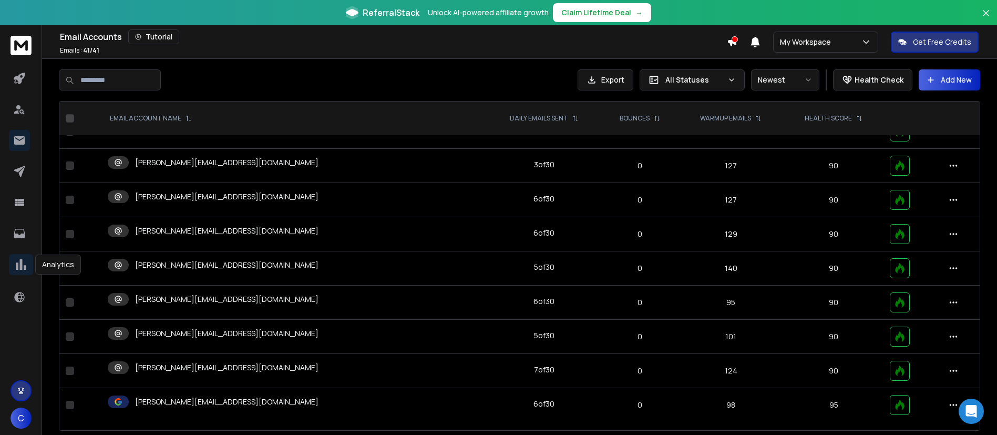
click at [17, 257] on icon at bounding box center [21, 265] width 16 height 16
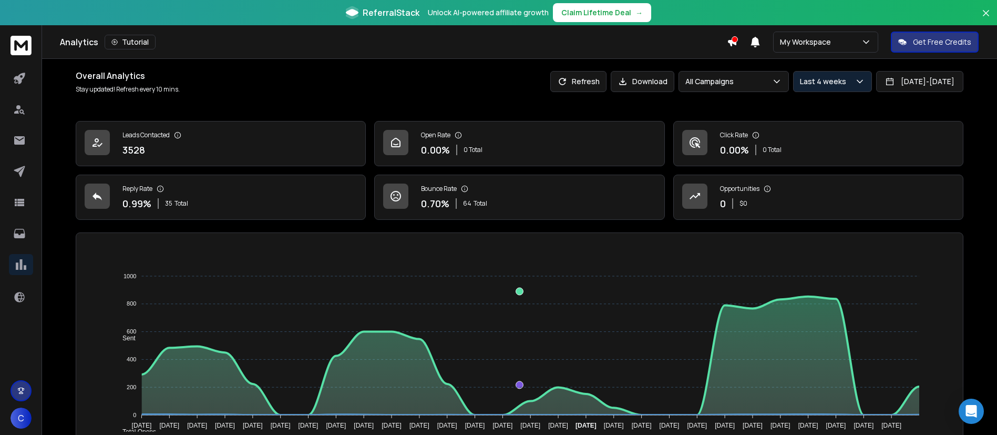
click at [820, 76] on div "Last 4 weeks" at bounding box center [832, 81] width 65 height 11
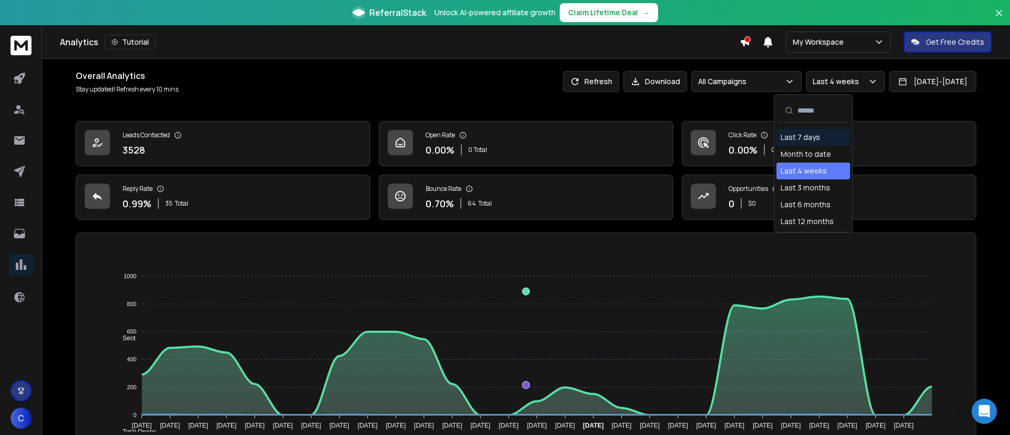
click at [802, 132] on div "Last 7 days" at bounding box center [799, 137] width 39 height 11
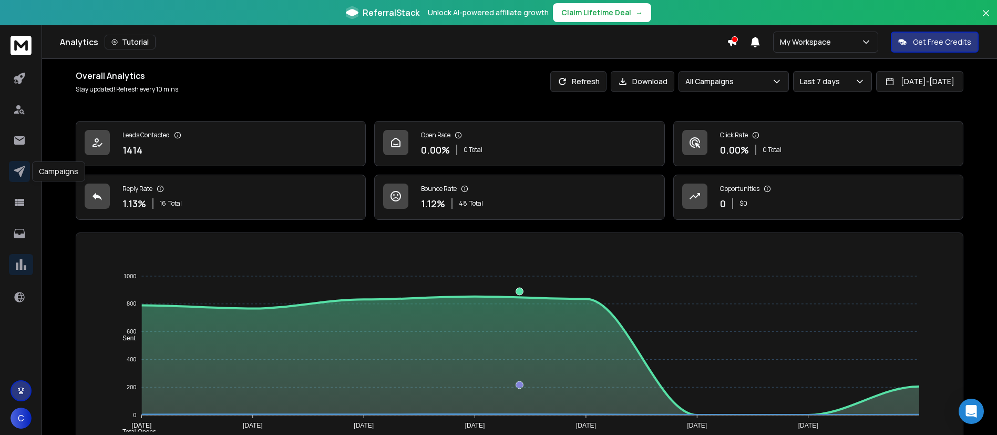
click at [18, 164] on link at bounding box center [19, 171] width 21 height 21
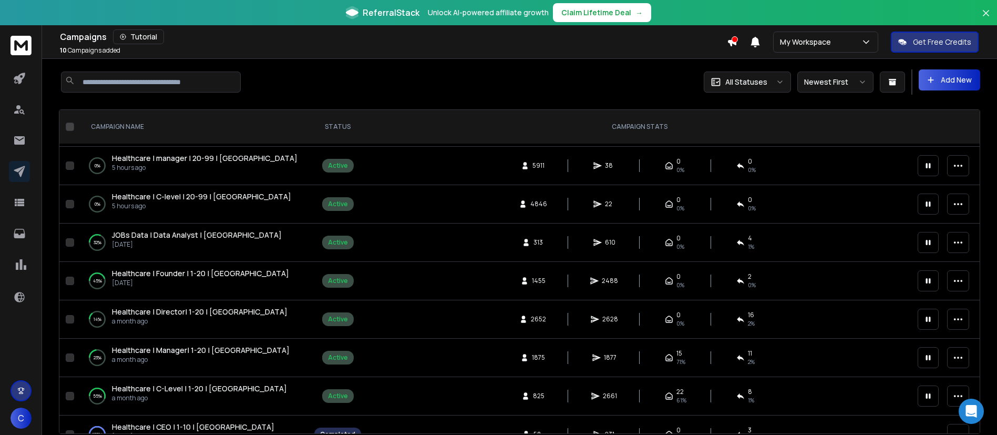
scroll to position [75, 0]
click at [15, 133] on link at bounding box center [19, 140] width 21 height 21
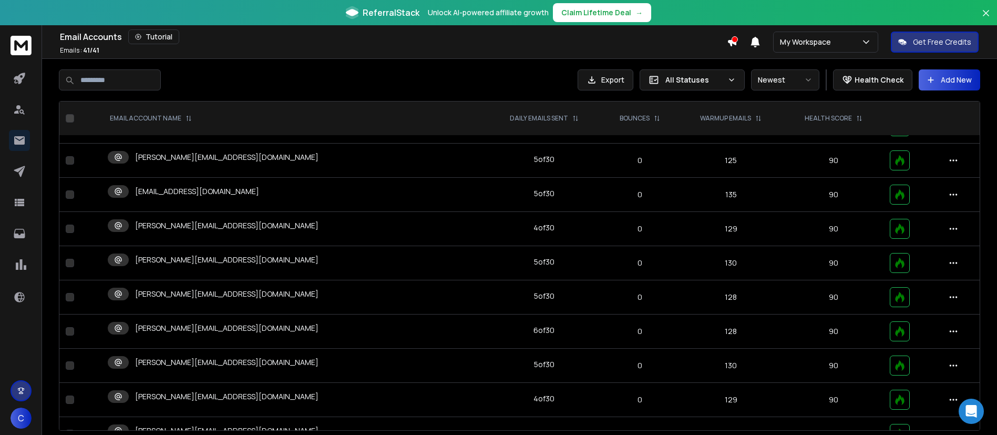
scroll to position [847, 0]
click at [24, 162] on link at bounding box center [19, 171] width 21 height 21
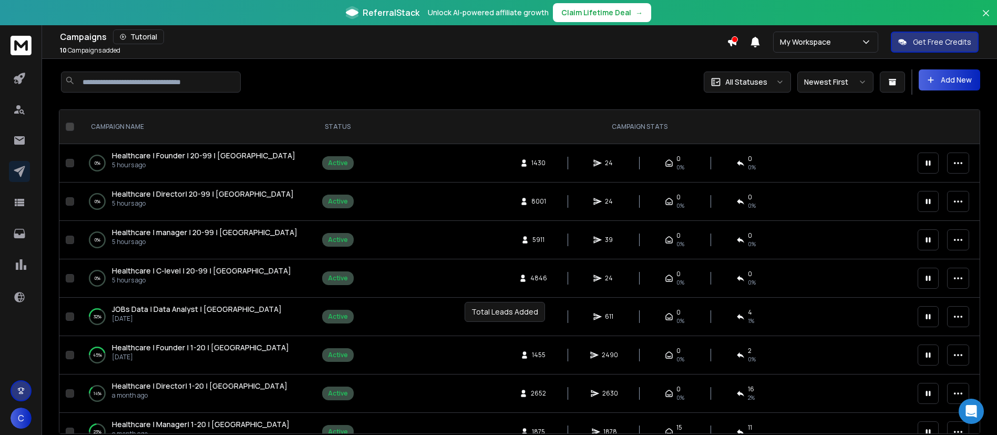
scroll to position [103, 0]
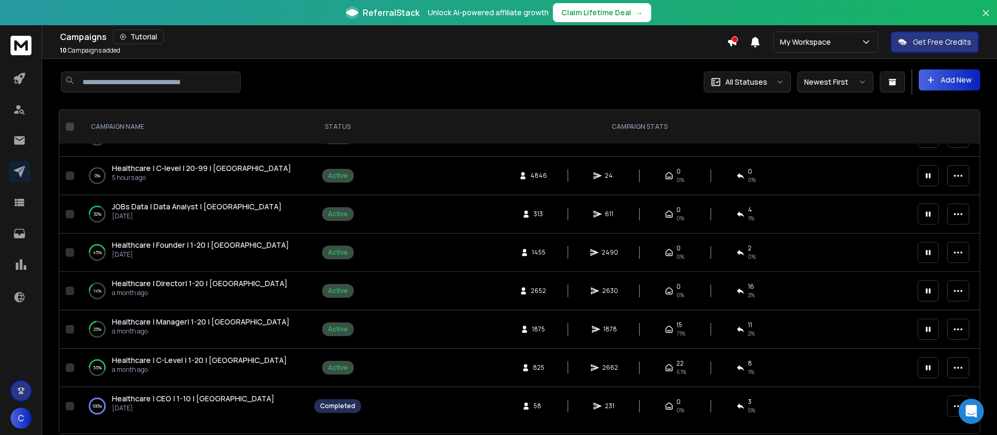
click at [821, 116] on th "CAMPAIGN STATS" at bounding box center [640, 127] width 544 height 34
click at [216, 274] on td "14 % Healthcare | Director| 1-20 | USA a month ago" at bounding box center [193, 291] width 230 height 38
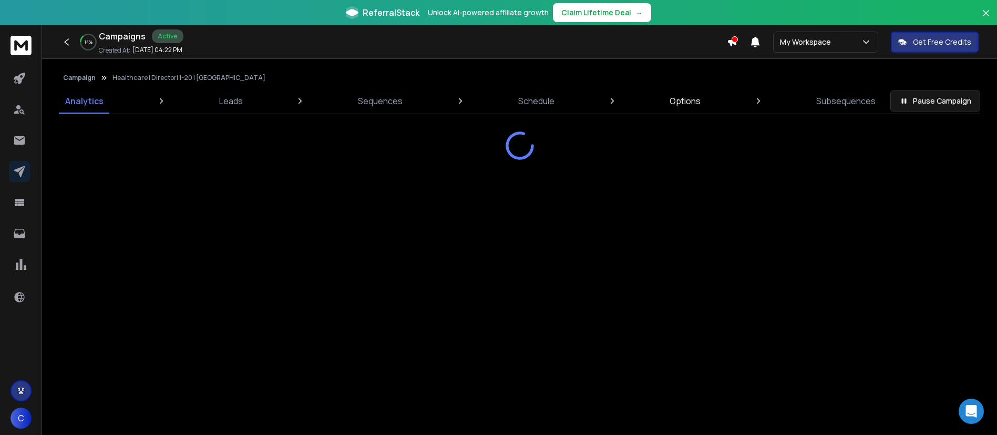
click at [689, 99] on p "Options" at bounding box center [685, 101] width 31 height 13
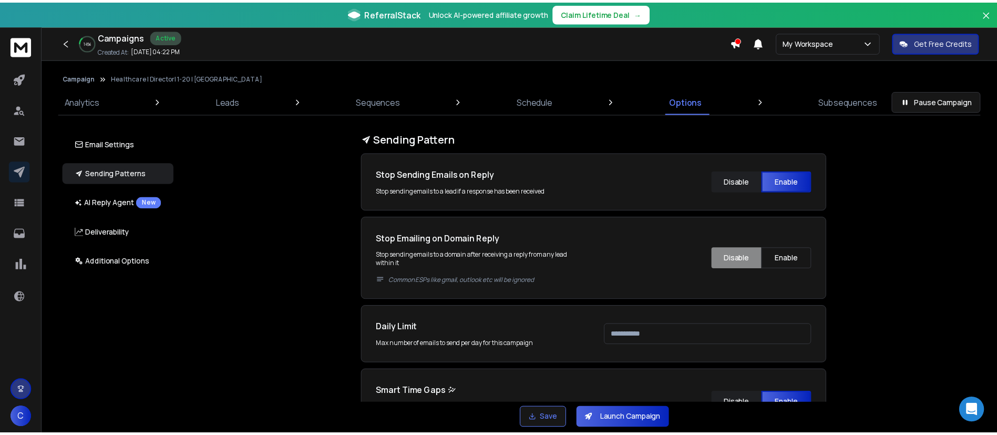
scroll to position [309, 0]
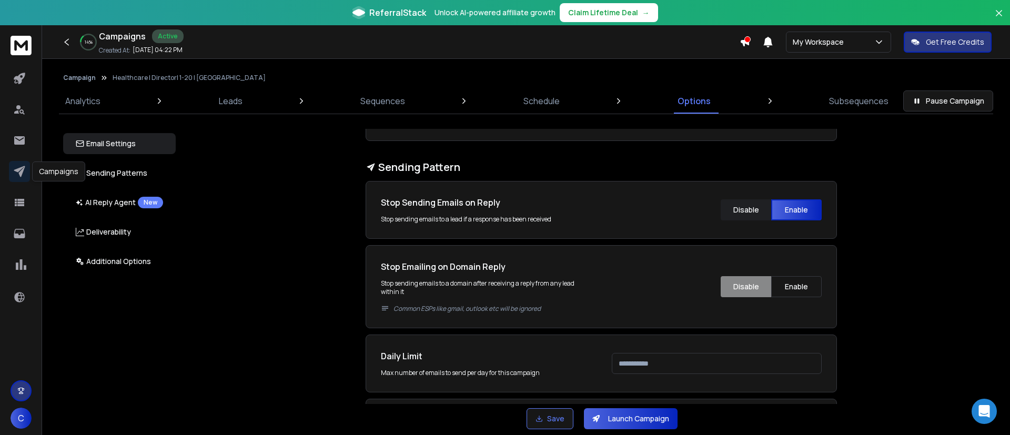
click at [19, 167] on icon at bounding box center [19, 171] width 13 height 13
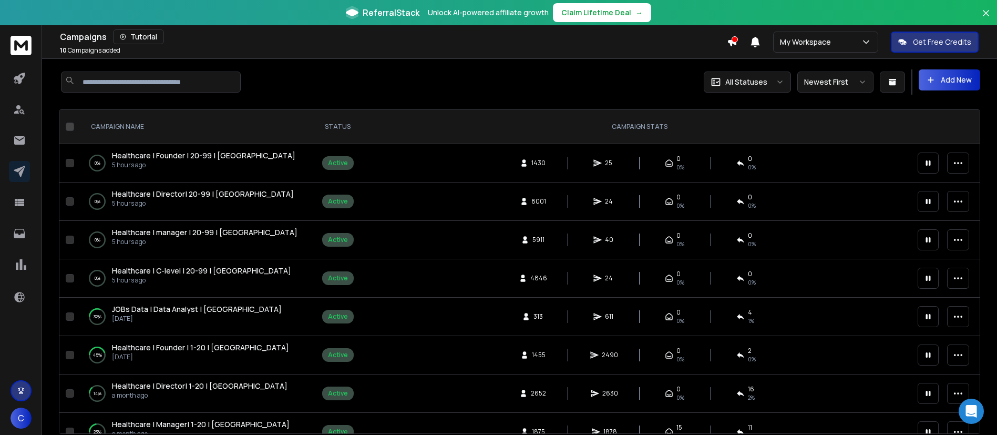
click at [145, 166] on p "5 hours ago" at bounding box center [204, 165] width 184 height 8
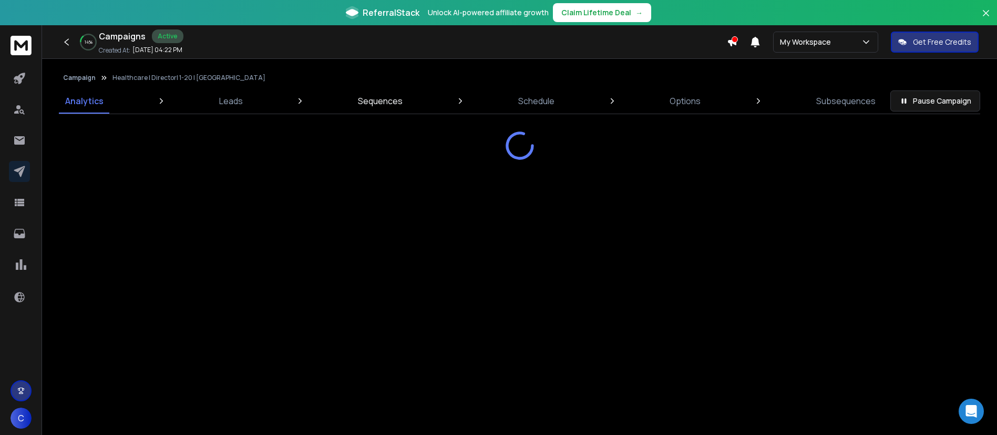
click at [406, 106] on link "Sequences" at bounding box center [380, 100] width 57 height 25
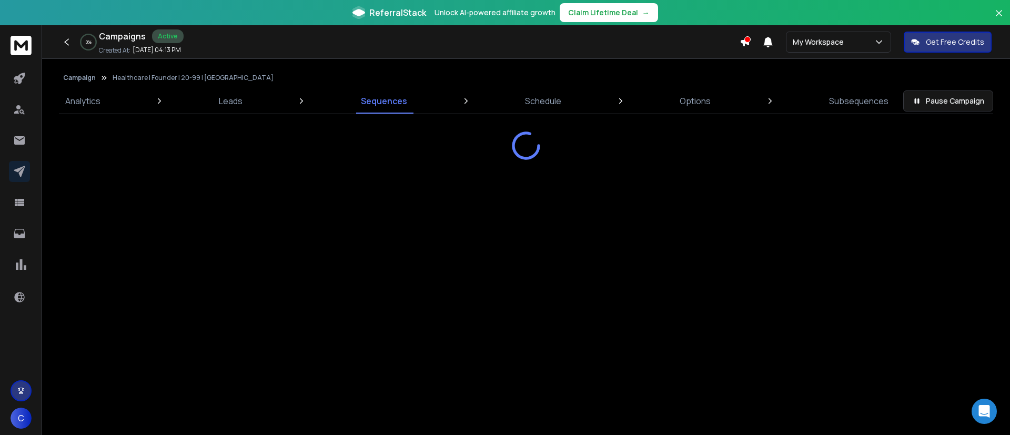
click at [376, 100] on p "Sequences" at bounding box center [384, 101] width 46 height 13
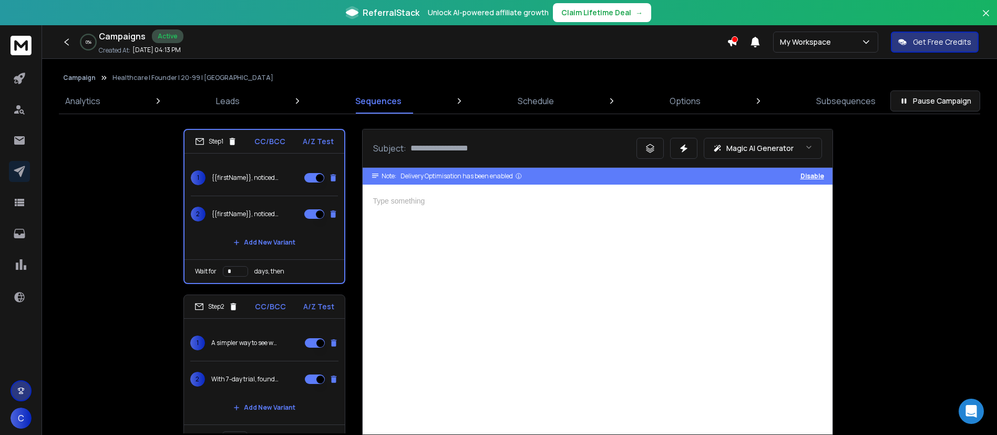
type input "**********"
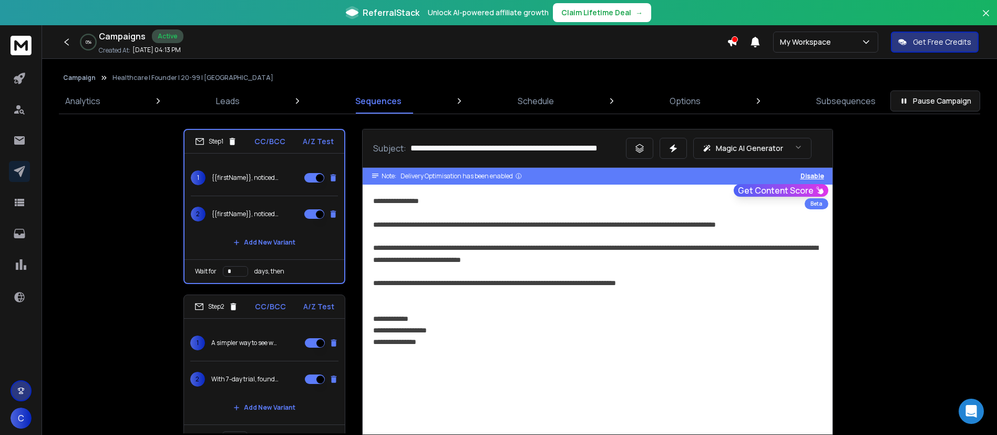
scroll to position [114, 0]
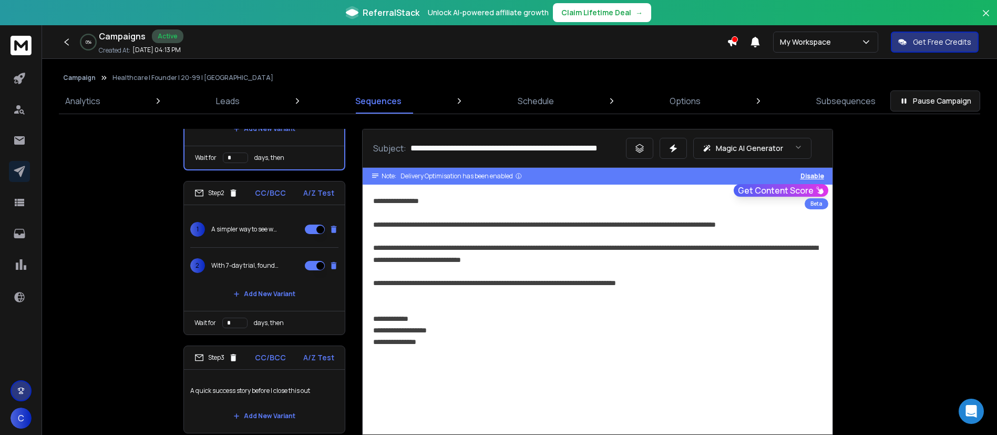
click at [235, 355] on icon at bounding box center [233, 357] width 6 height 7
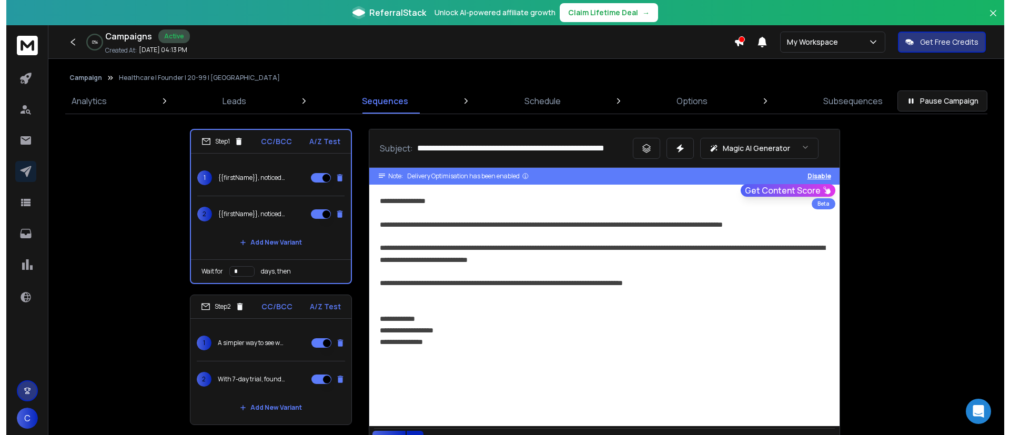
scroll to position [36, 0]
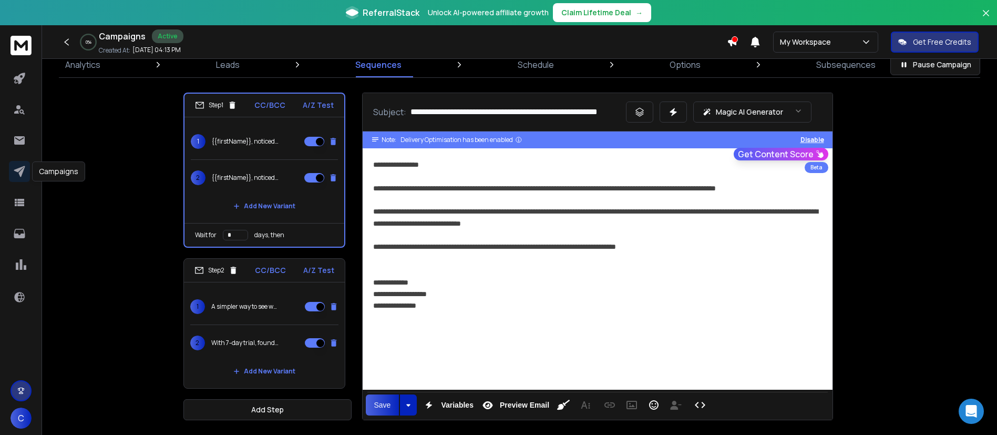
click at [16, 169] on icon at bounding box center [19, 171] width 11 height 11
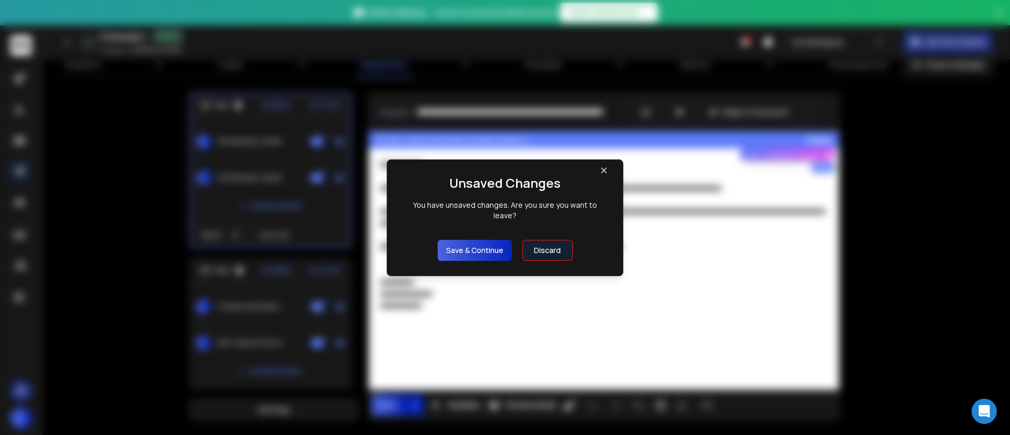
click at [452, 240] on button "Save & Continue" at bounding box center [474, 250] width 74 height 21
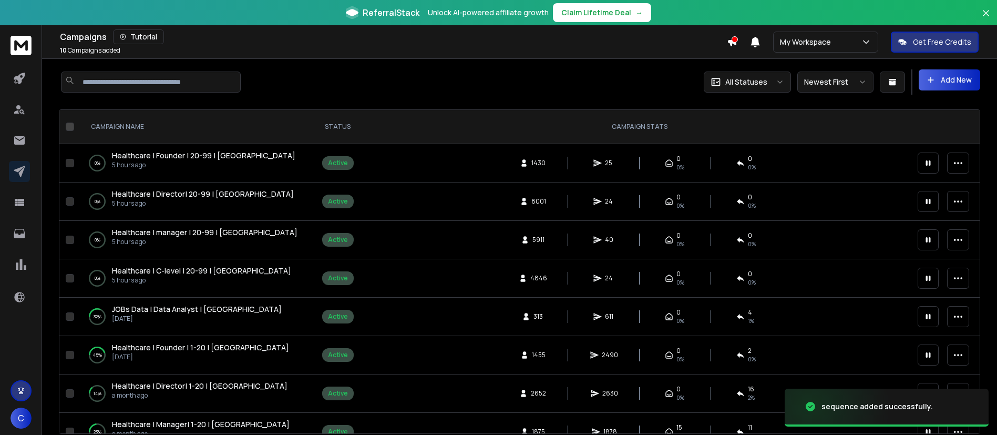
click at [220, 195] on span "Healthcare | Director| 20-99 | [GEOGRAPHIC_DATA]" at bounding box center [203, 194] width 182 height 10
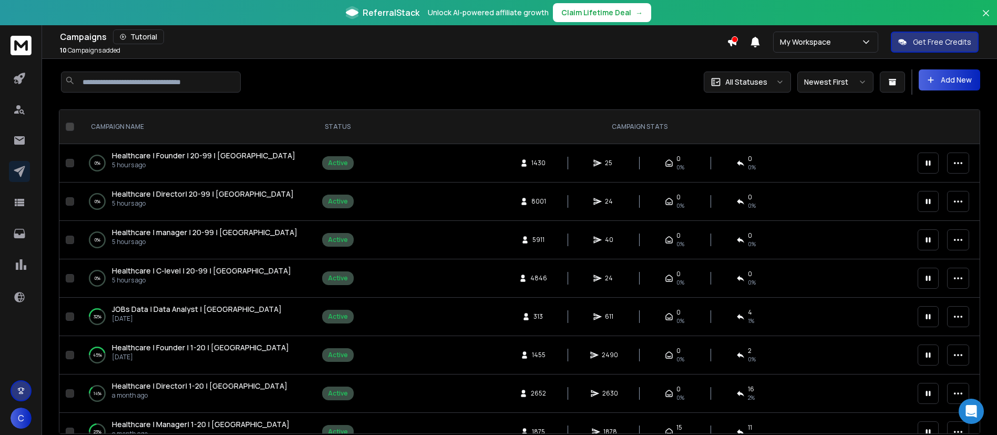
click at [178, 189] on span "Healthcare | Director| 20-99 | [GEOGRAPHIC_DATA]" at bounding box center [203, 194] width 182 height 10
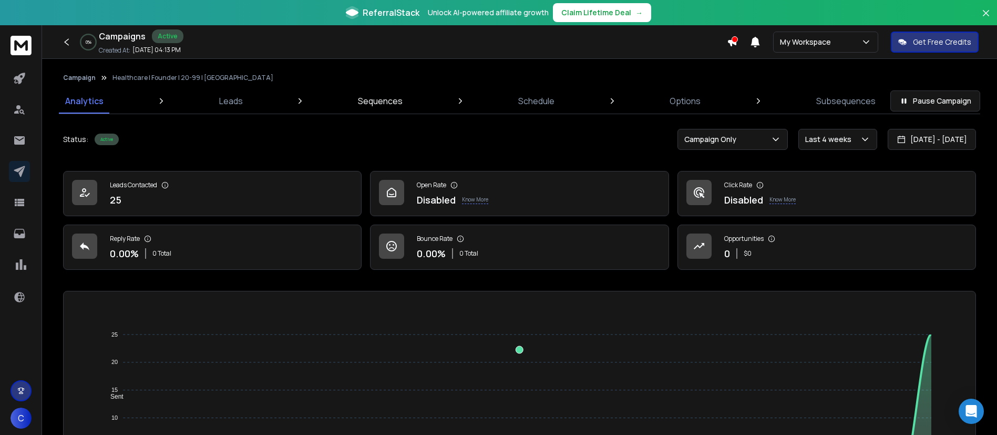
click at [364, 103] on p "Sequences" at bounding box center [380, 101] width 45 height 13
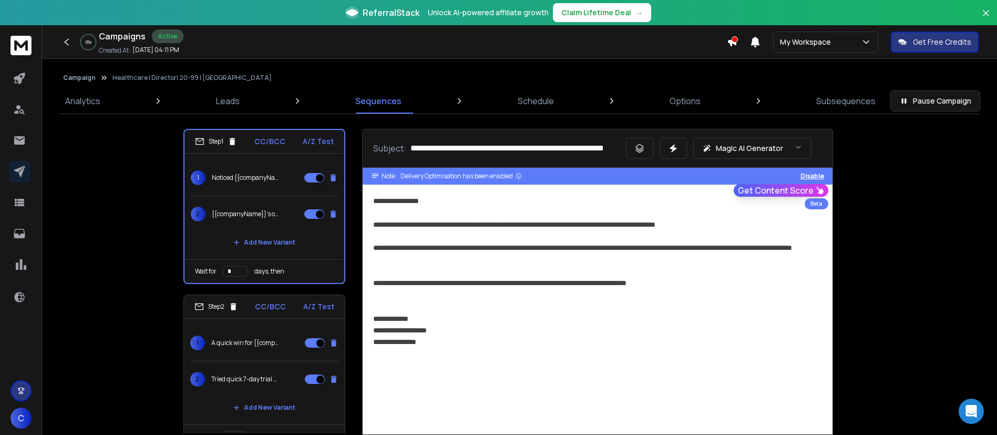
scroll to position [156, 0]
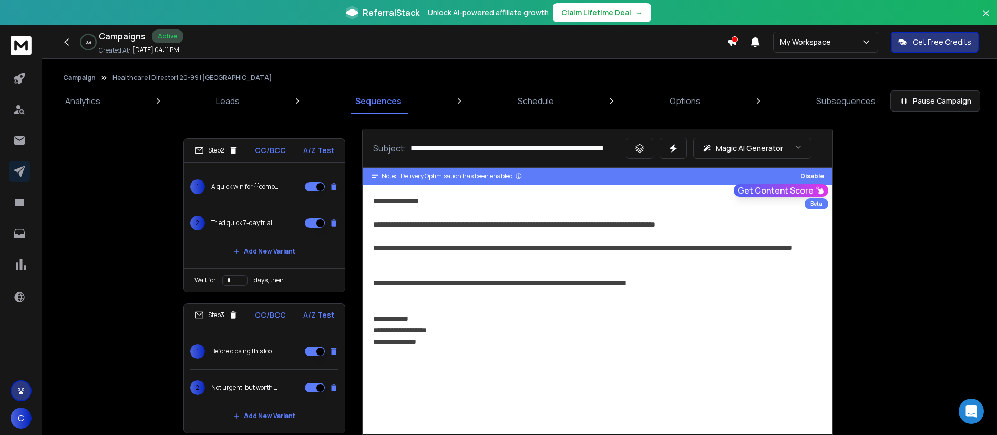
click at [236, 320] on div "Step 3 CC/BCC A/Z Test" at bounding box center [264, 315] width 161 height 24
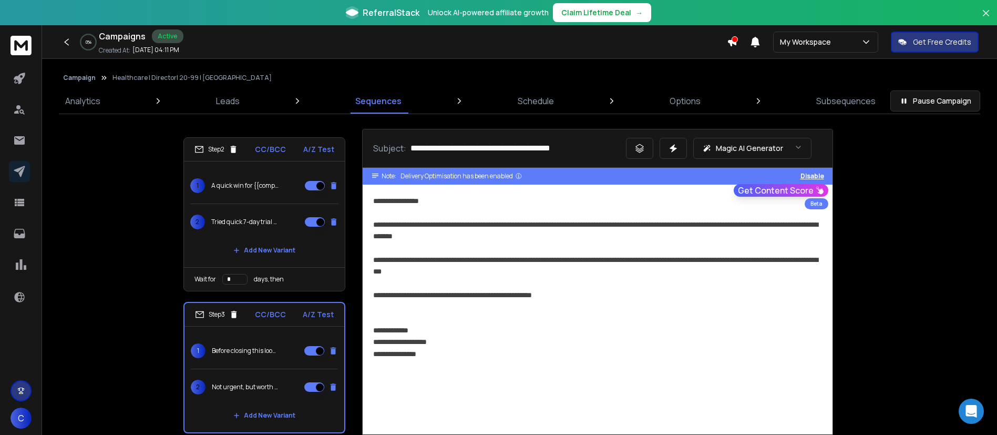
click at [234, 312] on icon at bounding box center [234, 314] width 6 height 7
type input "**********"
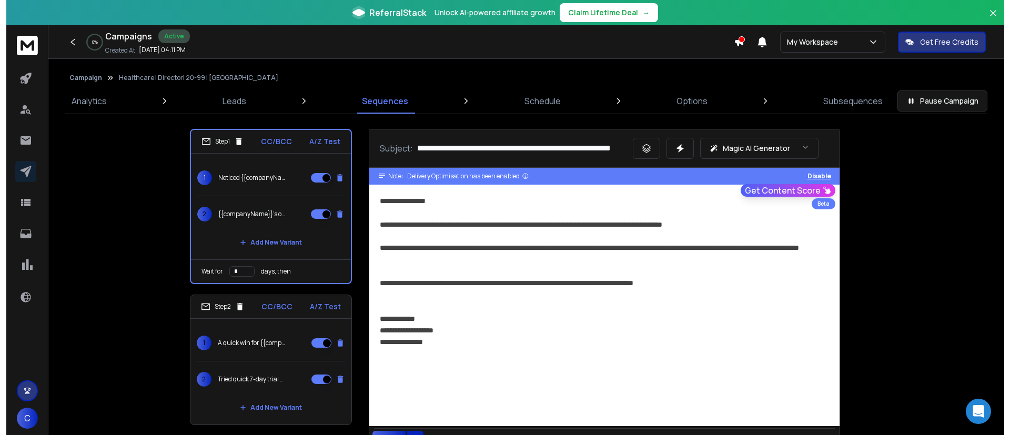
scroll to position [36, 0]
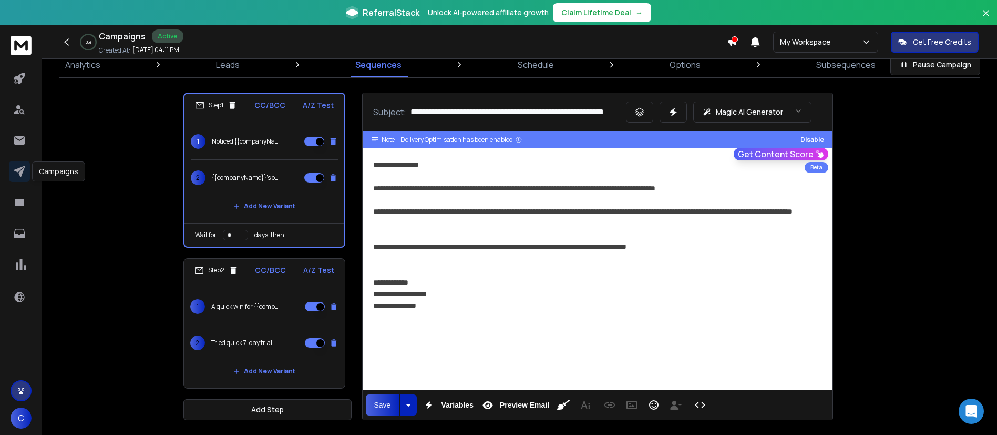
click at [17, 170] on icon at bounding box center [19, 171] width 11 height 11
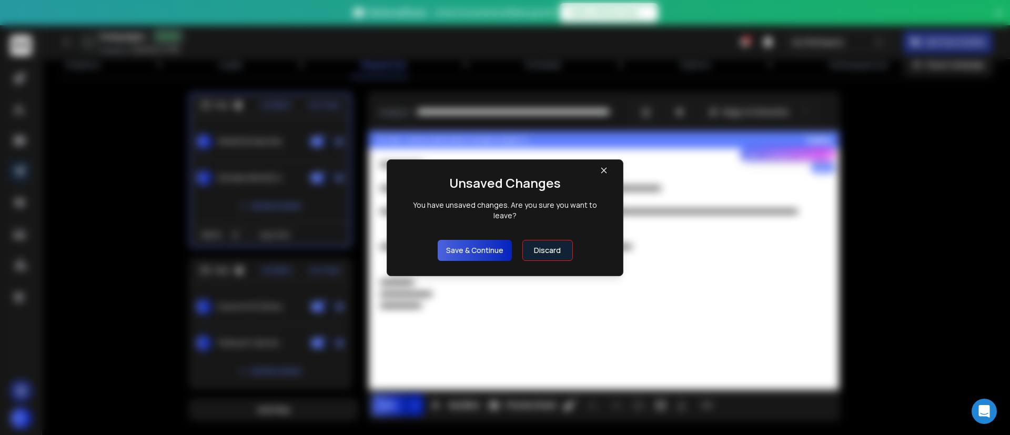
click at [456, 251] on button "Save & Continue" at bounding box center [474, 250] width 74 height 21
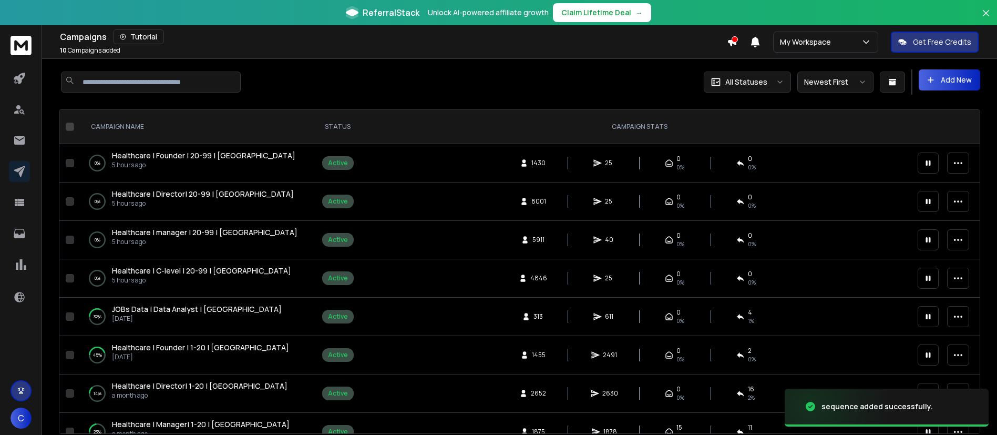
click at [185, 232] on span "Healthcare | manager | 20-99 | [GEOGRAPHIC_DATA]" at bounding box center [205, 232] width 186 height 10
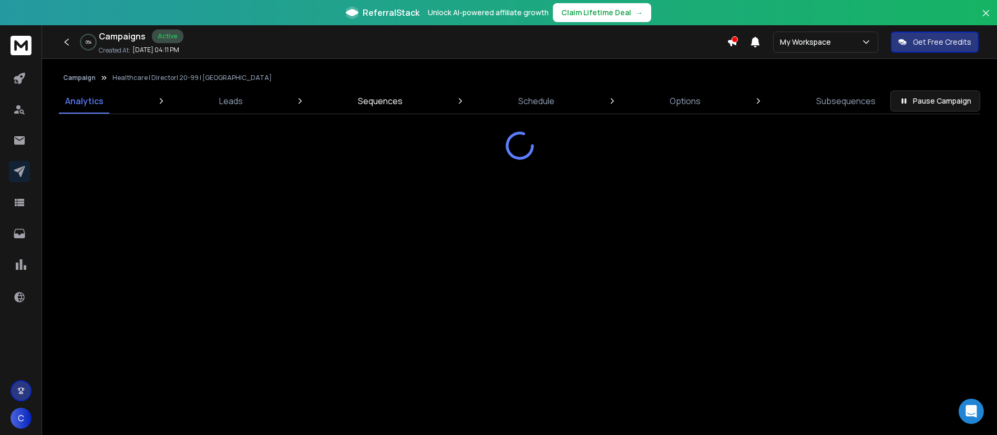
click at [373, 109] on link "Sequences" at bounding box center [380, 100] width 57 height 25
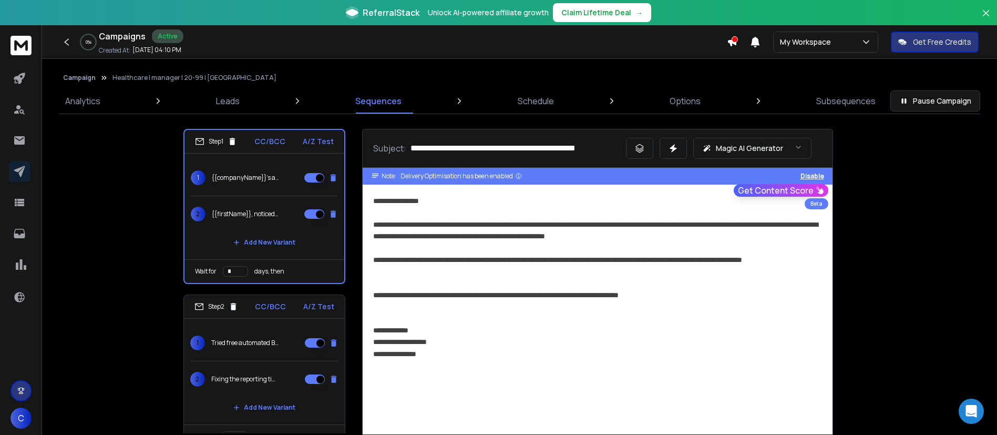
scroll to position [156, 0]
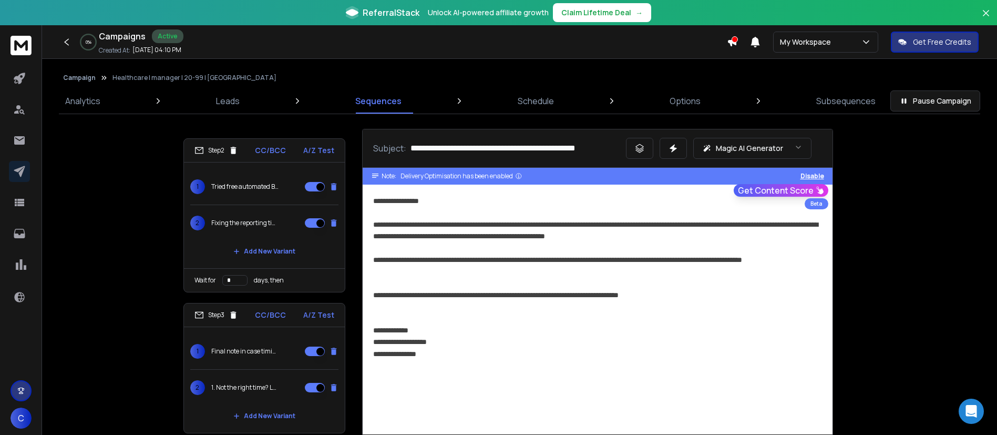
click at [233, 315] on icon at bounding box center [233, 314] width 6 height 7
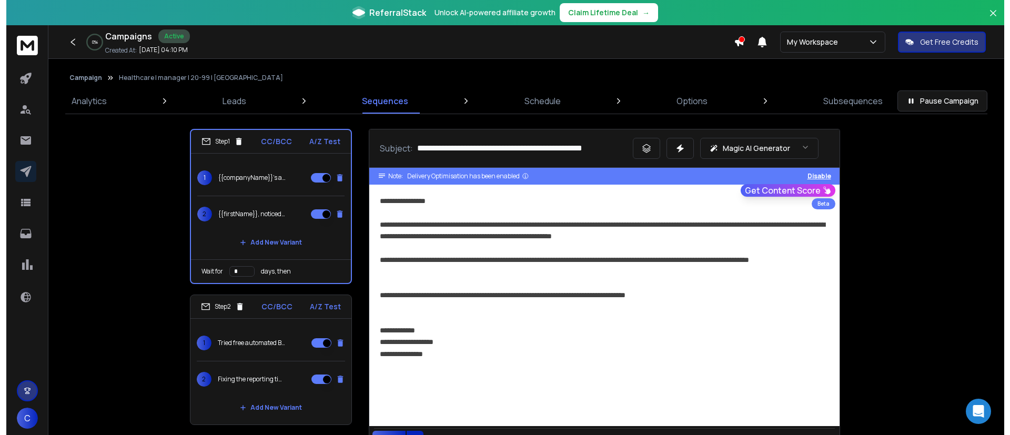
scroll to position [36, 0]
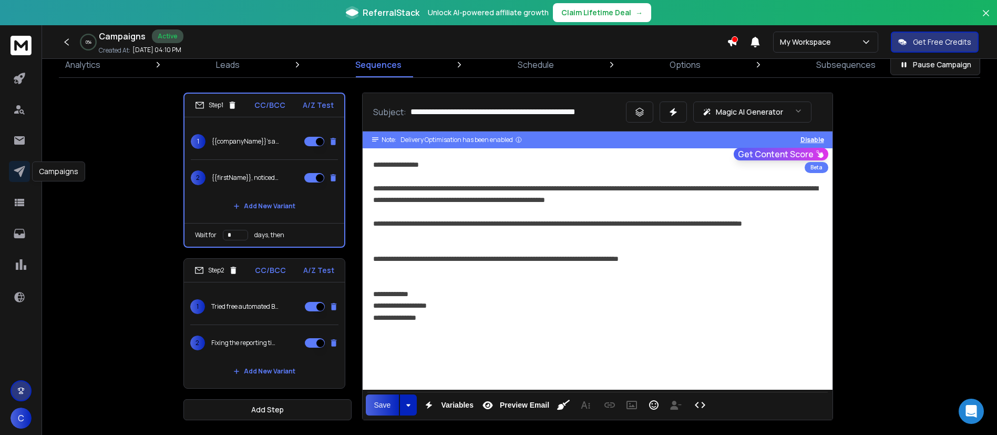
click at [25, 177] on icon at bounding box center [19, 171] width 13 height 13
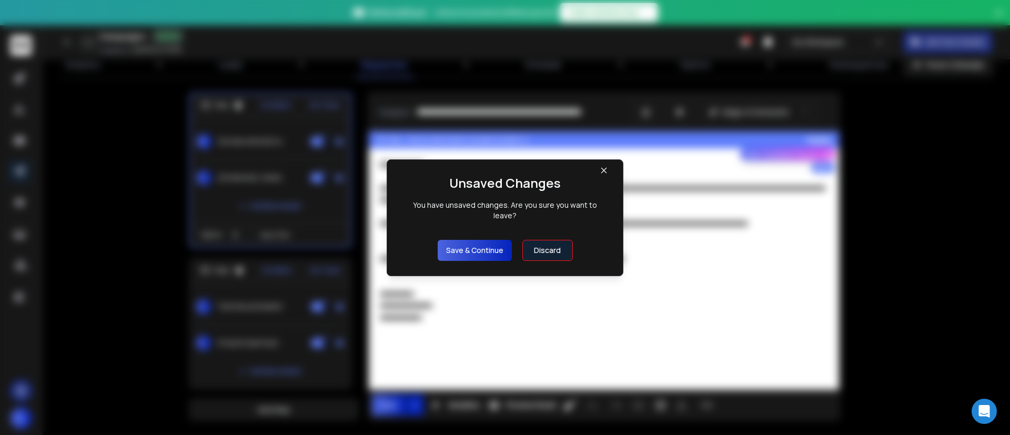
click at [476, 248] on button "Save & Continue" at bounding box center [474, 250] width 74 height 21
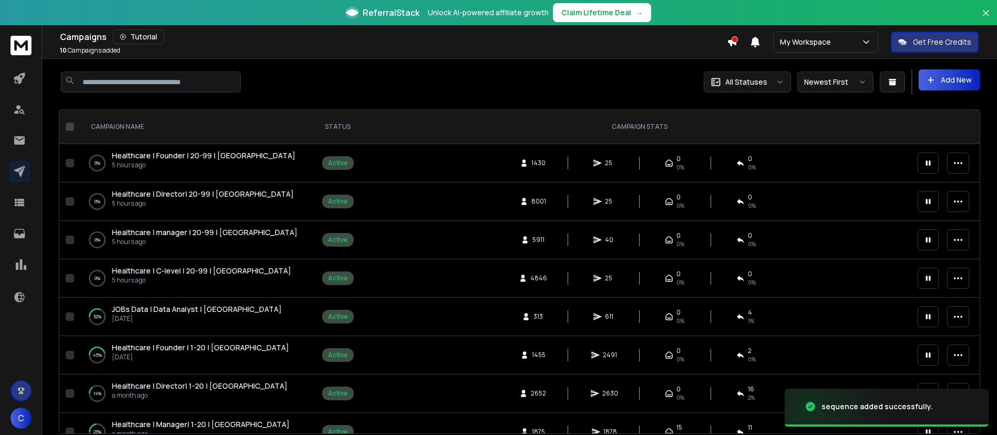
click at [189, 266] on span "Healthcare | C-level | 20-99 | [GEOGRAPHIC_DATA]" at bounding box center [201, 271] width 179 height 10
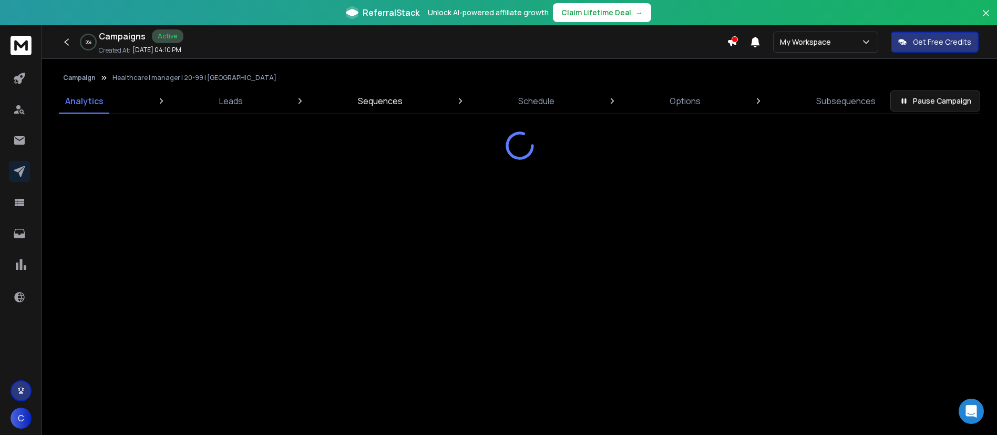
click at [392, 104] on p "Sequences" at bounding box center [380, 101] width 45 height 13
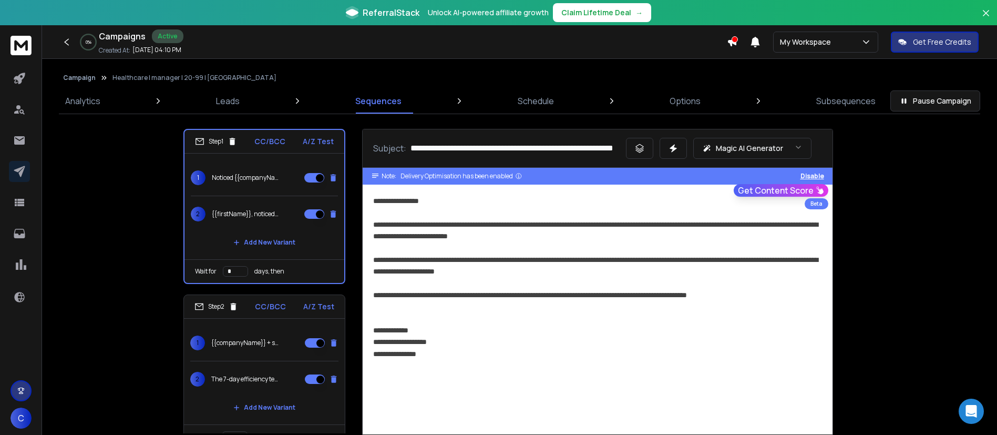
scroll to position [156, 0]
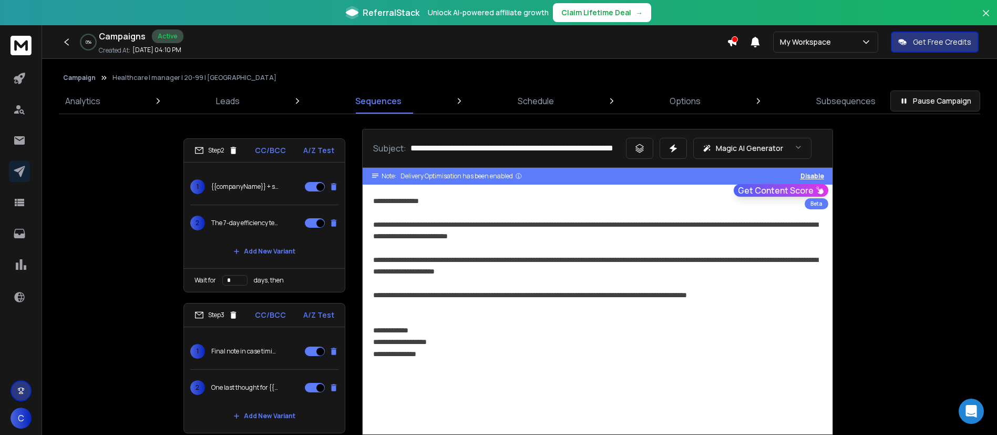
click at [236, 320] on div "Step 3 CC/BCC A/Z Test" at bounding box center [264, 315] width 161 height 24
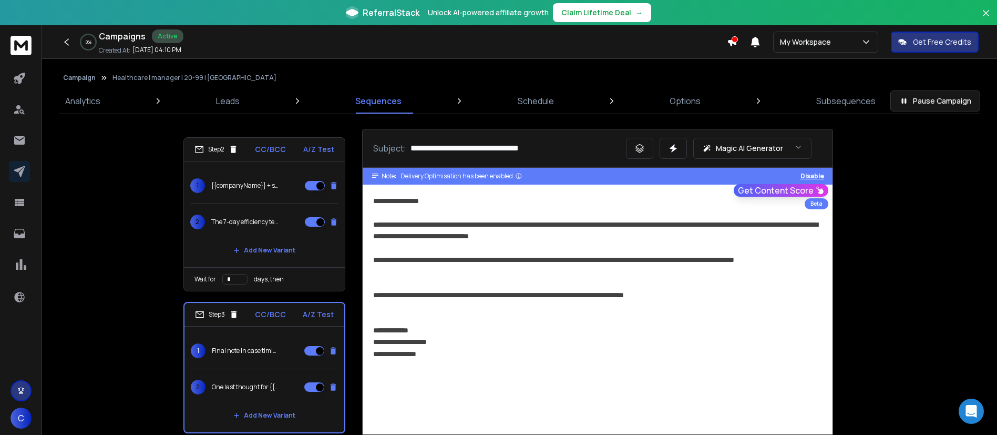
click at [235, 315] on icon at bounding box center [234, 314] width 6 height 7
type input "**********"
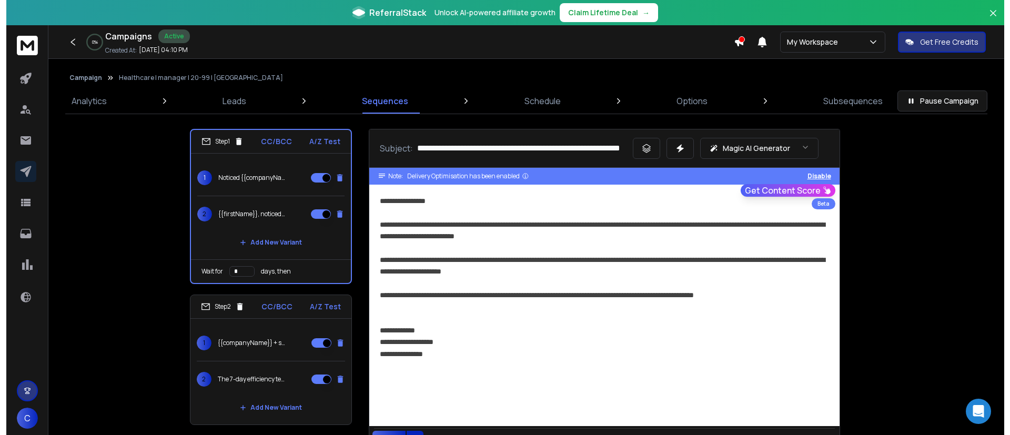
scroll to position [36, 0]
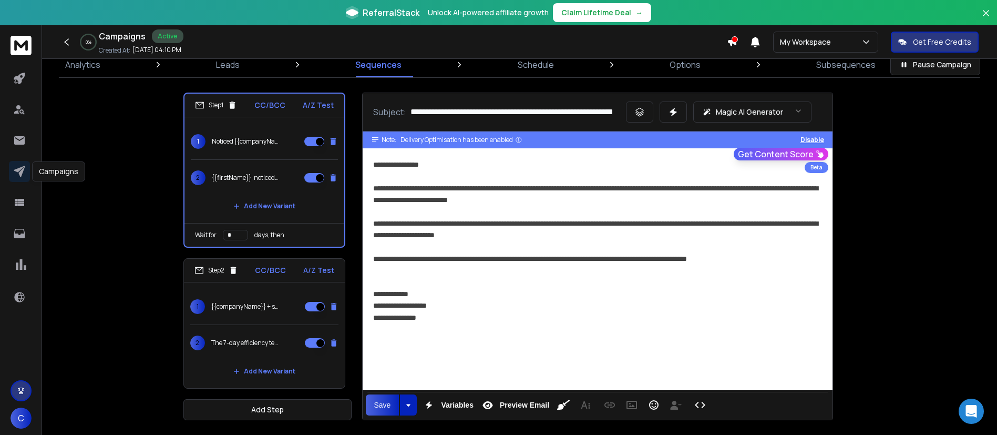
click at [20, 176] on icon at bounding box center [19, 171] width 11 height 11
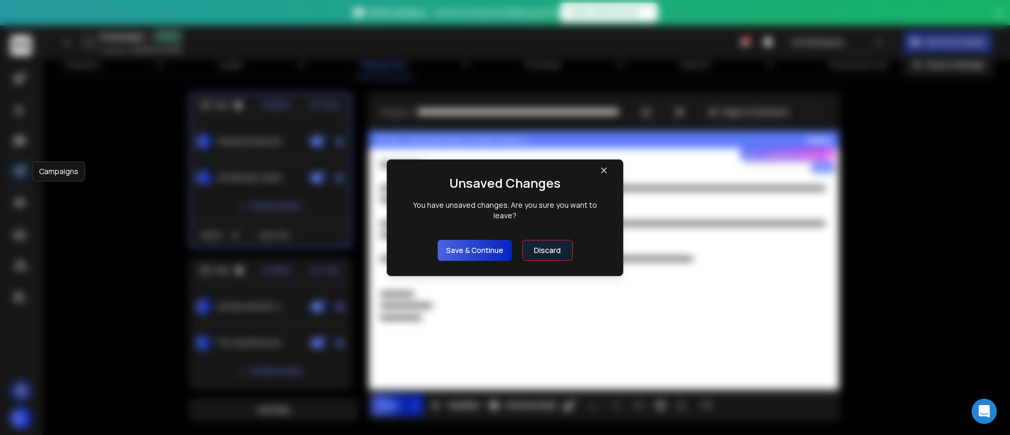
click at [458, 250] on button "Save & Continue" at bounding box center [474, 250] width 74 height 21
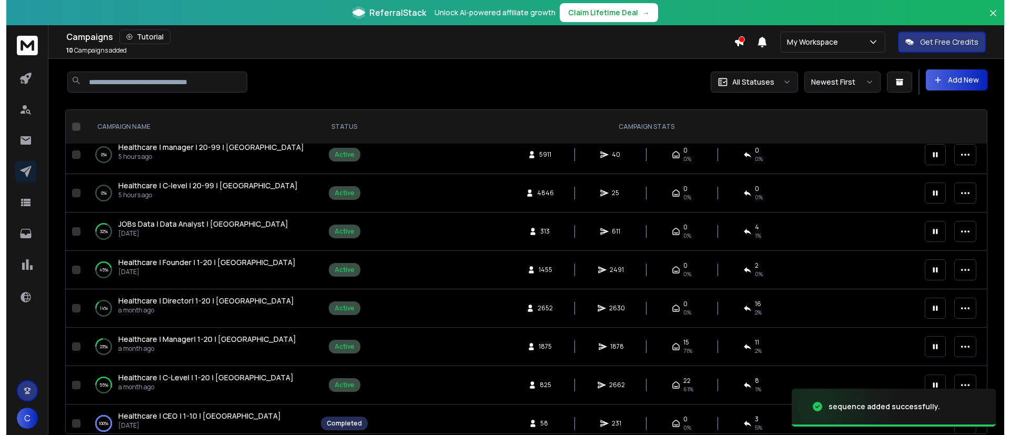
scroll to position [88, 0]
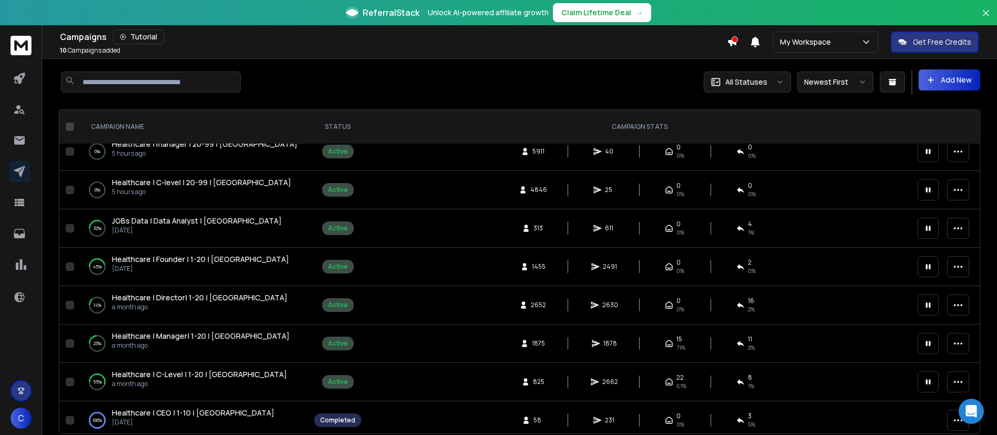
click at [178, 221] on span "JOBs Data | Data Analyst | [GEOGRAPHIC_DATA]" at bounding box center [197, 221] width 170 height 10
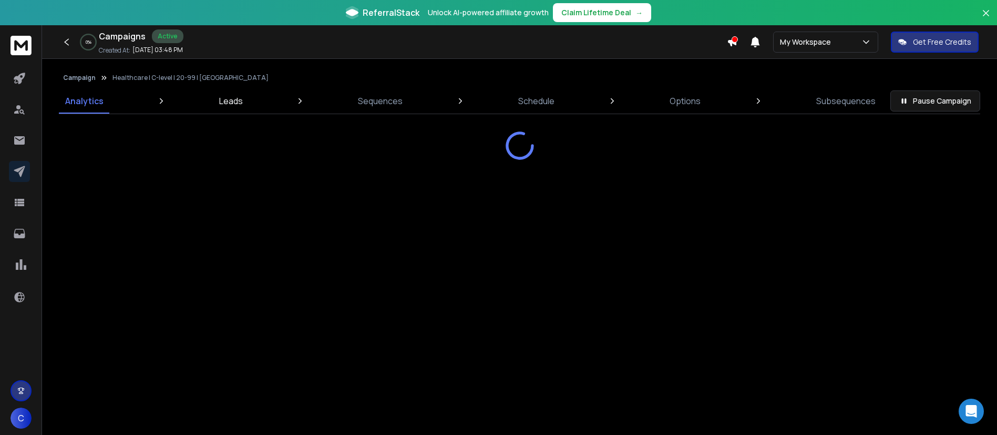
click at [234, 99] on p "Leads" at bounding box center [231, 101] width 24 height 13
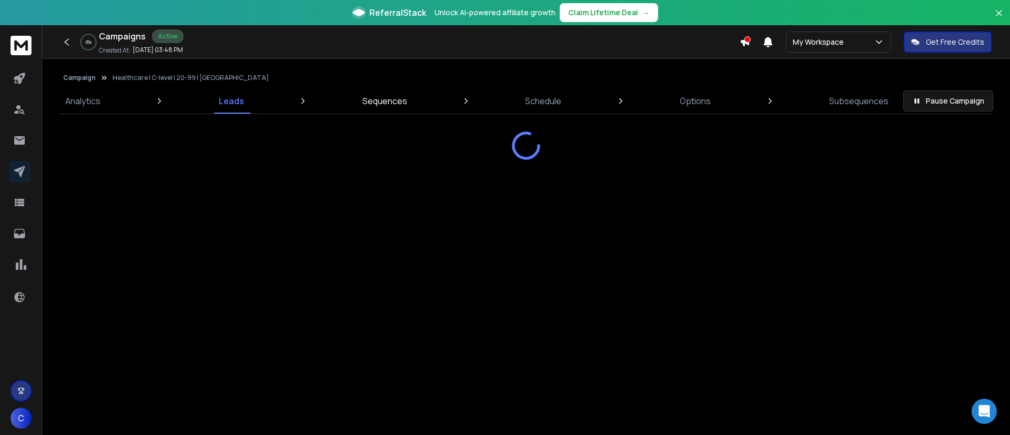
click at [362, 108] on link "Sequences" at bounding box center [384, 100] width 57 height 25
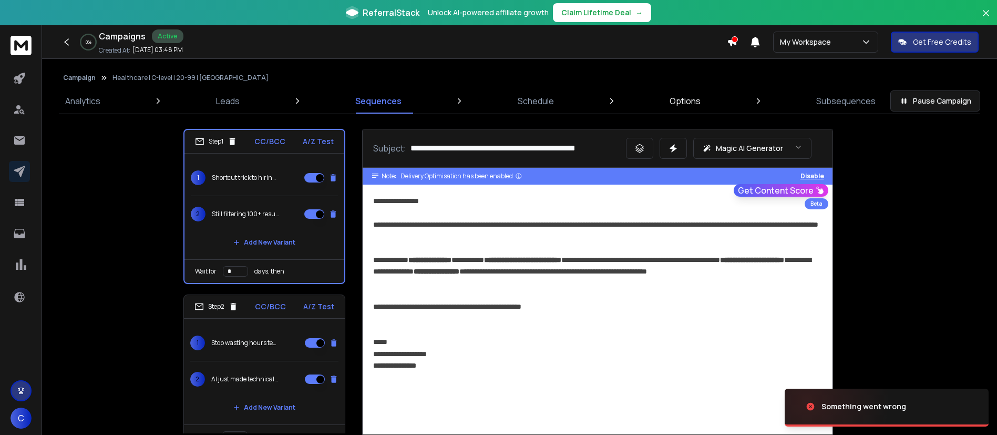
click at [689, 104] on p "Options" at bounding box center [685, 101] width 31 height 13
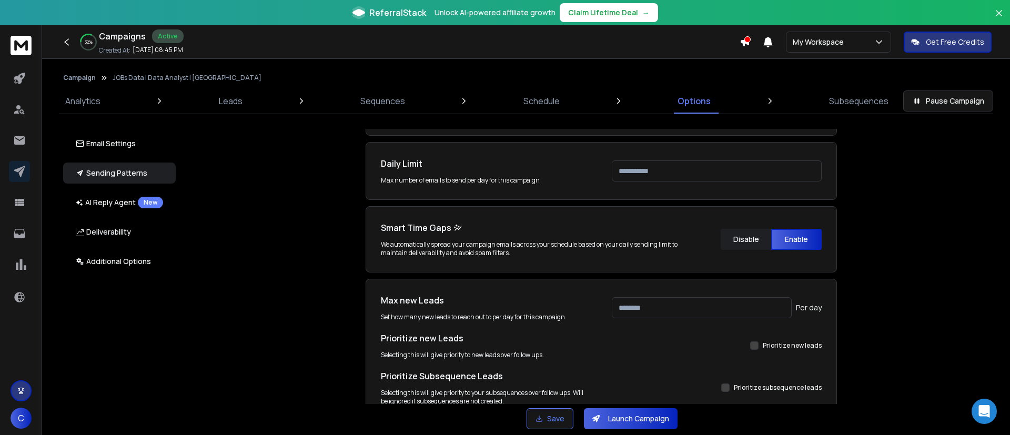
scroll to position [533, 0]
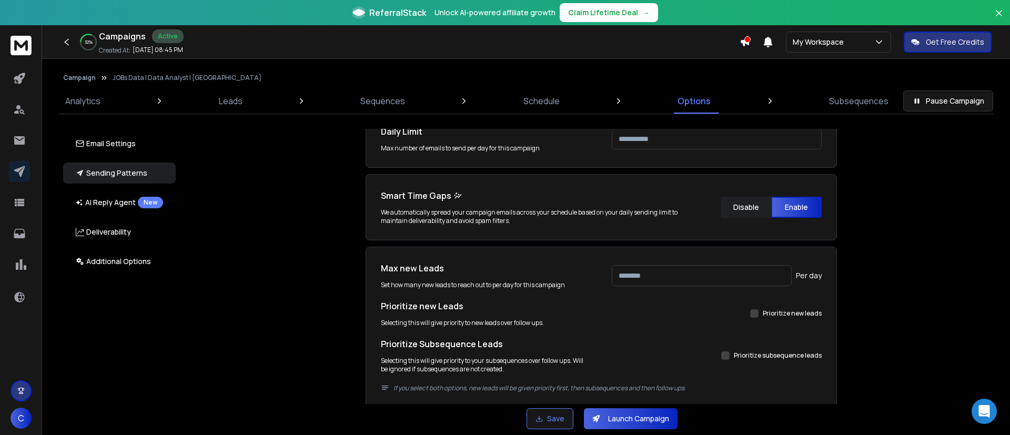
click at [617, 138] on input "***" at bounding box center [717, 138] width 210 height 21
type input "***"
click at [618, 273] on input "***" at bounding box center [702, 275] width 180 height 21
type input "***"
click at [546, 422] on button "Save" at bounding box center [549, 418] width 47 height 21
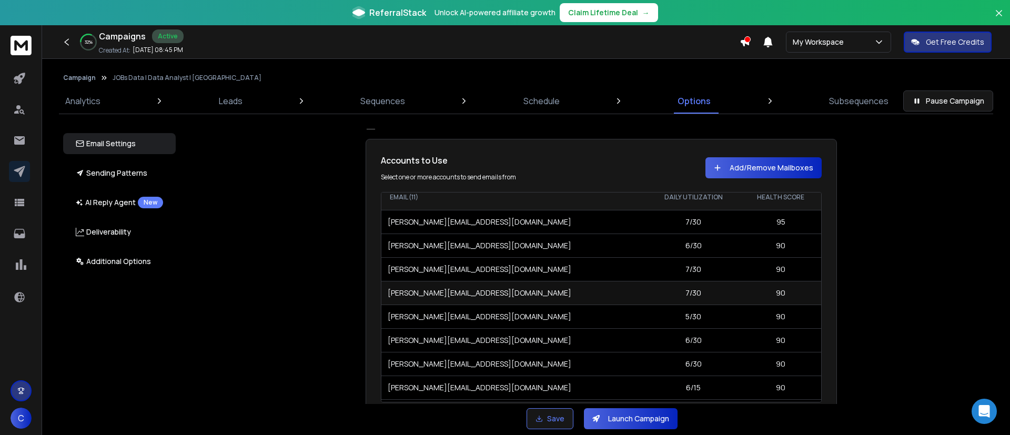
scroll to position [0, 0]
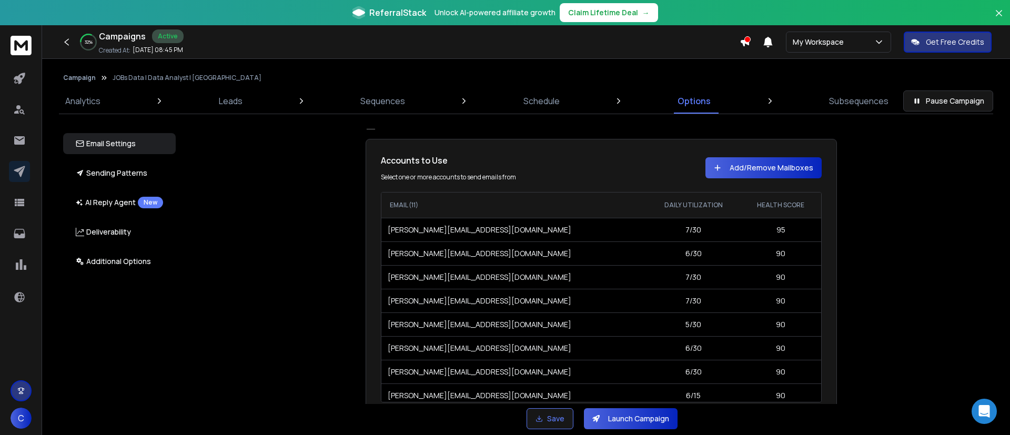
click at [758, 159] on button "Add/Remove Mailboxes" at bounding box center [763, 167] width 116 height 21
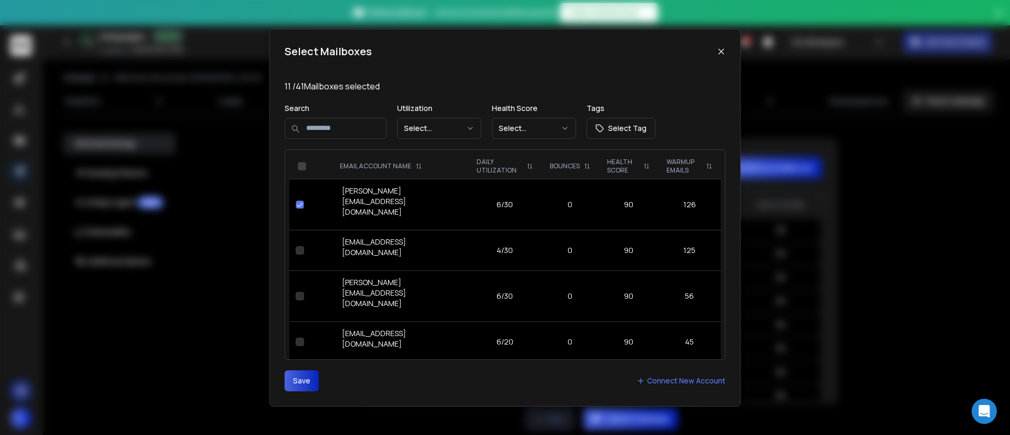
click at [301, 170] on th at bounding box center [310, 166] width 42 height 25
click at [301, 169] on button "Select this Page" at bounding box center [302, 166] width 8 height 8
click at [300, 377] on button "Save" at bounding box center [301, 380] width 34 height 21
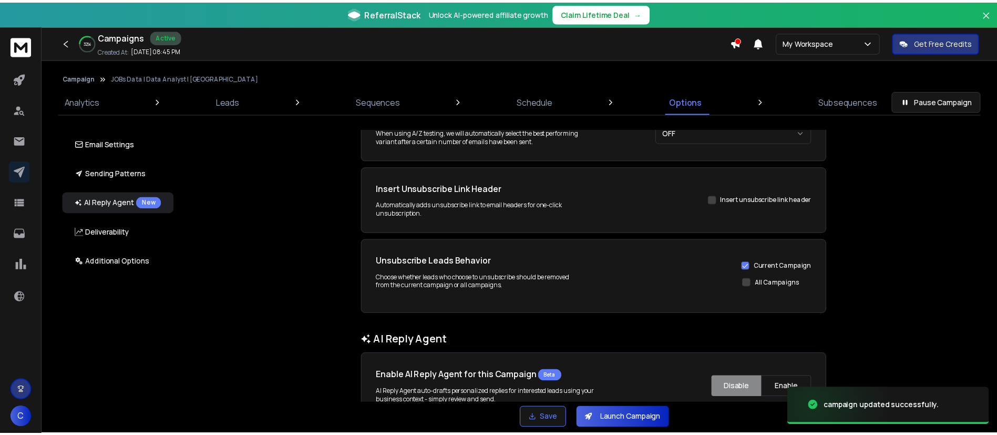
scroll to position [858, 0]
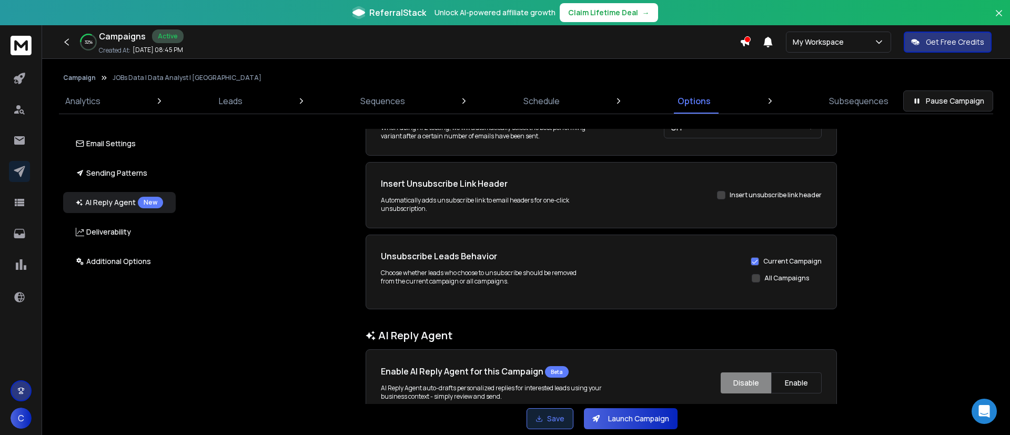
click at [555, 418] on button "Save" at bounding box center [549, 418] width 47 height 21
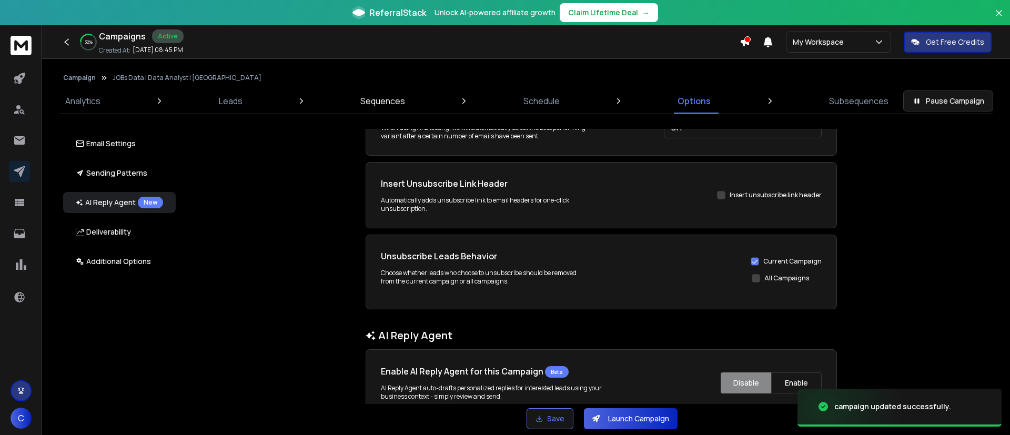
click at [363, 108] on link "Sequences" at bounding box center [382, 100] width 57 height 25
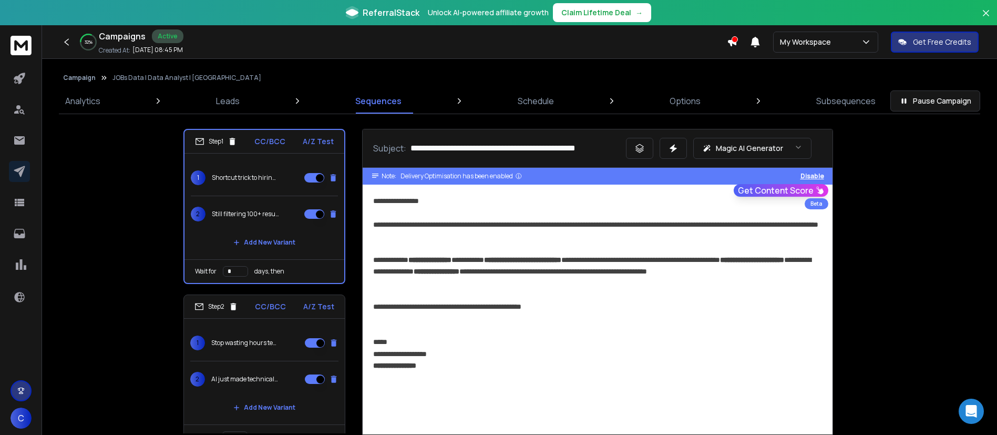
scroll to position [156, 0]
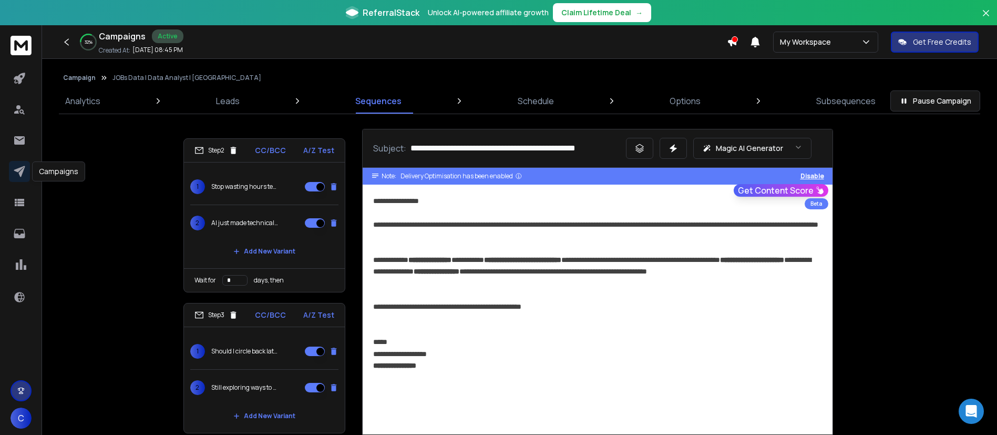
click at [17, 181] on link at bounding box center [19, 171] width 21 height 21
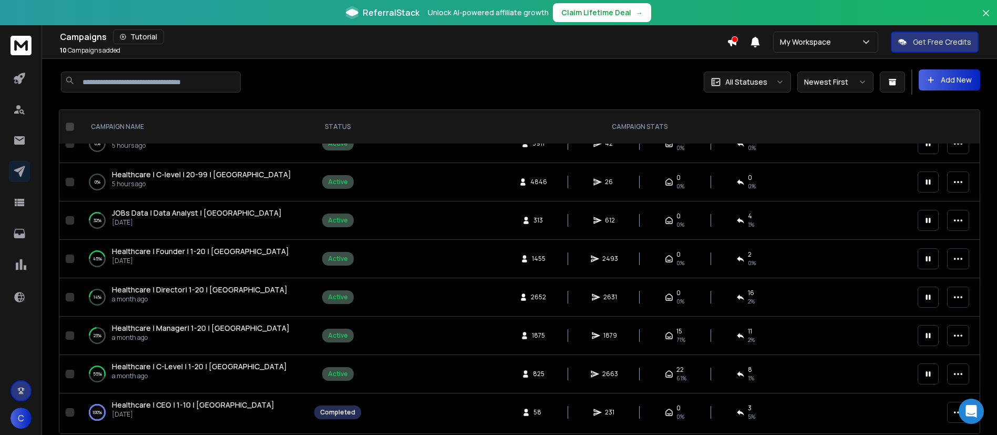
scroll to position [103, 0]
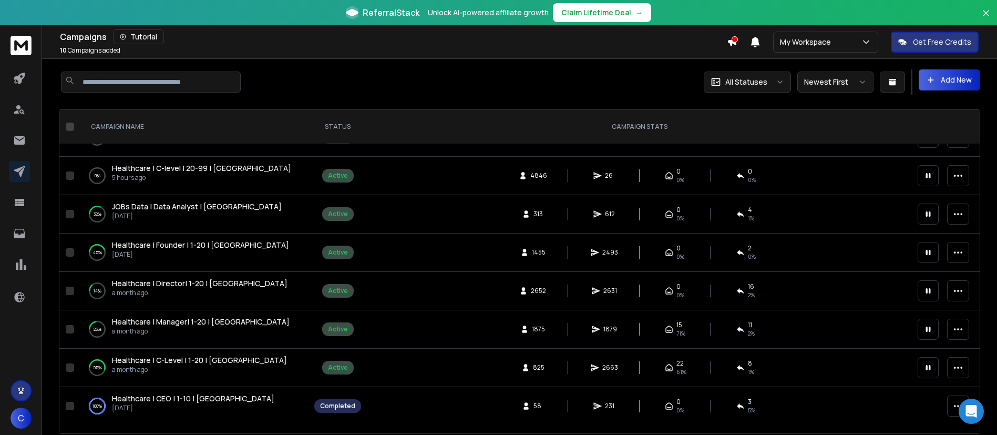
click at [195, 353] on td "55 % Healthcare | C-Level | 1-20 | USA a month ago" at bounding box center [193, 368] width 230 height 38
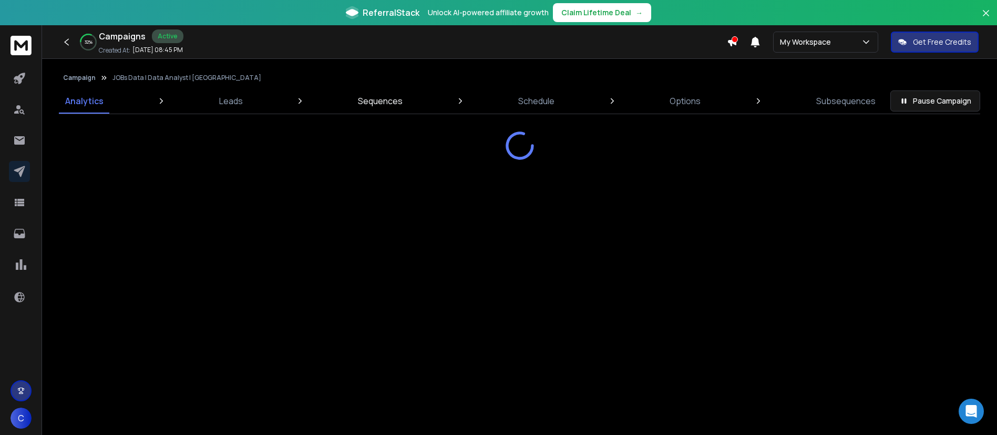
click at [376, 95] on p "Sequences" at bounding box center [380, 101] width 45 height 13
click at [385, 108] on link "Sequences" at bounding box center [380, 100] width 57 height 25
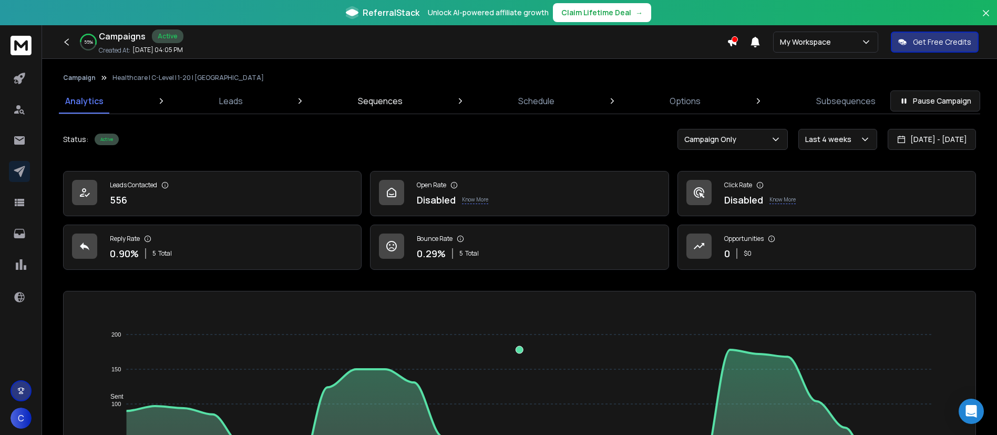
click at [385, 108] on link "Sequences" at bounding box center [380, 100] width 57 height 25
click at [380, 97] on p "Sequences" at bounding box center [380, 101] width 45 height 13
click at [386, 101] on p "Sequences" at bounding box center [380, 101] width 45 height 13
click at [234, 95] on p "Leads" at bounding box center [231, 101] width 24 height 13
click at [396, 93] on link "Sequences" at bounding box center [380, 100] width 57 height 25
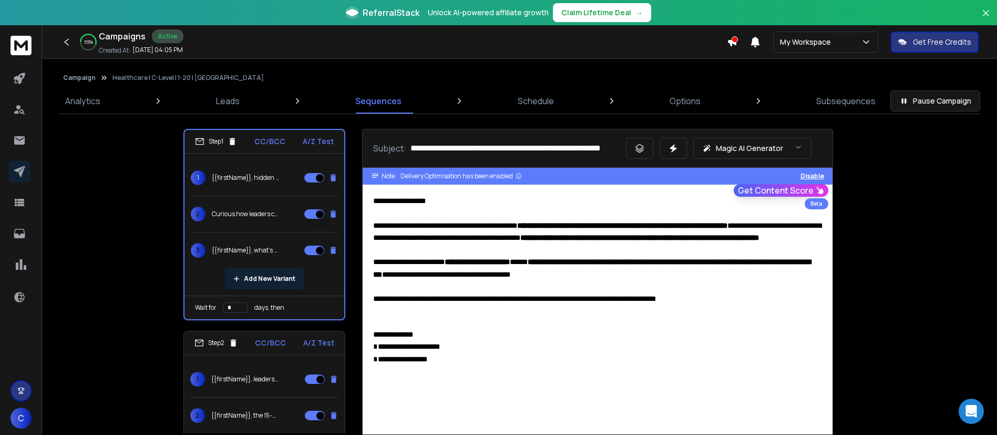
scroll to position [265, 0]
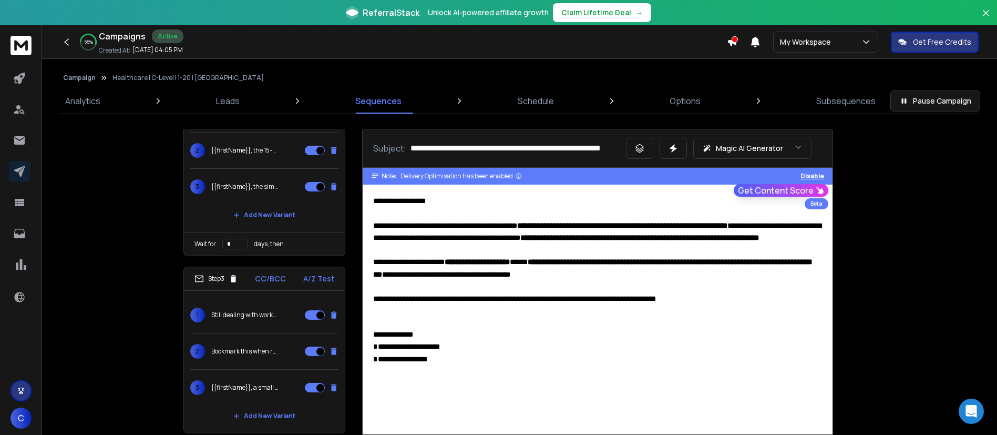
click at [235, 283] on icon at bounding box center [233, 278] width 9 height 9
click at [235, 279] on icon at bounding box center [233, 278] width 6 height 7
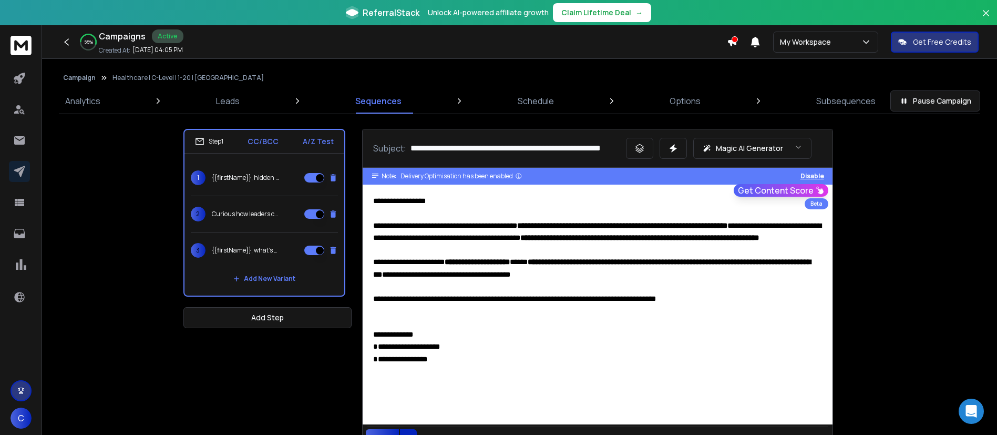
click at [273, 240] on div "3 {{firstName}}, what’s slowing {{companyName}}’s growth curve?" at bounding box center [264, 250] width 147 height 36
click at [263, 207] on div "2 Curious how leaders cut digital clutter in 2025?" at bounding box center [235, 214] width 88 height 15
click at [252, 174] on p "{{firstName}}, hidden costs slowing {{companyName}}’s growth" at bounding box center [245, 178] width 67 height 8
type input "**********"
click at [18, 171] on icon at bounding box center [19, 171] width 13 height 13
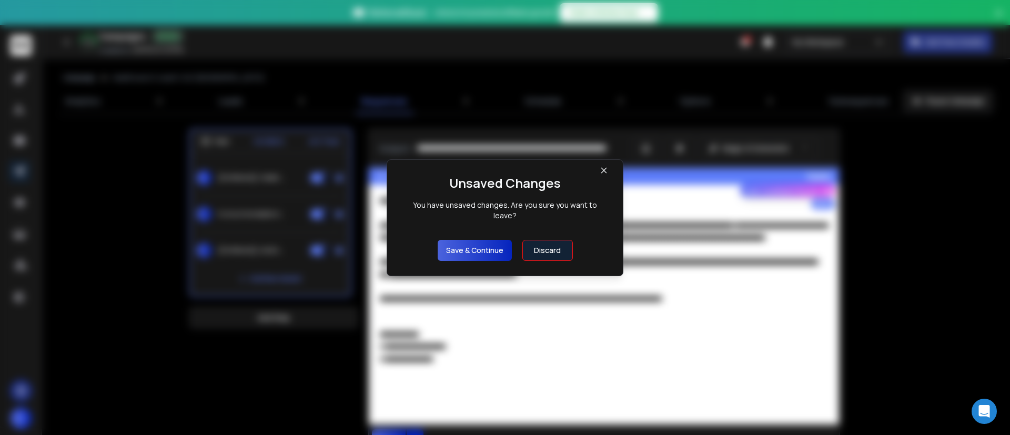
click at [459, 240] on button "Save & Continue" at bounding box center [474, 250] width 74 height 21
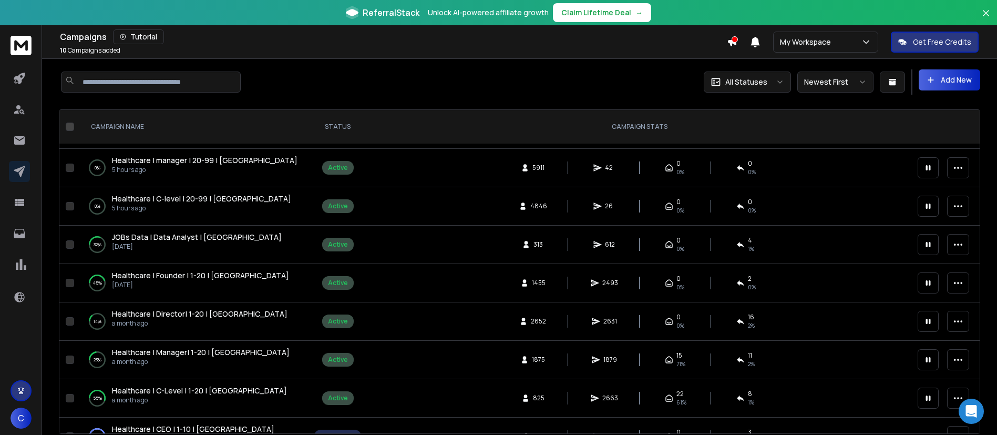
scroll to position [74, 0]
click at [172, 355] on link "Healthcare | Manager| 1-20 | [GEOGRAPHIC_DATA]" at bounding box center [201, 350] width 178 height 11
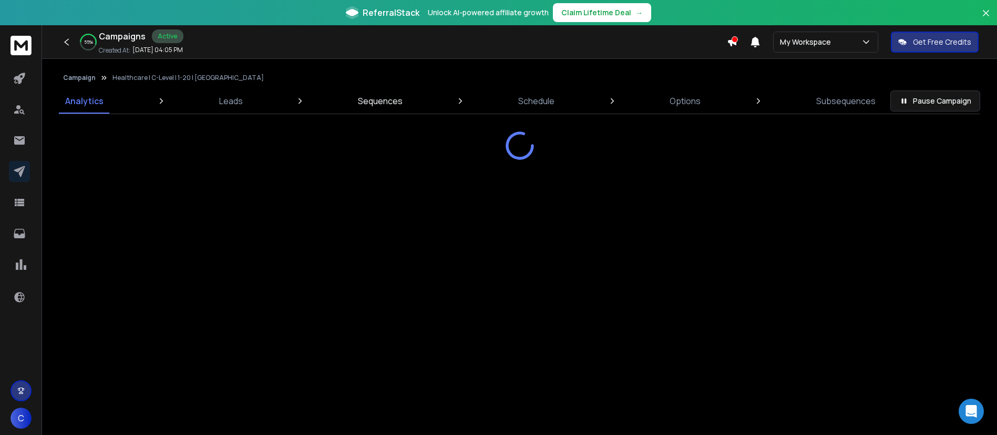
click at [384, 95] on p "Sequences" at bounding box center [380, 101] width 45 height 13
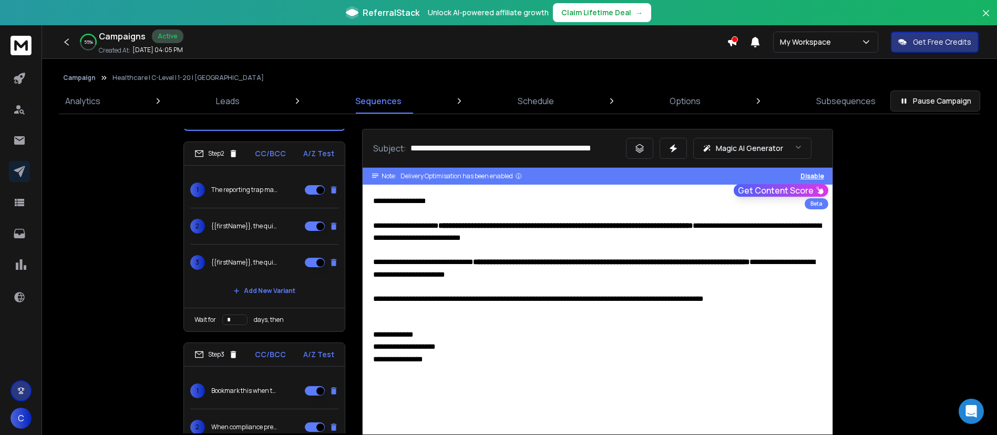
scroll to position [265, 0]
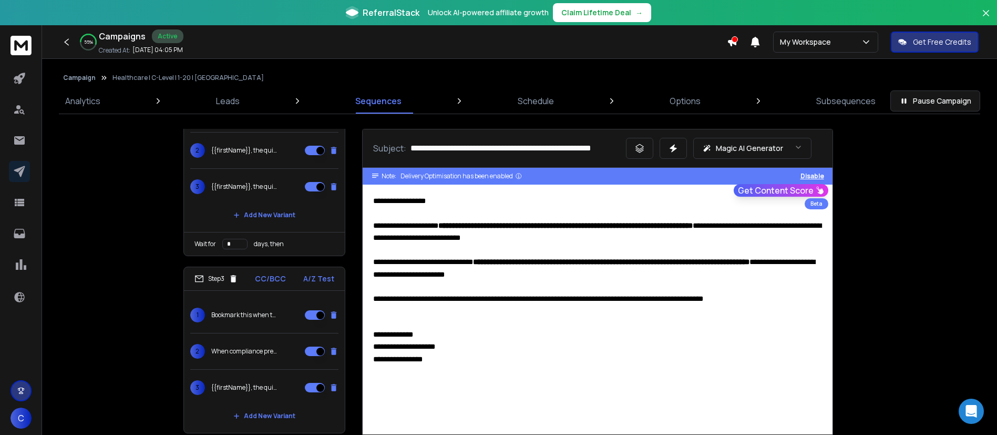
click at [237, 282] on icon at bounding box center [233, 278] width 9 height 9
click at [233, 279] on icon at bounding box center [233, 278] width 6 height 7
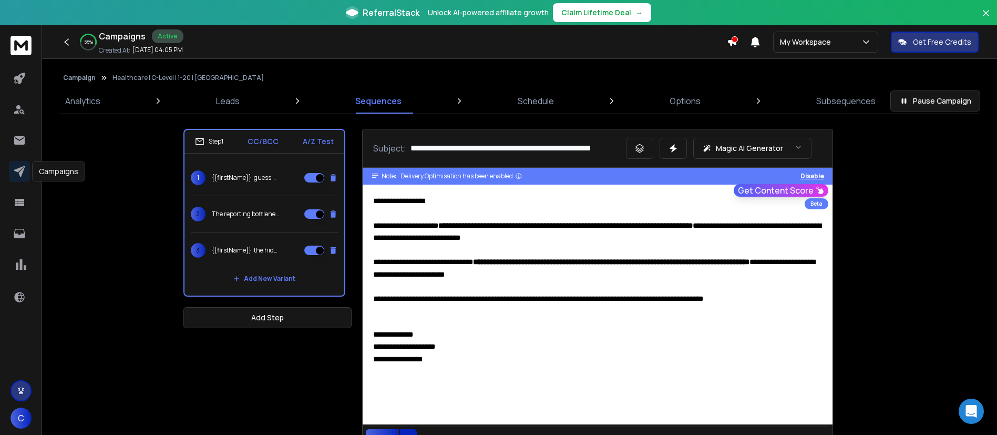
click at [16, 176] on icon at bounding box center [19, 171] width 13 height 13
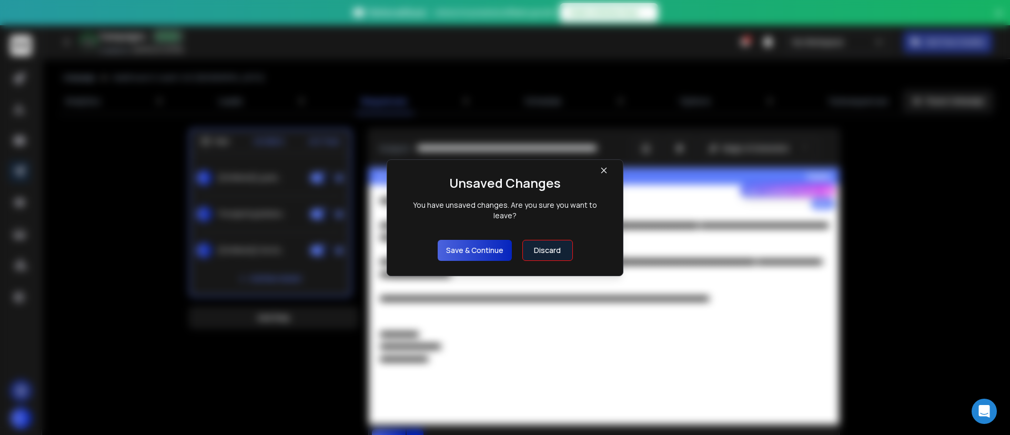
click at [539, 244] on button "Discard" at bounding box center [547, 250] width 50 height 21
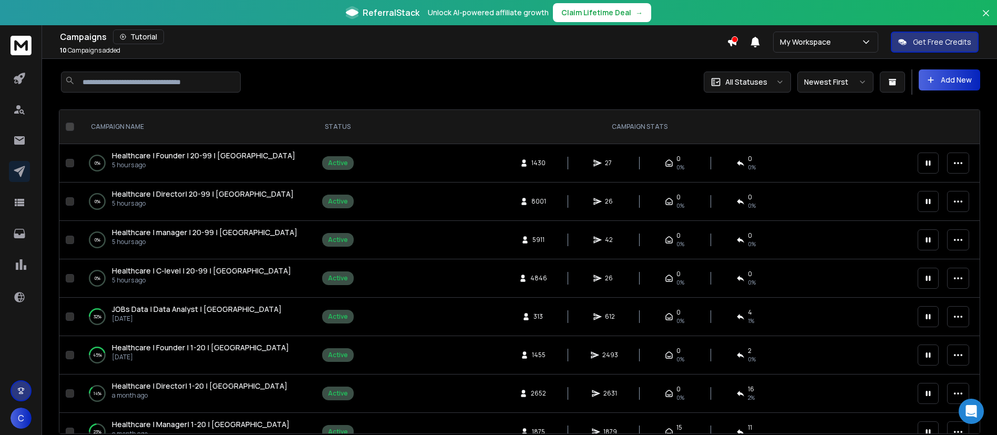
click at [251, 417] on td "23 % Healthcare | Manager| 1-20 | USA a month ago" at bounding box center [193, 432] width 230 height 38
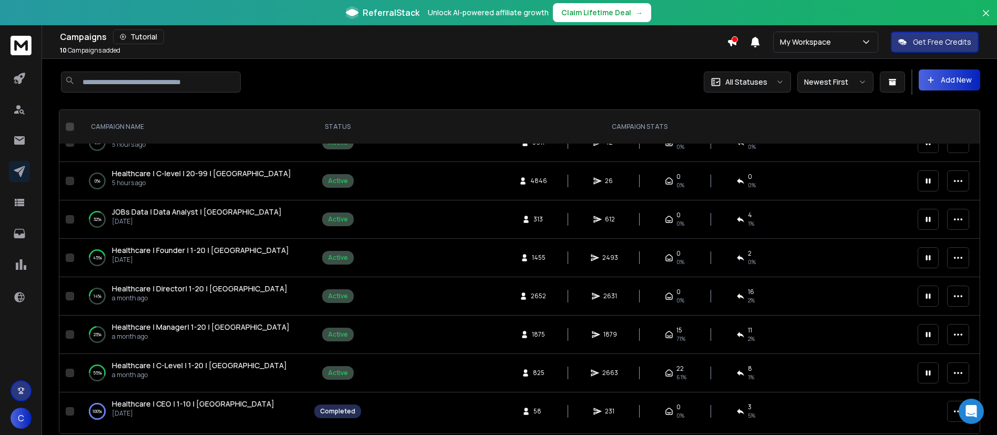
scroll to position [103, 0]
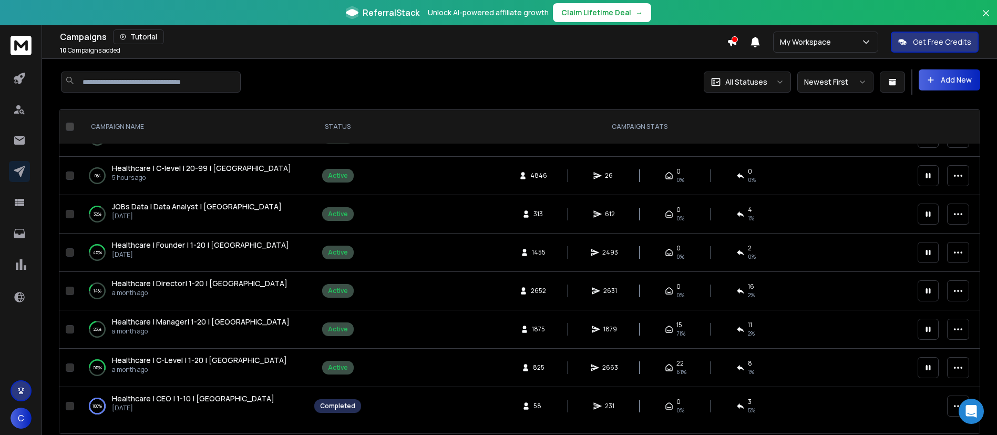
click at [182, 313] on td "23 % Healthcare | Manager| 1-20 | USA a month ago" at bounding box center [193, 329] width 230 height 38
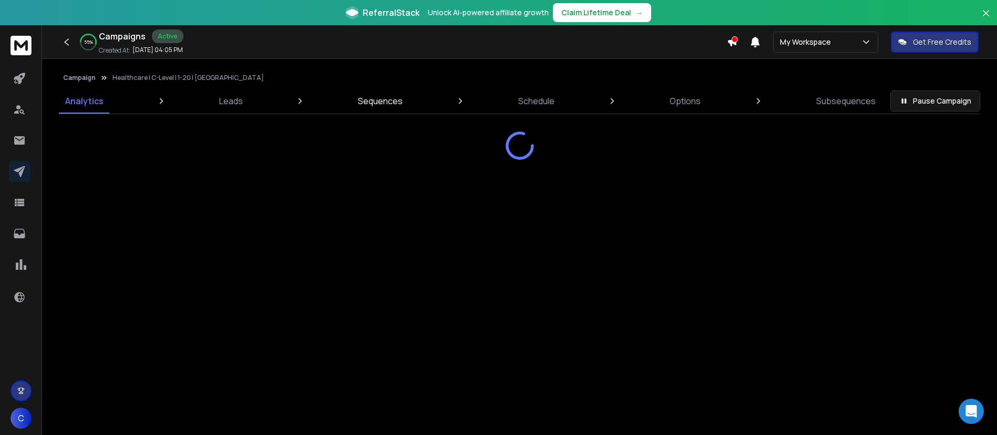
click at [376, 95] on p "Sequences" at bounding box center [380, 101] width 45 height 13
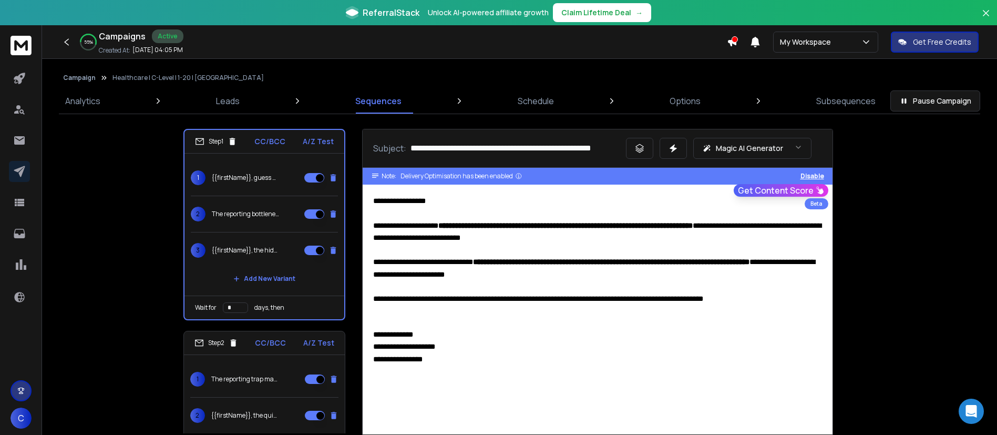
scroll to position [265, 0]
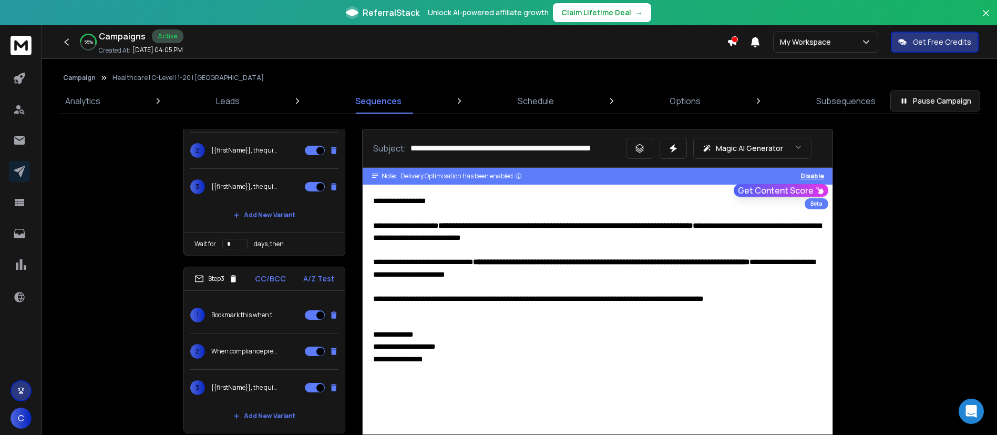
click at [234, 282] on icon at bounding box center [233, 278] width 6 height 7
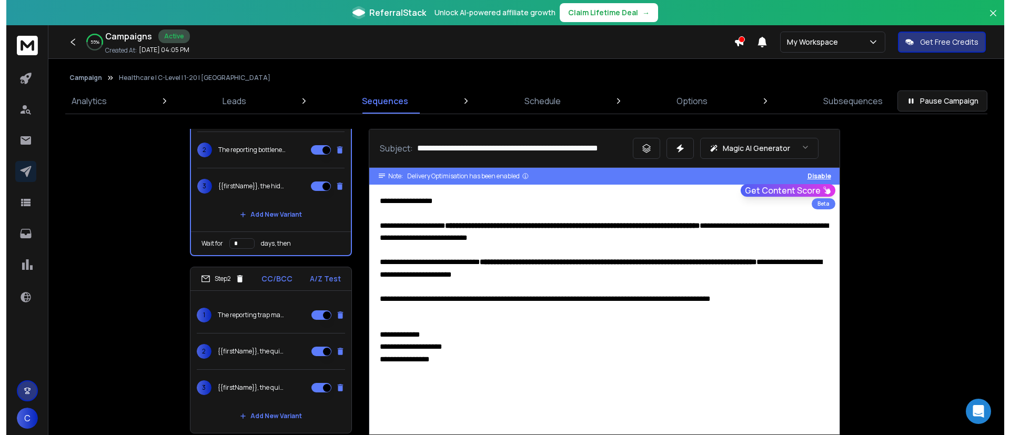
scroll to position [64, 0]
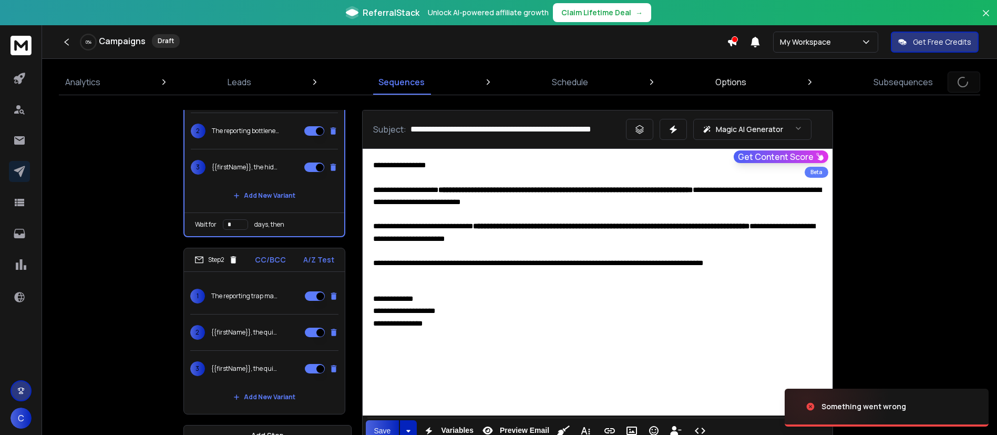
click at [738, 75] on link "Options" at bounding box center [731, 81] width 44 height 25
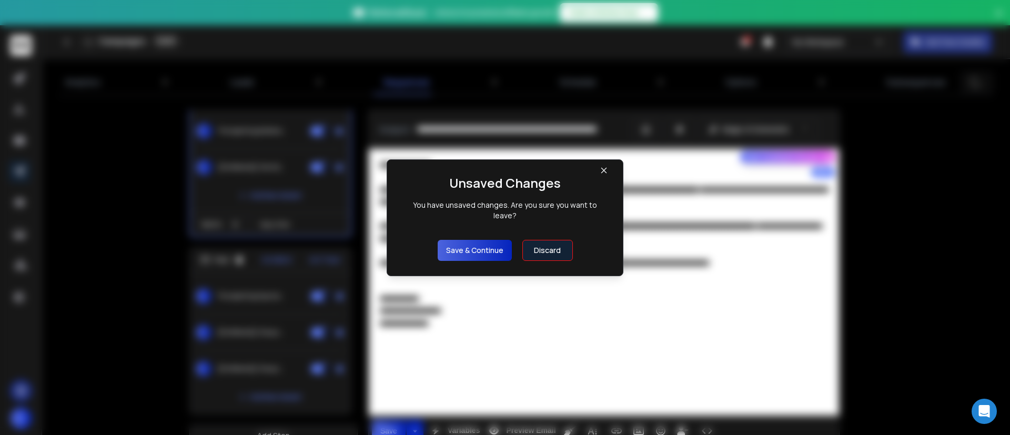
click at [471, 243] on button "Save & Continue" at bounding box center [474, 250] width 74 height 21
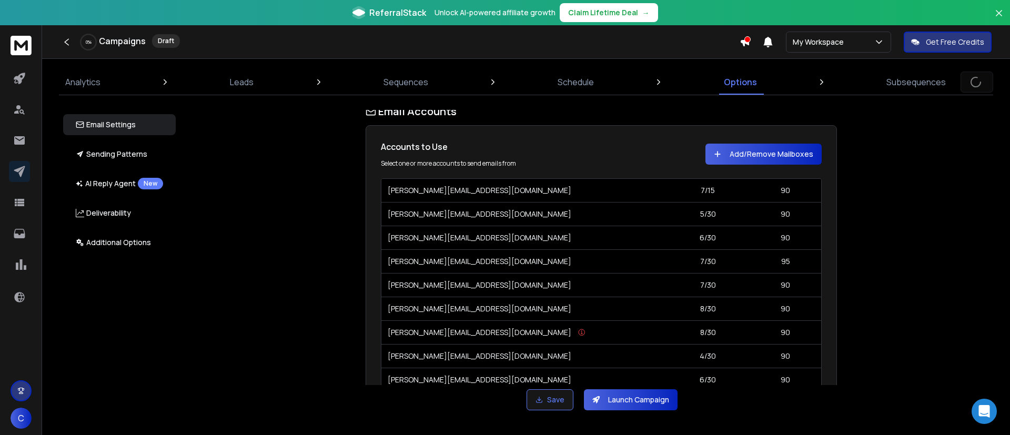
scroll to position [145, 0]
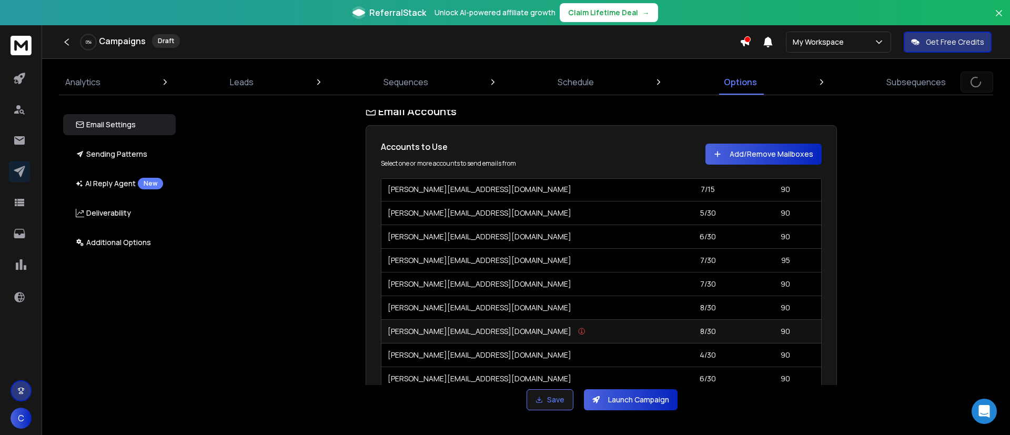
click at [533, 338] on td "emily@convierhub.org" at bounding box center [523, 331] width 284 height 24
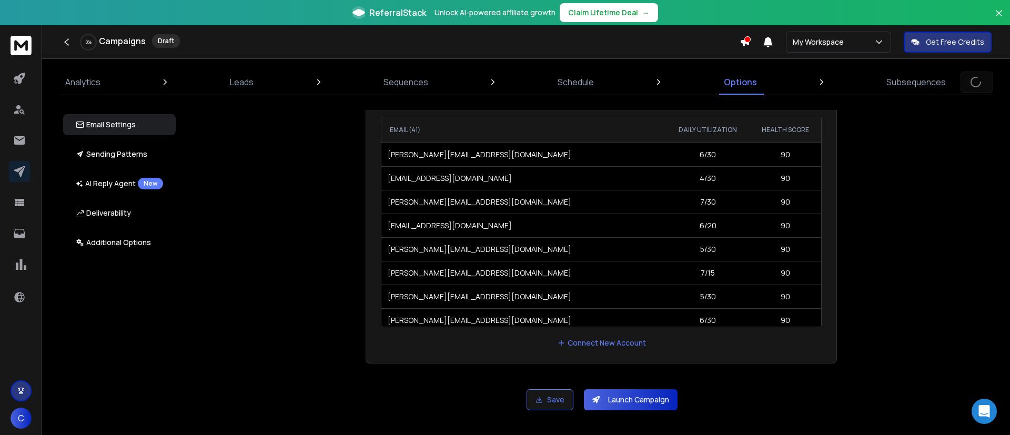
scroll to position [0, 0]
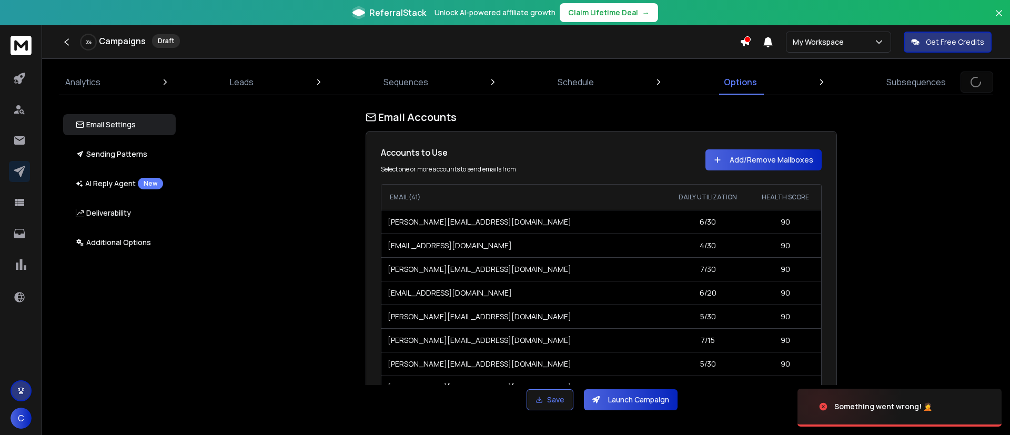
click at [768, 165] on button "Add/Remove Mailboxes" at bounding box center [763, 159] width 116 height 21
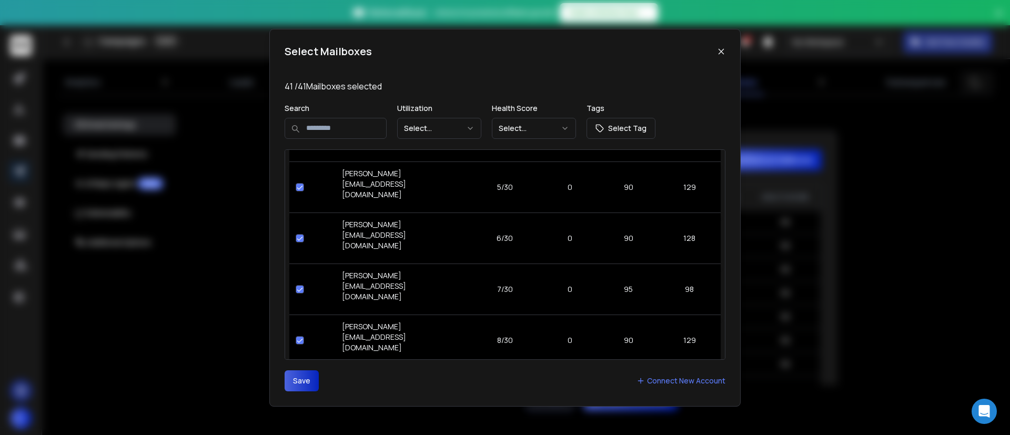
scroll to position [341, 0]
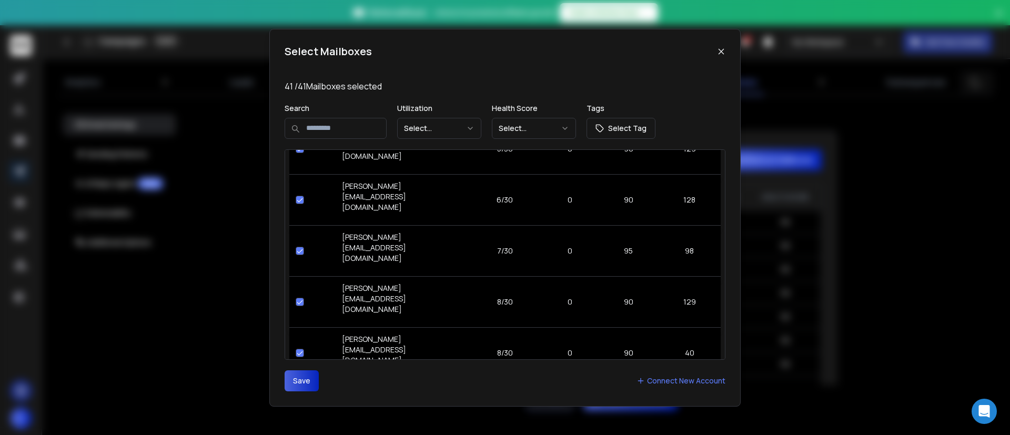
click at [716, 53] on div "Select Mailboxes" at bounding box center [504, 51] width 441 height 15
click at [720, 49] on icon at bounding box center [721, 51] width 8 height 8
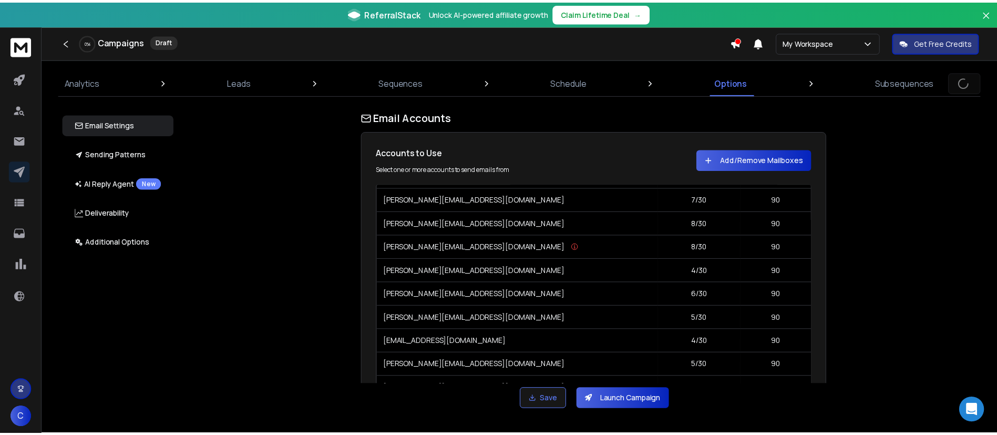
scroll to position [238, 0]
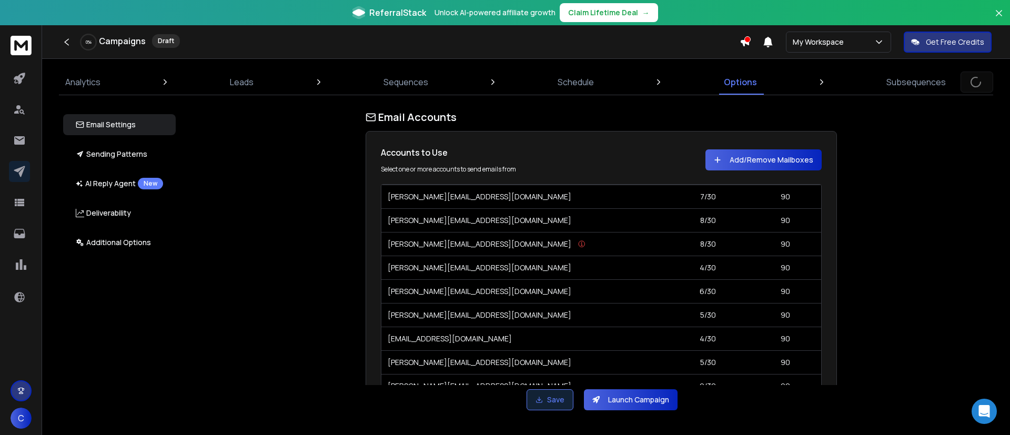
click at [538, 405] on button "Save" at bounding box center [549, 399] width 47 height 21
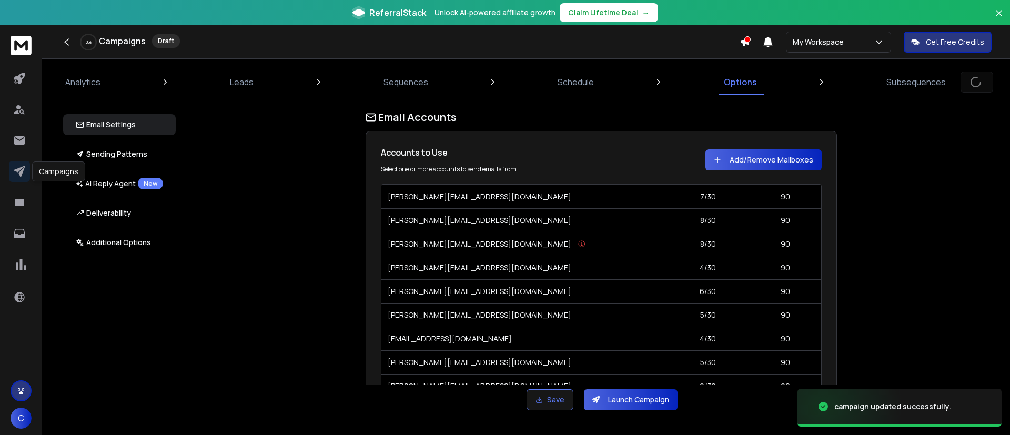
click at [21, 171] on icon at bounding box center [19, 171] width 11 height 11
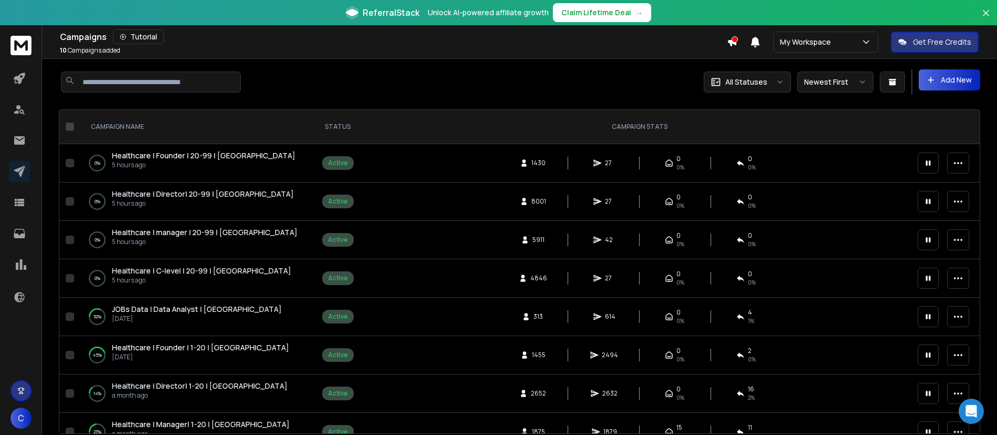
click at [207, 384] on span "Healthcare | Director| 1-20 | [GEOGRAPHIC_DATA]" at bounding box center [200, 386] width 176 height 10
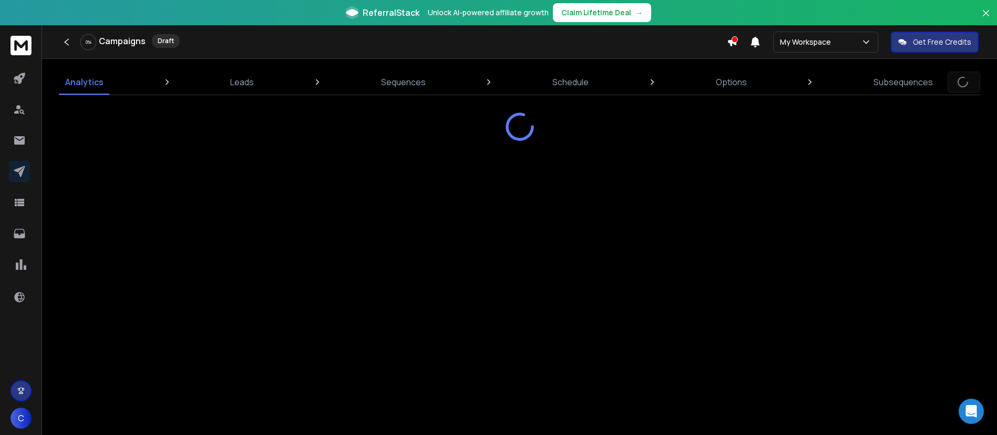
click at [370, 88] on div "Analytics Leads Sequences Schedule Options Subsequences" at bounding box center [499, 81] width 881 height 25
click at [386, 85] on p "Sequences" at bounding box center [403, 82] width 45 height 13
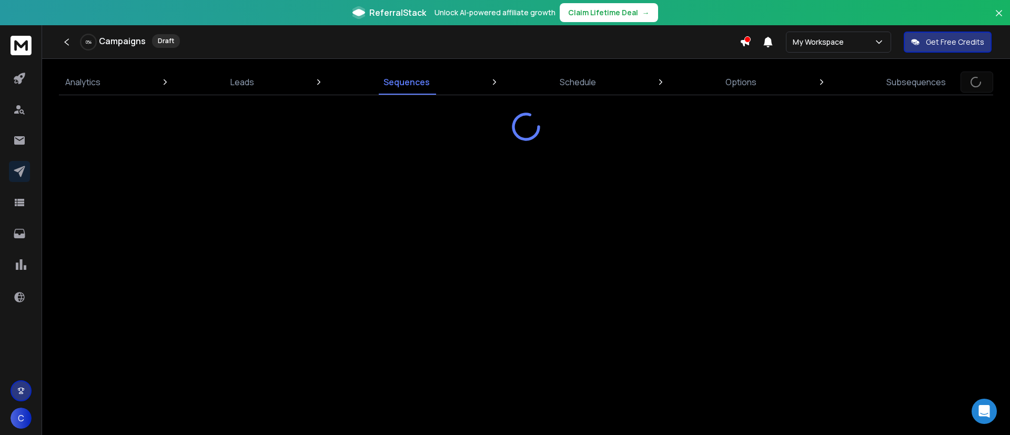
click at [400, 87] on p "Sequences" at bounding box center [406, 82] width 46 height 13
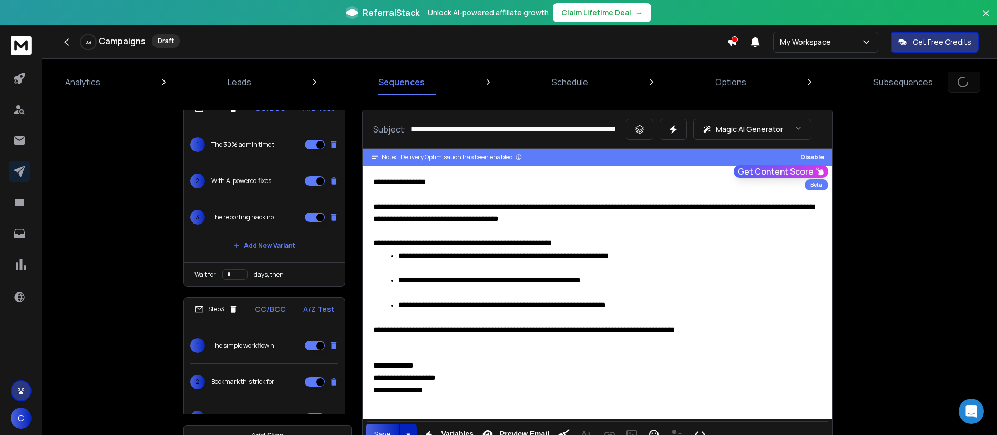
scroll to position [265, 0]
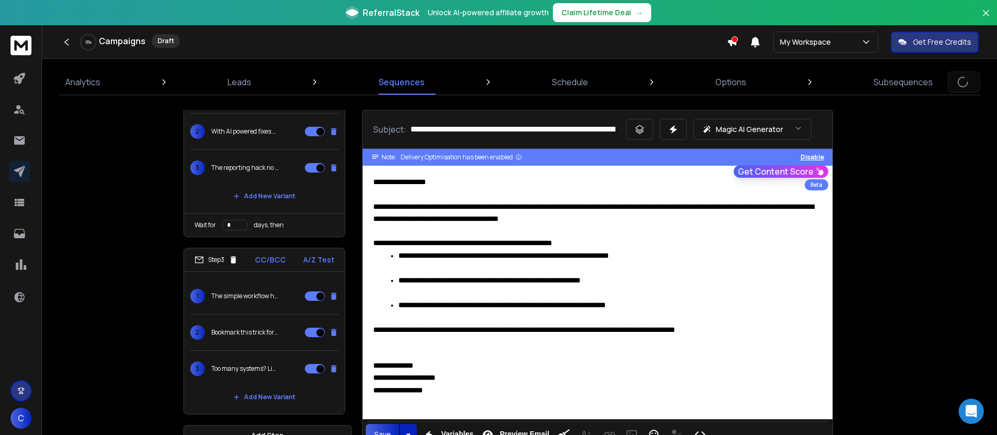
click at [235, 266] on div "Step 3 CC/BCC A/Z Test" at bounding box center [264, 260] width 161 height 24
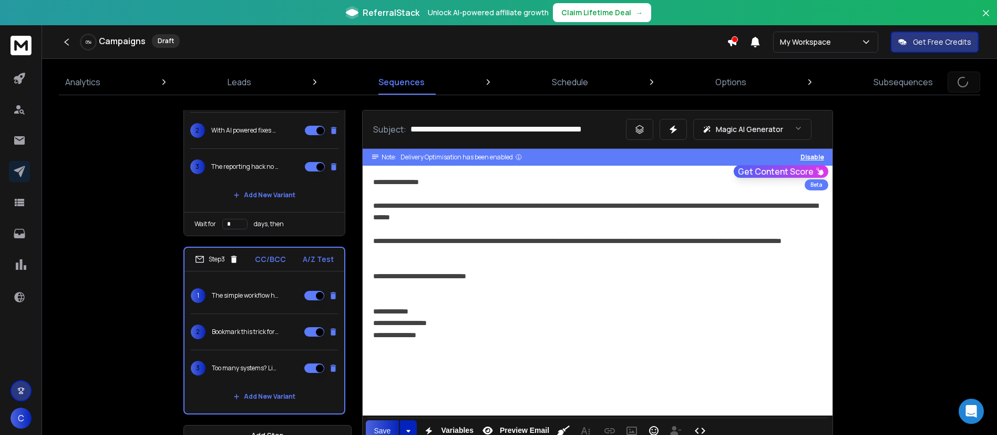
click at [236, 262] on icon at bounding box center [234, 259] width 6 height 7
type input "**********"
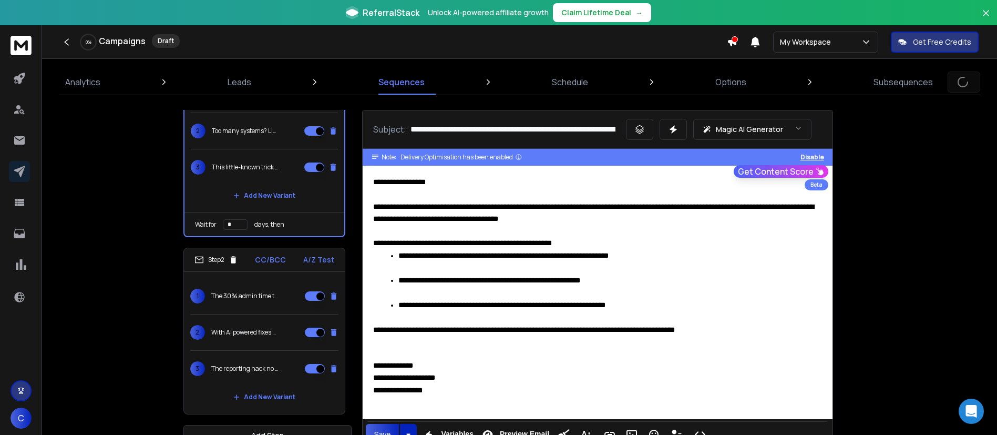
scroll to position [64, 0]
click at [11, 172] on link at bounding box center [19, 171] width 21 height 21
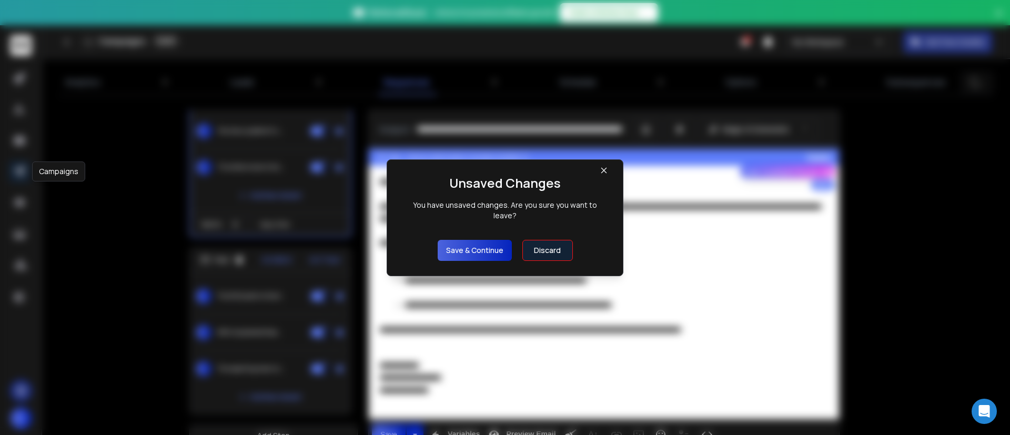
click at [479, 247] on button "Save & Continue" at bounding box center [474, 250] width 74 height 21
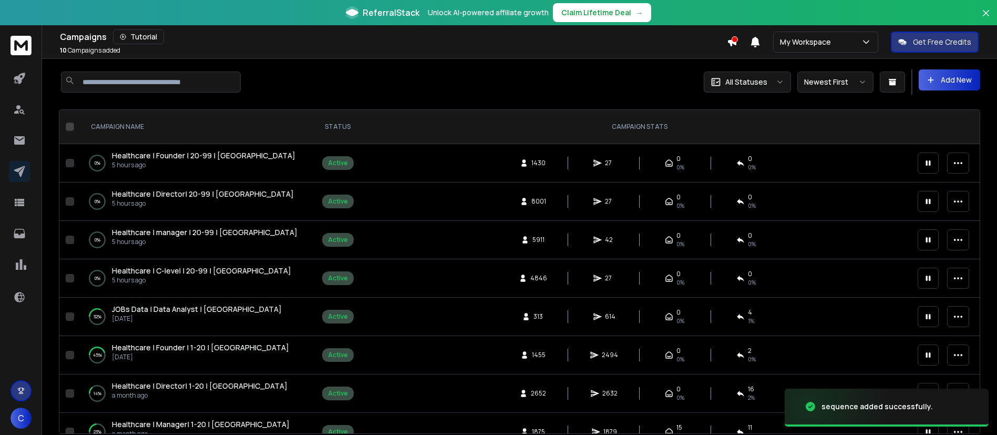
click at [178, 353] on p "[DATE]" at bounding box center [200, 357] width 177 height 8
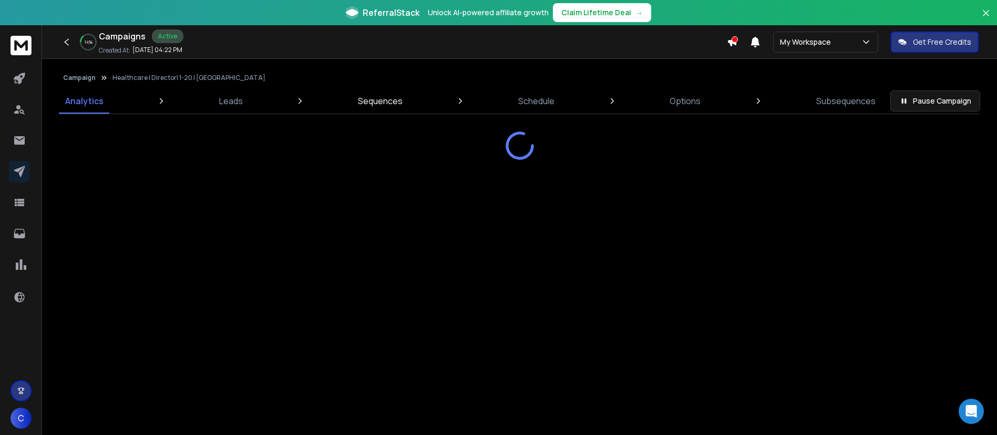
click at [385, 106] on p "Sequences" at bounding box center [380, 101] width 45 height 13
click at [383, 97] on p "Sequences" at bounding box center [380, 101] width 45 height 13
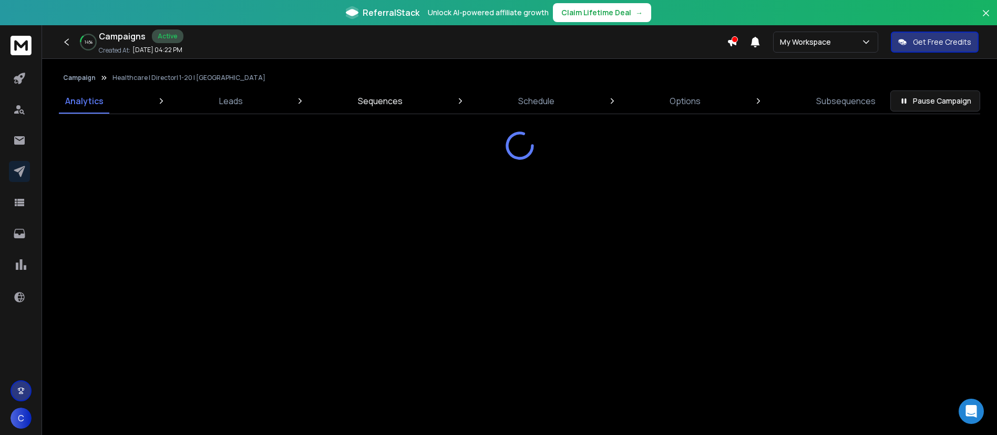
click at [383, 97] on p "Sequences" at bounding box center [380, 101] width 45 height 13
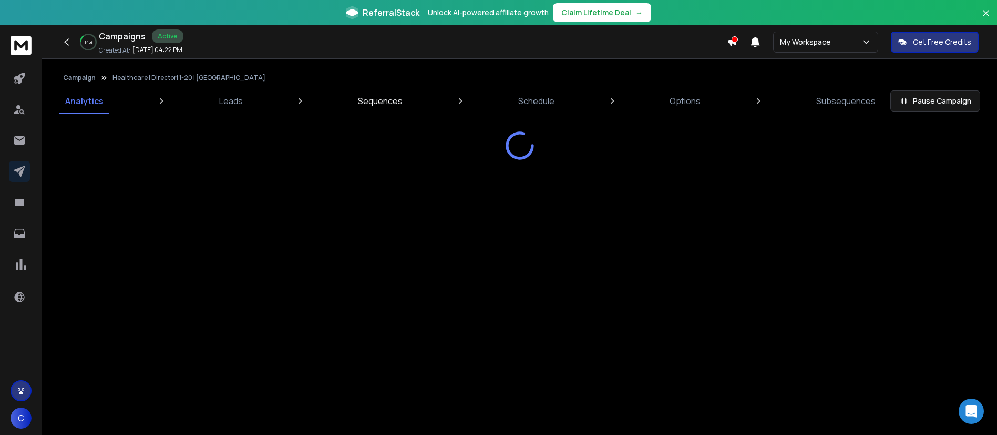
click at [383, 97] on p "Sequences" at bounding box center [380, 101] width 45 height 13
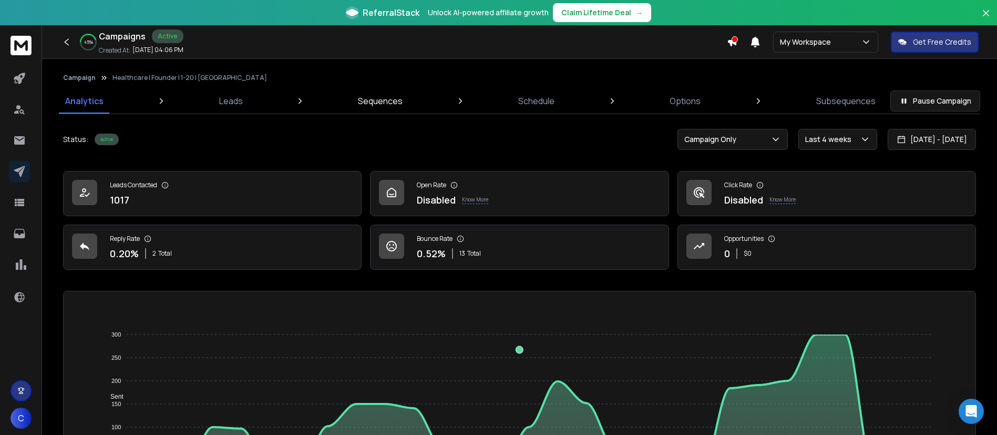
click at [383, 97] on p "Sequences" at bounding box center [380, 101] width 45 height 13
click at [375, 103] on p "Sequences" at bounding box center [380, 101] width 45 height 13
click at [533, 98] on p "Schedule" at bounding box center [536, 101] width 36 height 13
click at [387, 102] on p "Sequences" at bounding box center [380, 101] width 45 height 13
click at [372, 104] on p "Sequences" at bounding box center [380, 101] width 45 height 13
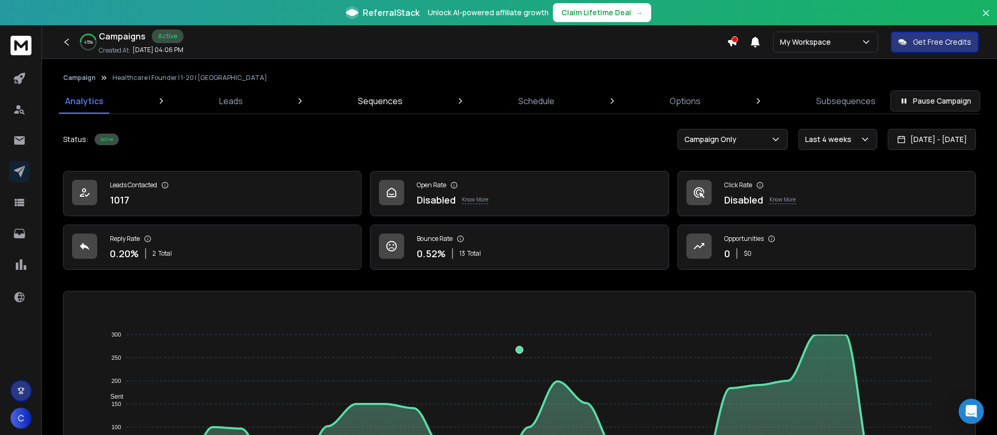
click at [377, 104] on p "Sequences" at bounding box center [380, 101] width 45 height 13
click at [365, 103] on p "Sequences" at bounding box center [380, 101] width 45 height 13
click at [377, 103] on p "Sequences" at bounding box center [380, 101] width 45 height 13
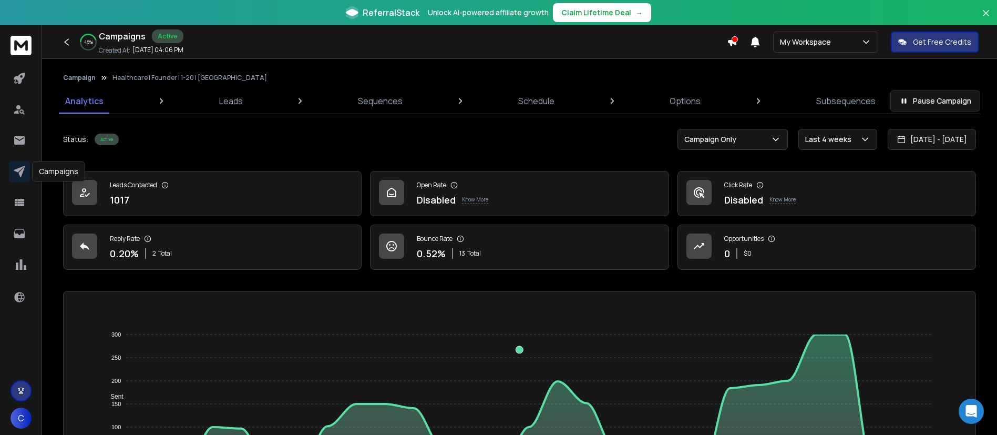
click at [12, 174] on link at bounding box center [19, 171] width 21 height 21
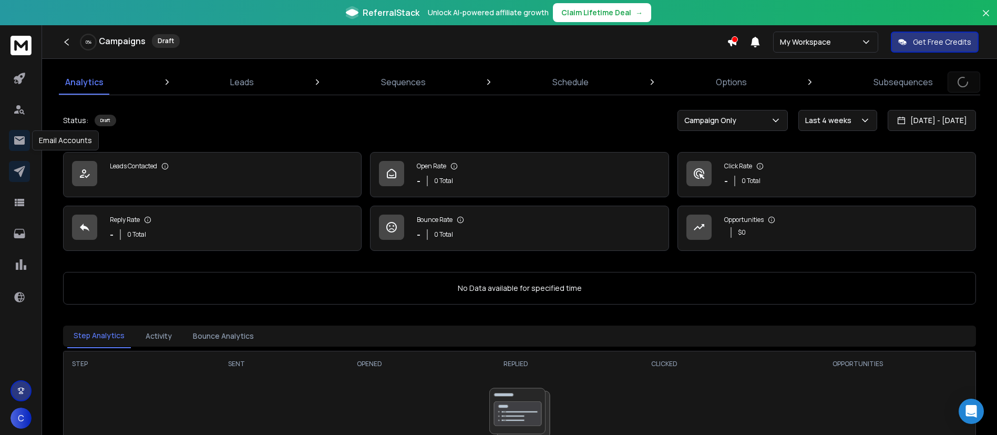
click at [19, 147] on link at bounding box center [19, 140] width 21 height 21
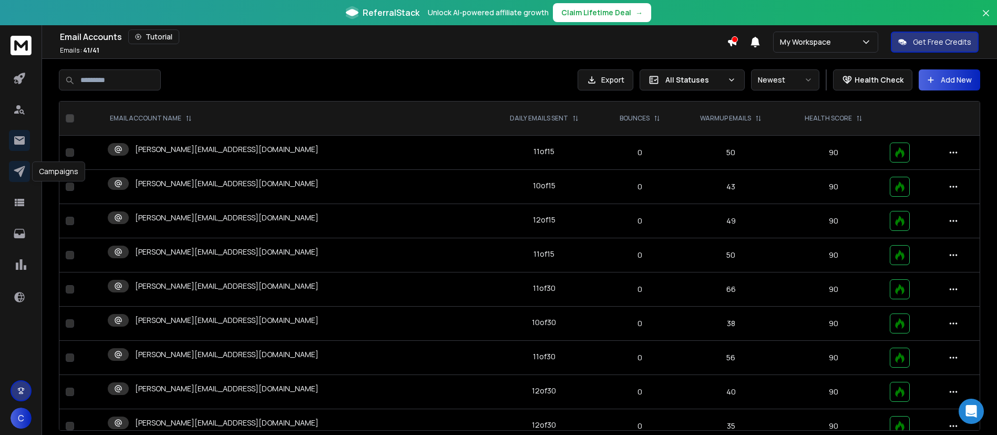
click at [24, 166] on icon at bounding box center [19, 171] width 11 height 11
